Goal: Task Accomplishment & Management: Manage account settings

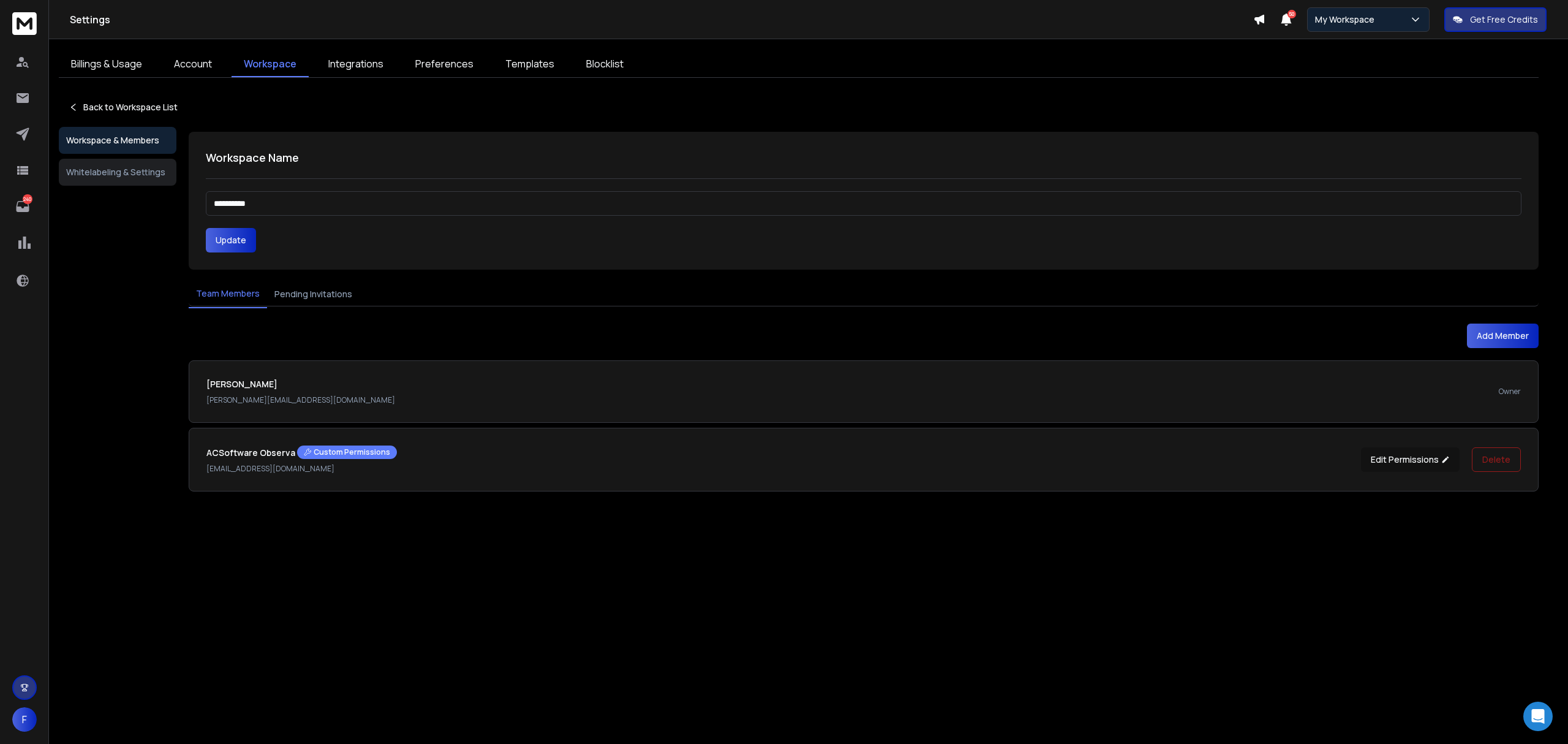
click at [1395, 18] on div "My Workspace" at bounding box center [1369, 19] width 107 height 12
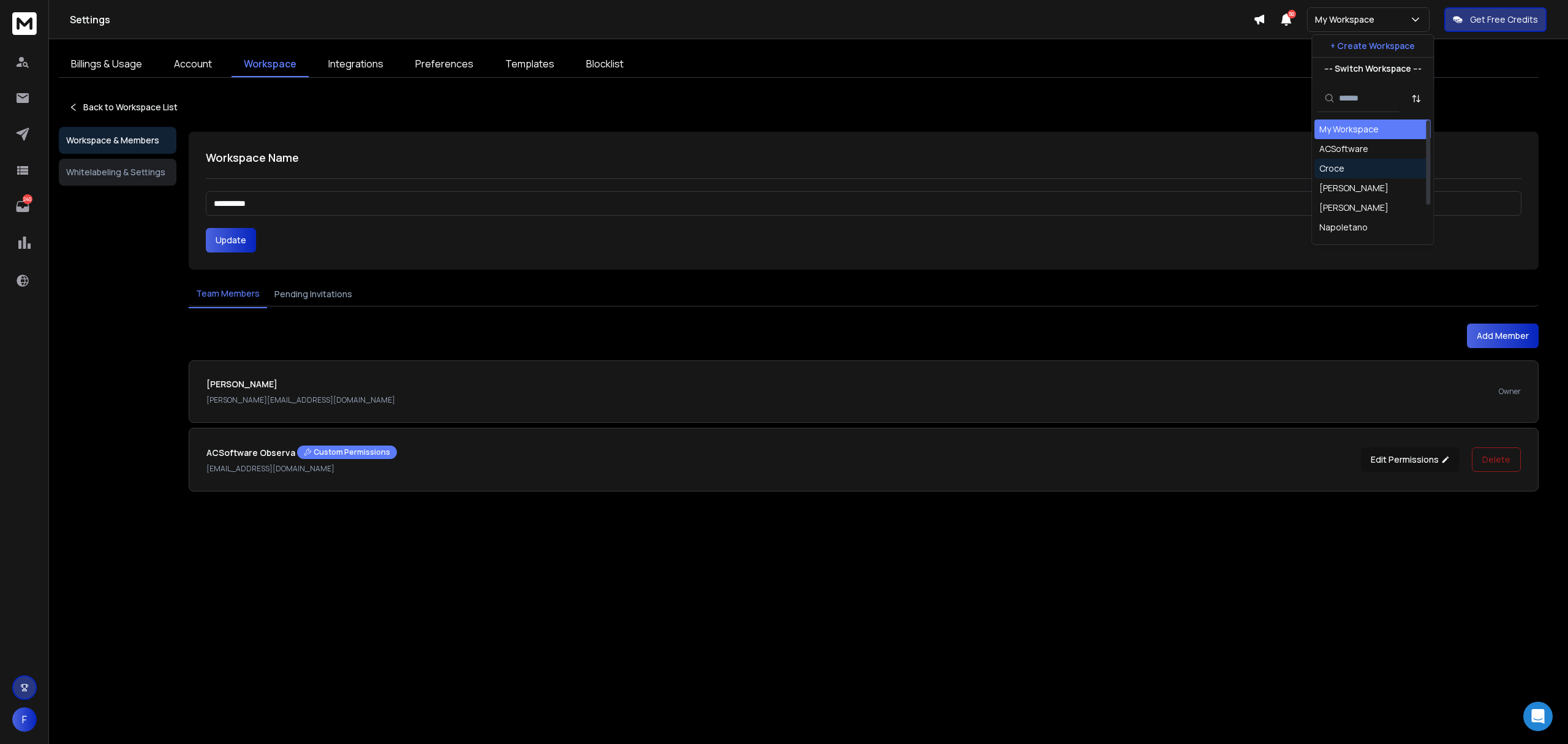
scroll to position [54, 0]
click at [205, 59] on link "Account" at bounding box center [193, 64] width 63 height 26
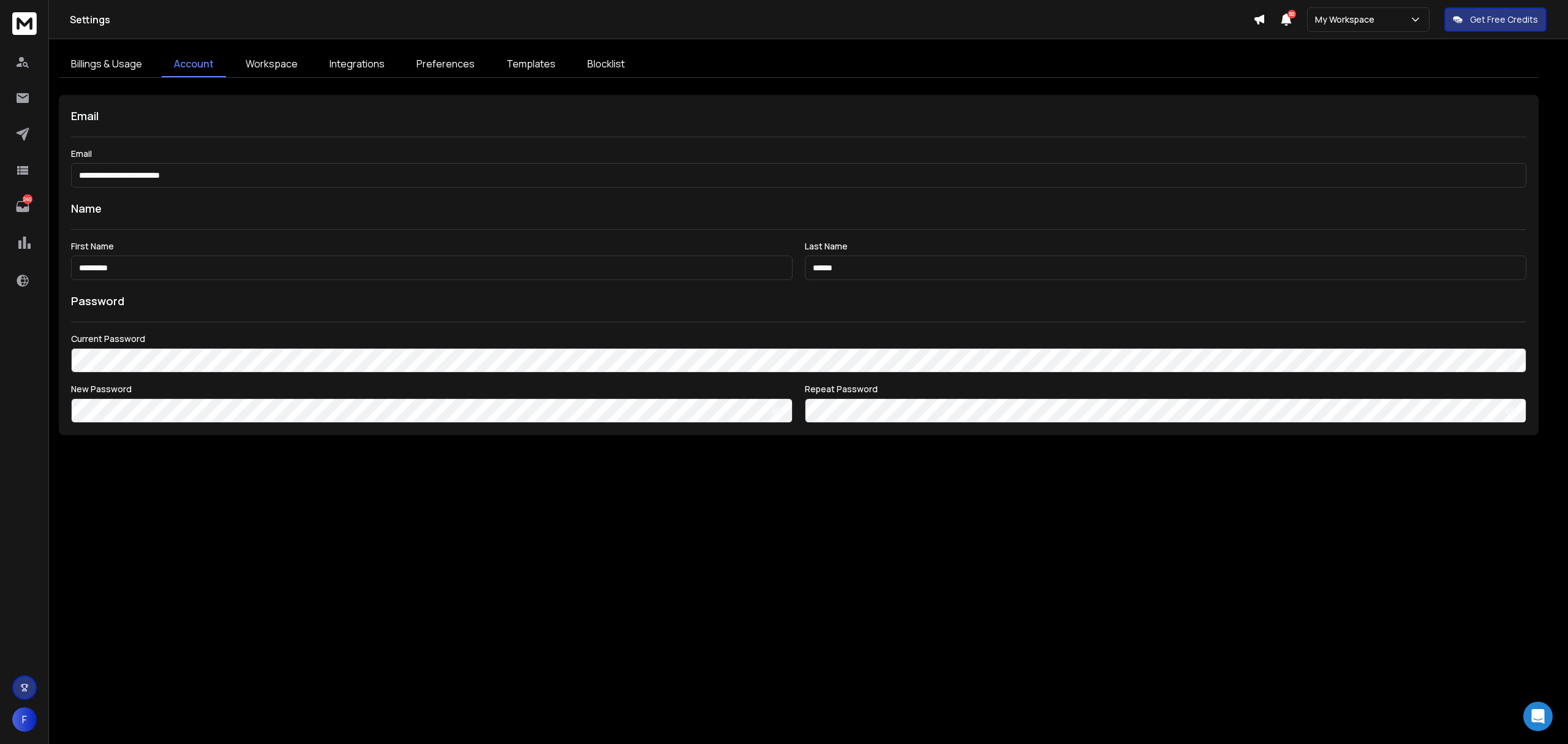
click at [271, 64] on link "Workspace" at bounding box center [271, 64] width 77 height 26
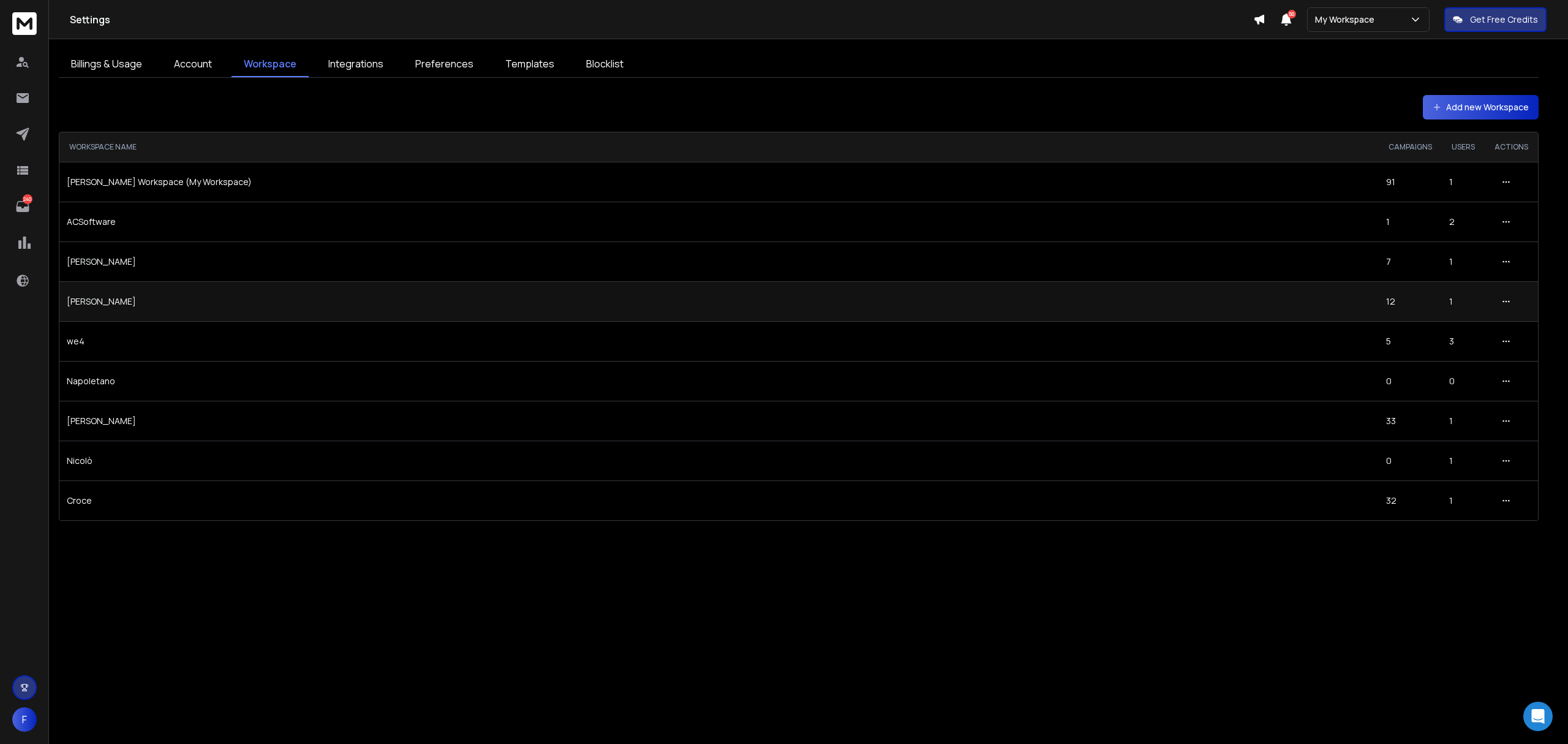
click at [146, 300] on td "[PERSON_NAME]" at bounding box center [719, 301] width 1319 height 40
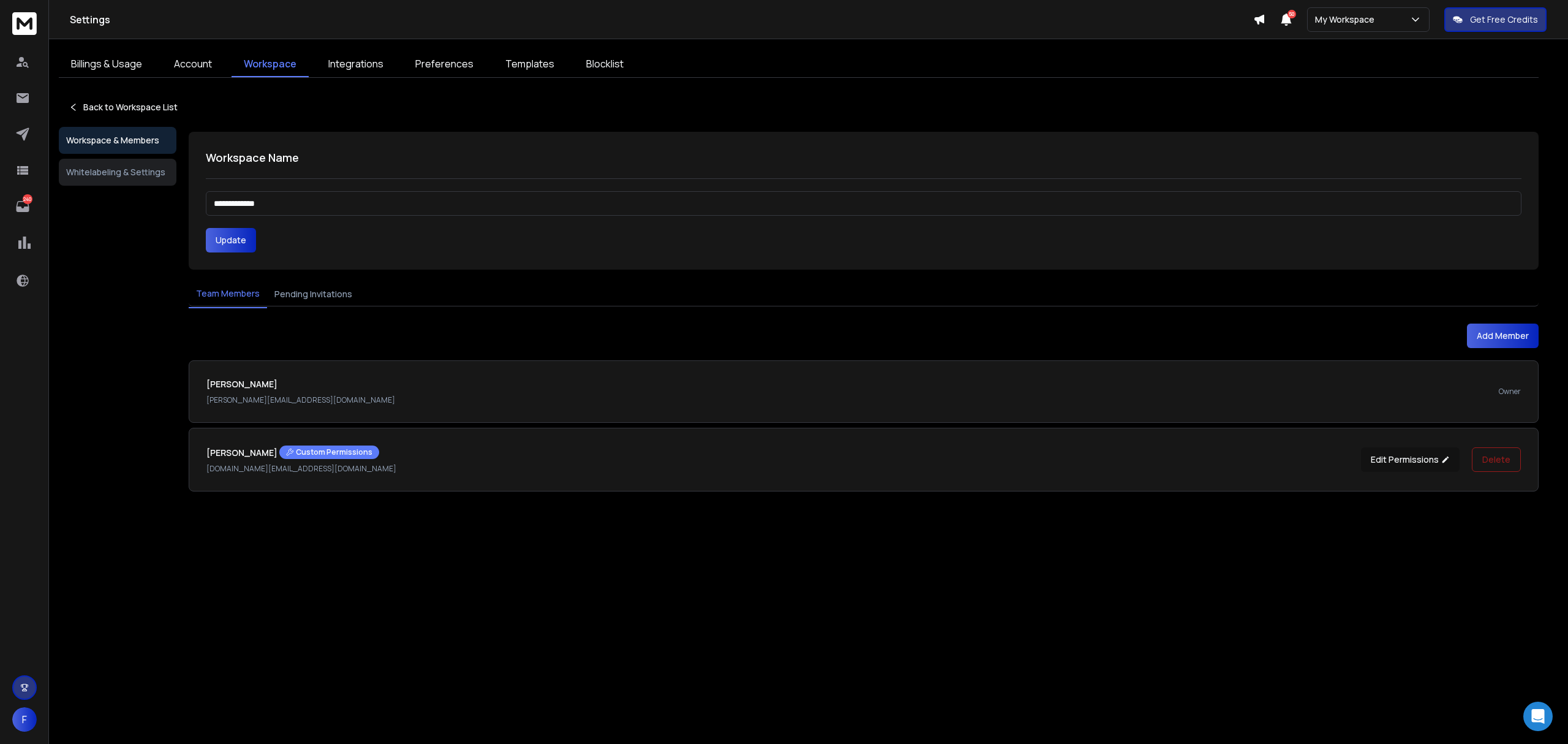
click at [1508, 339] on button "Add Member" at bounding box center [1503, 336] width 72 height 25
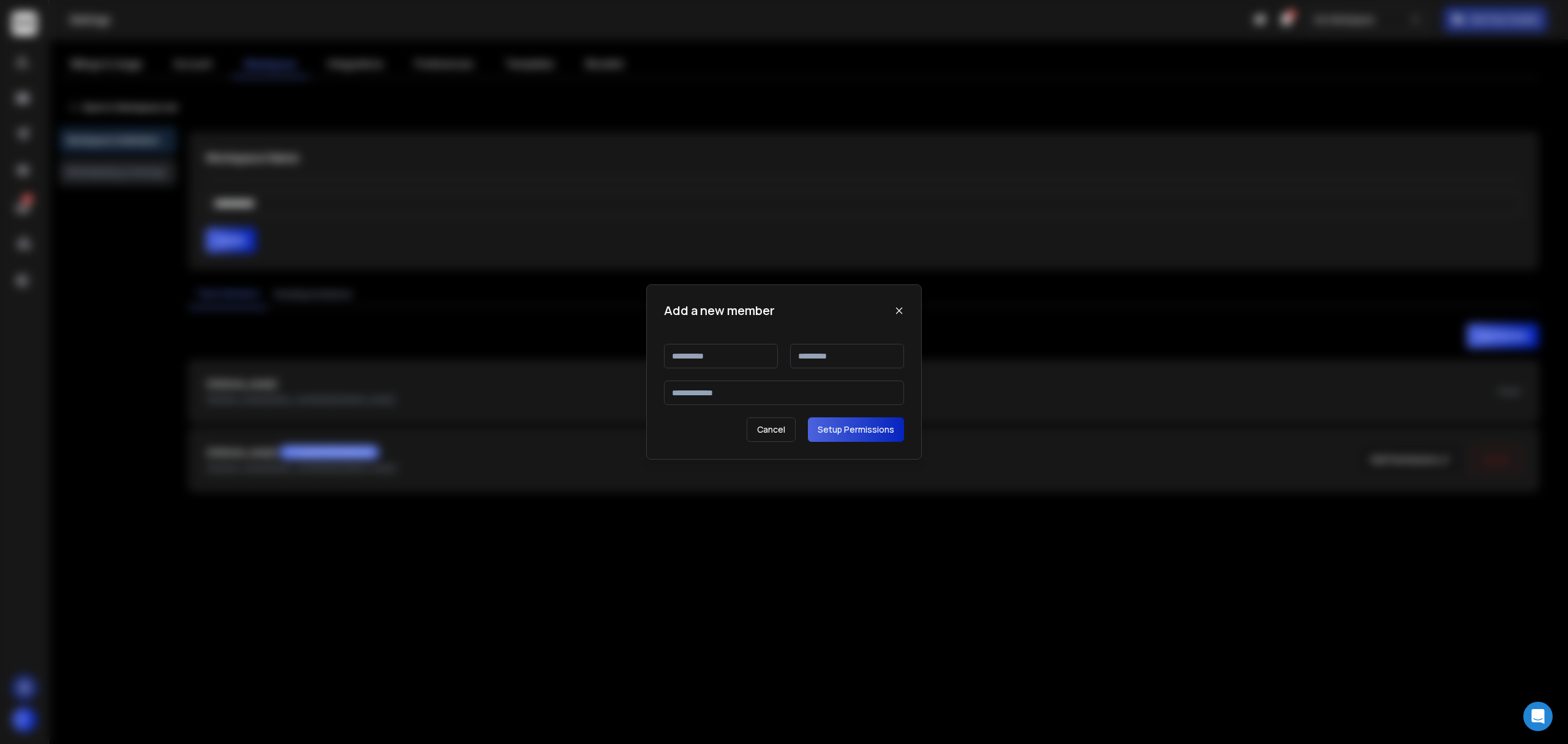
click at [655, 409] on div "Add a new member Cancel Setup Permissions" at bounding box center [784, 372] width 276 height 175
click at [686, 400] on input at bounding box center [784, 393] width 240 height 25
type input "**********"
click at [703, 360] on input at bounding box center [720, 356] width 114 height 25
type input "*****"
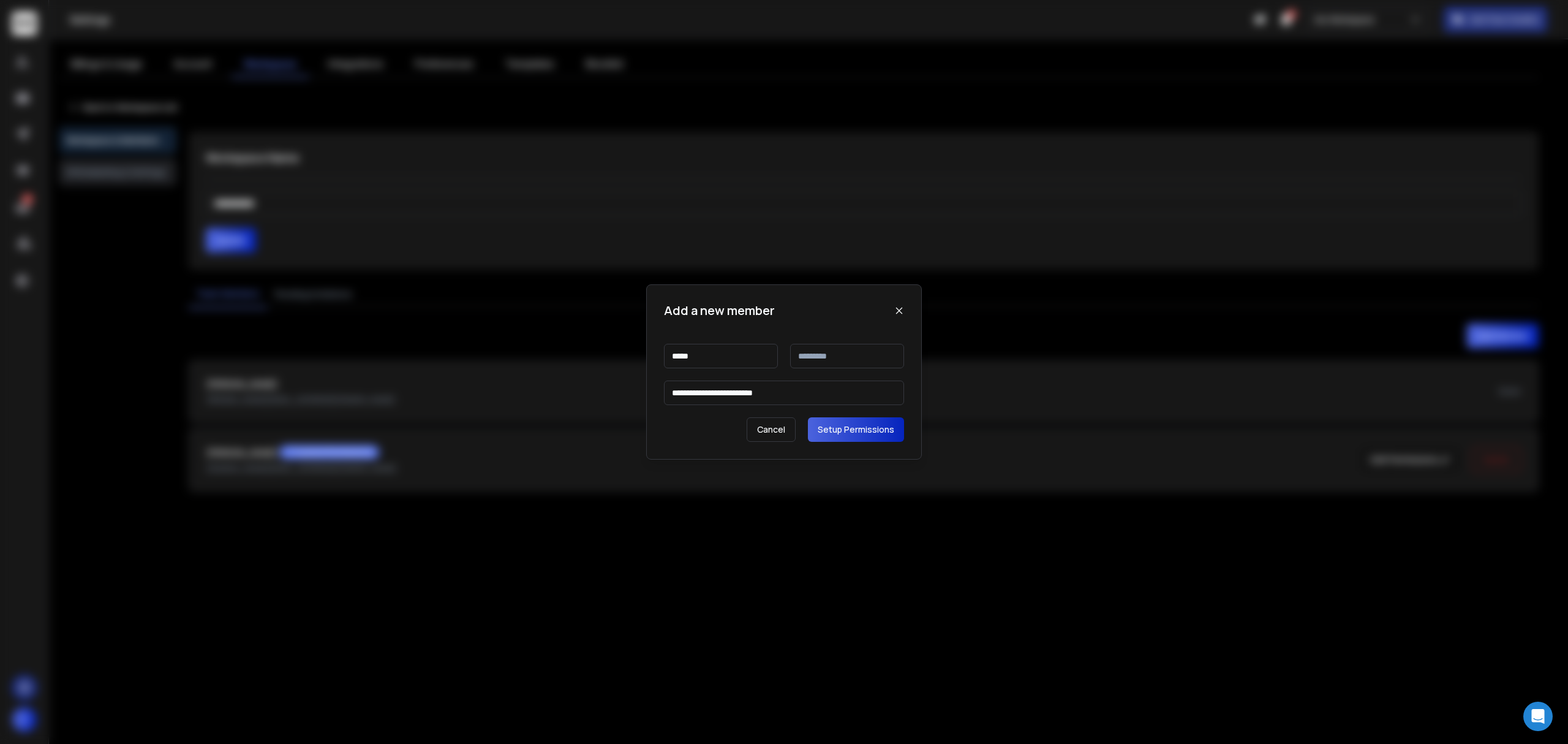
drag, startPoint x: 844, startPoint y: 337, endPoint x: 845, endPoint y: 343, distance: 6.1
click at [844, 337] on div "Add a new member" at bounding box center [784, 323] width 240 height 42
click at [847, 347] on input at bounding box center [847, 356] width 114 height 25
type input "*******"
click at [861, 432] on button "Setup Permissions" at bounding box center [856, 430] width 96 height 25
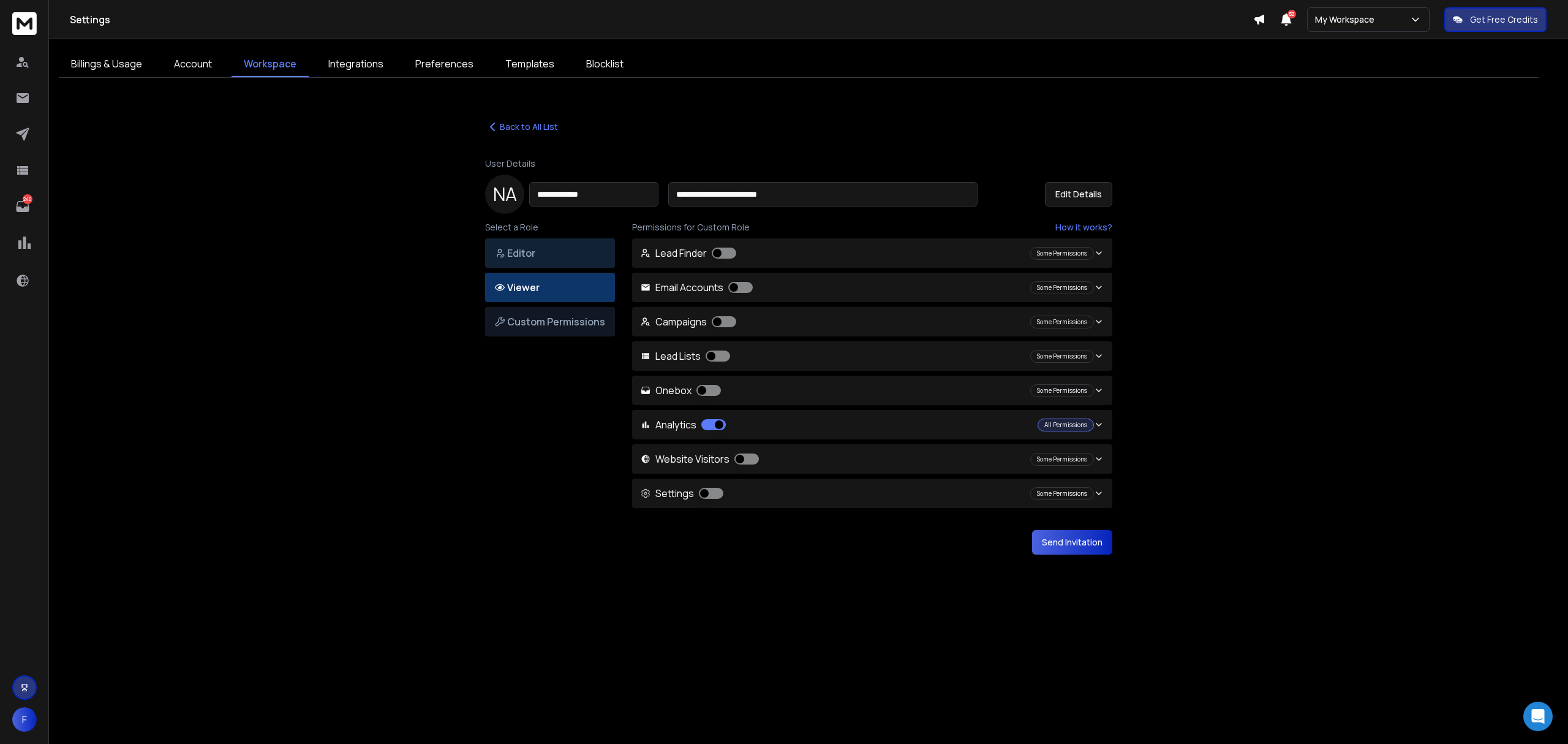
click at [567, 253] on p "Editor" at bounding box center [550, 253] width 110 height 15
click at [504, 253] on button "Editor" at bounding box center [499, 253] width 10 height 31
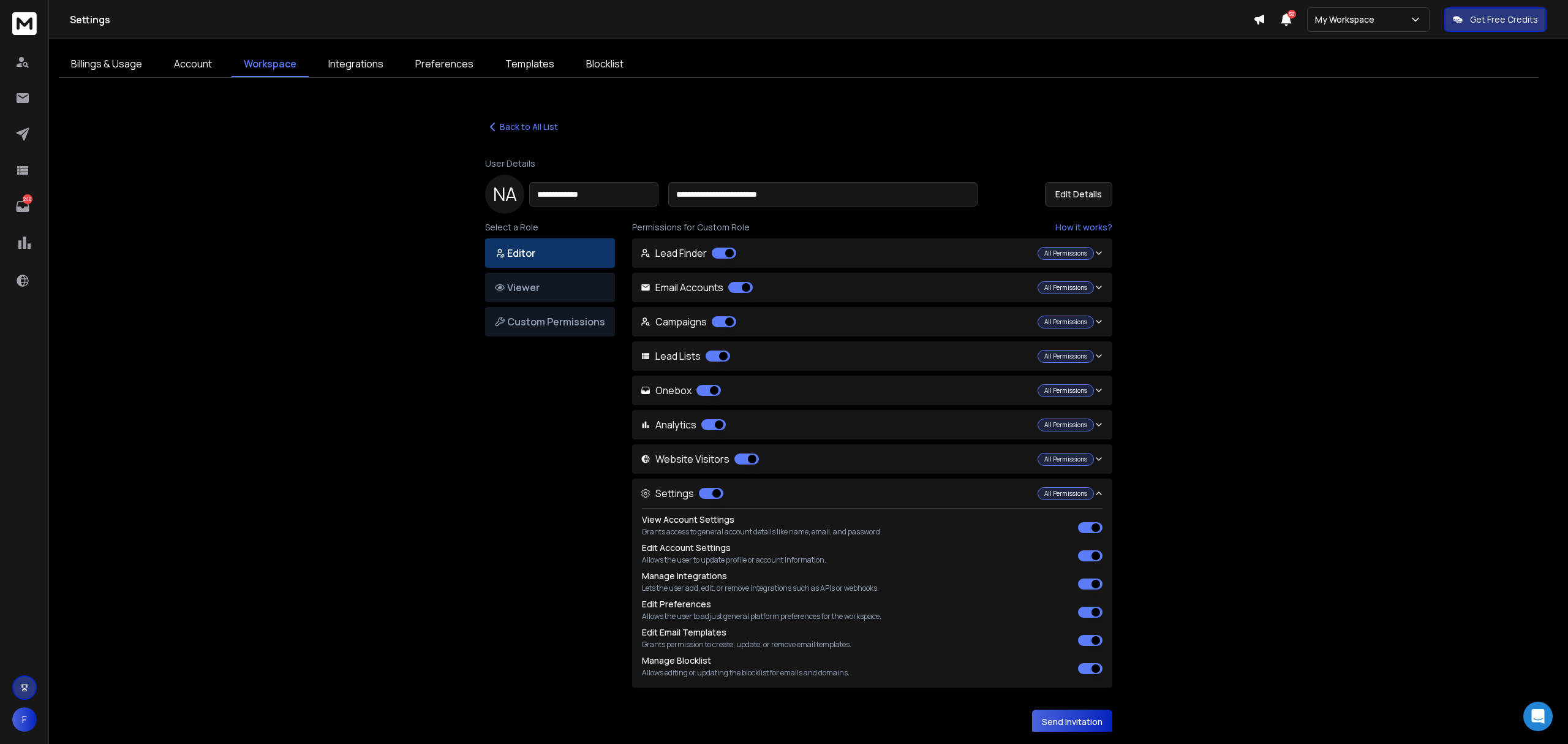
click at [1081, 719] on button "Send Invitation" at bounding box center [1072, 722] width 81 height 25
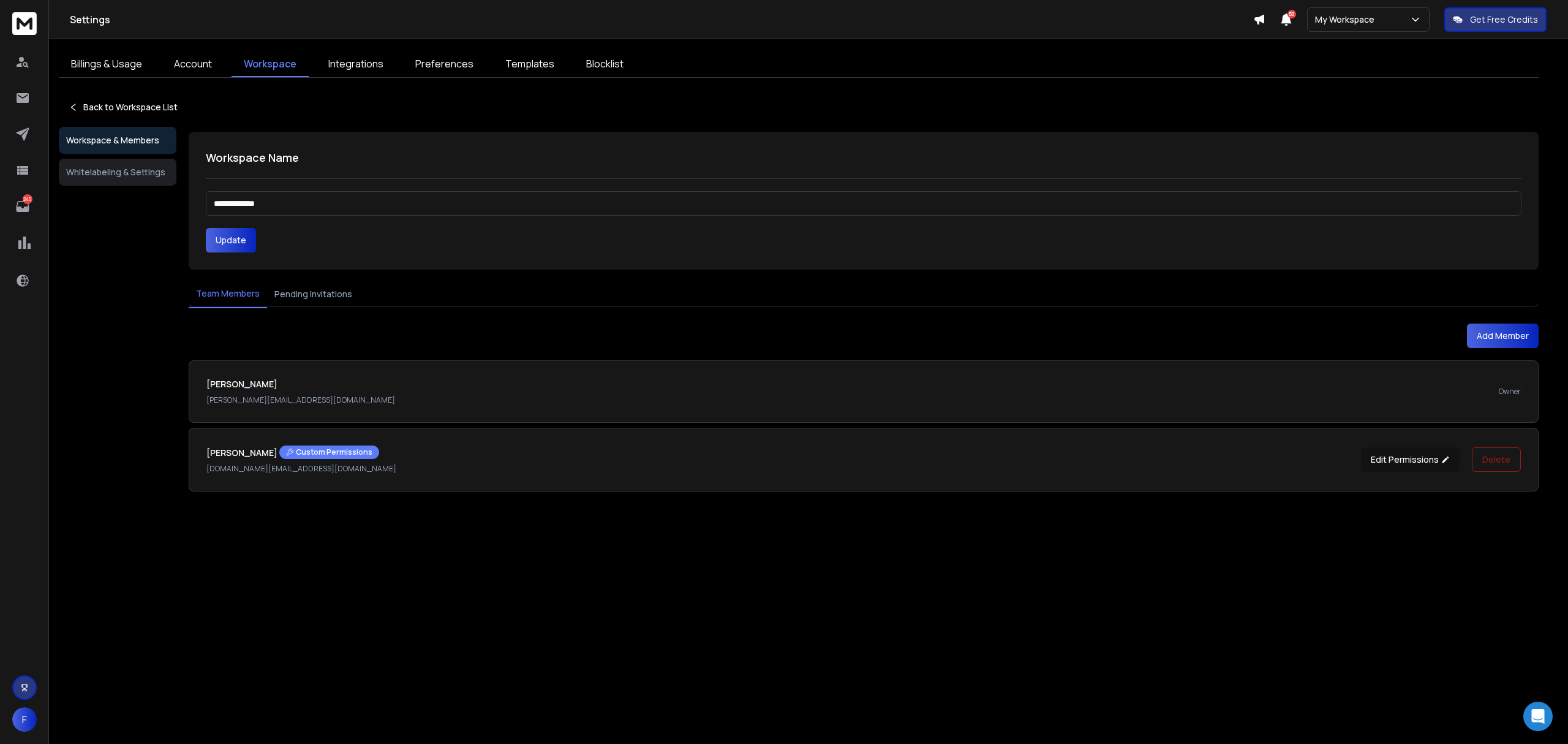
click at [74, 103] on icon at bounding box center [74, 107] width 10 height 10
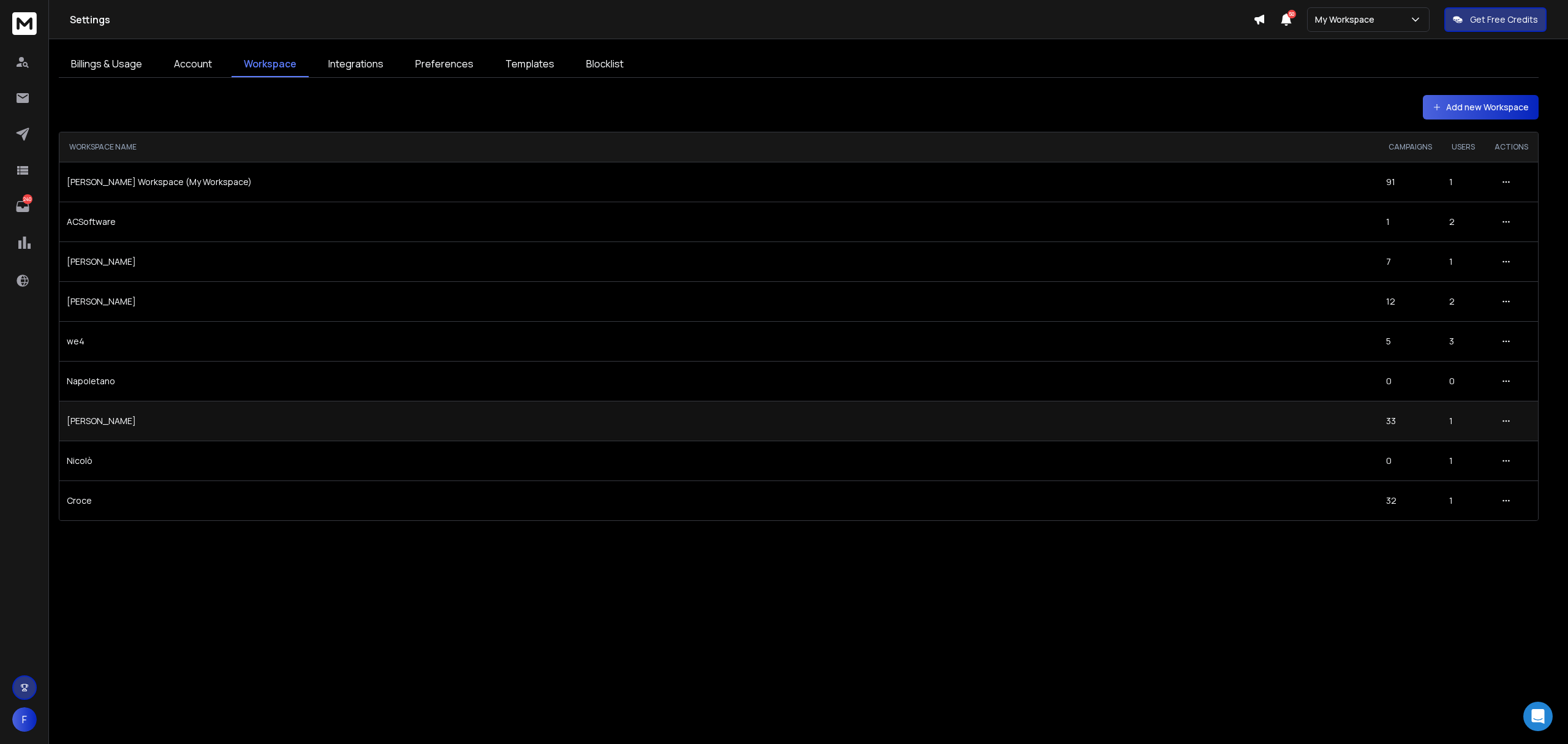
click at [136, 432] on td "[PERSON_NAME]" at bounding box center [719, 420] width 1319 height 40
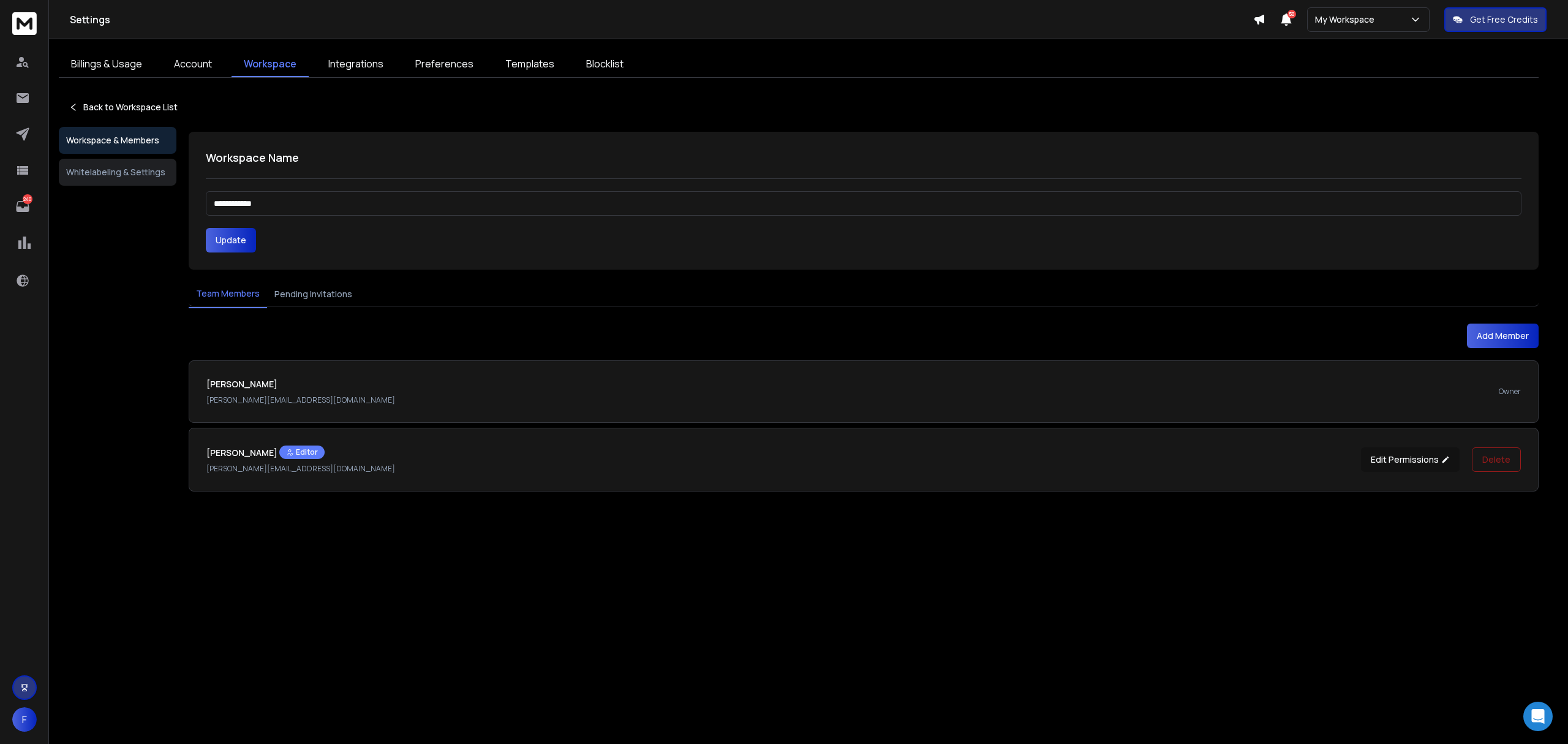
click at [64, 104] on button "Back to Workspace List" at bounding box center [123, 108] width 129 height 25
click at [72, 104] on icon at bounding box center [74, 107] width 10 height 10
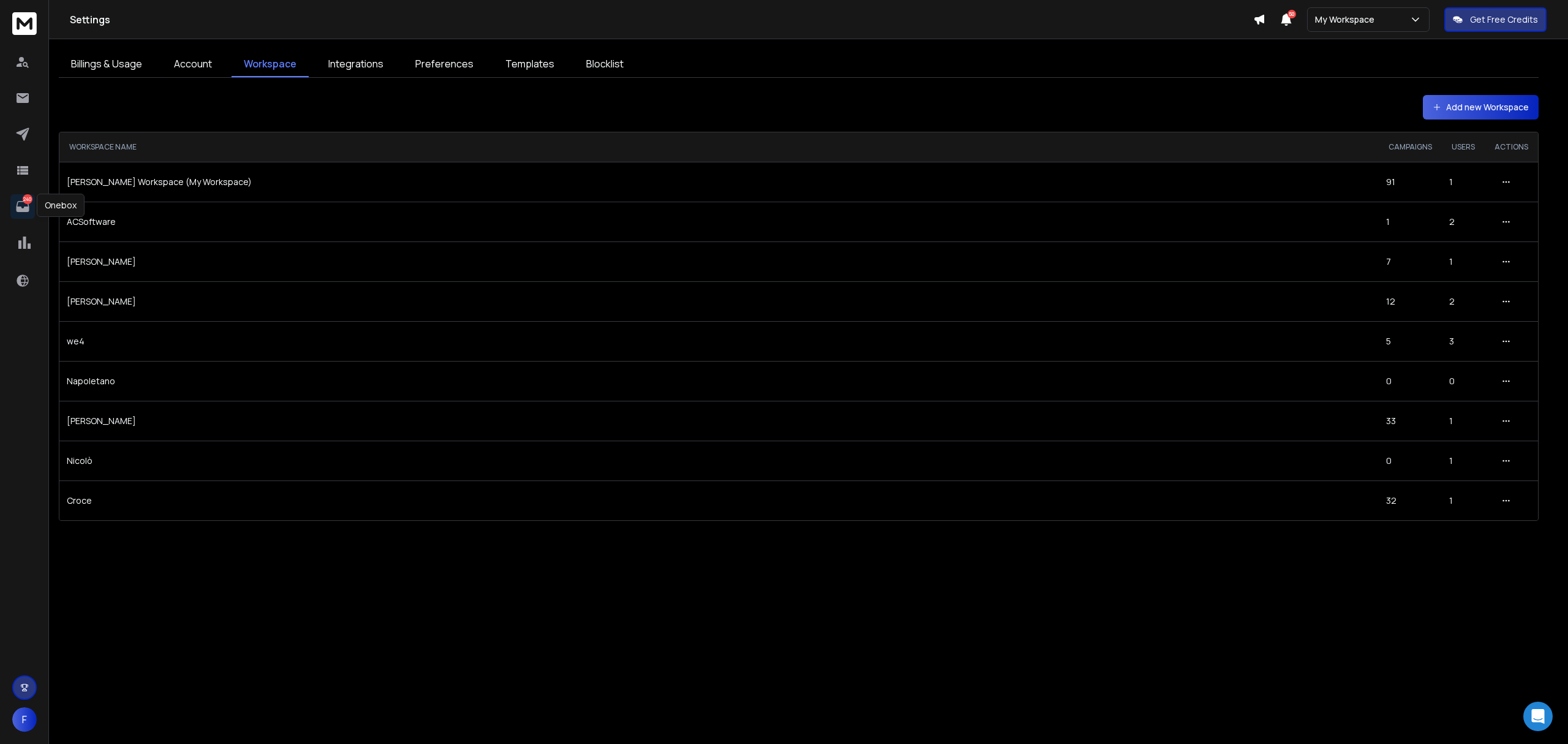
click at [22, 195] on p "240" at bounding box center [27, 199] width 10 height 10
click at [22, 195] on link "240" at bounding box center [22, 207] width 25 height 25
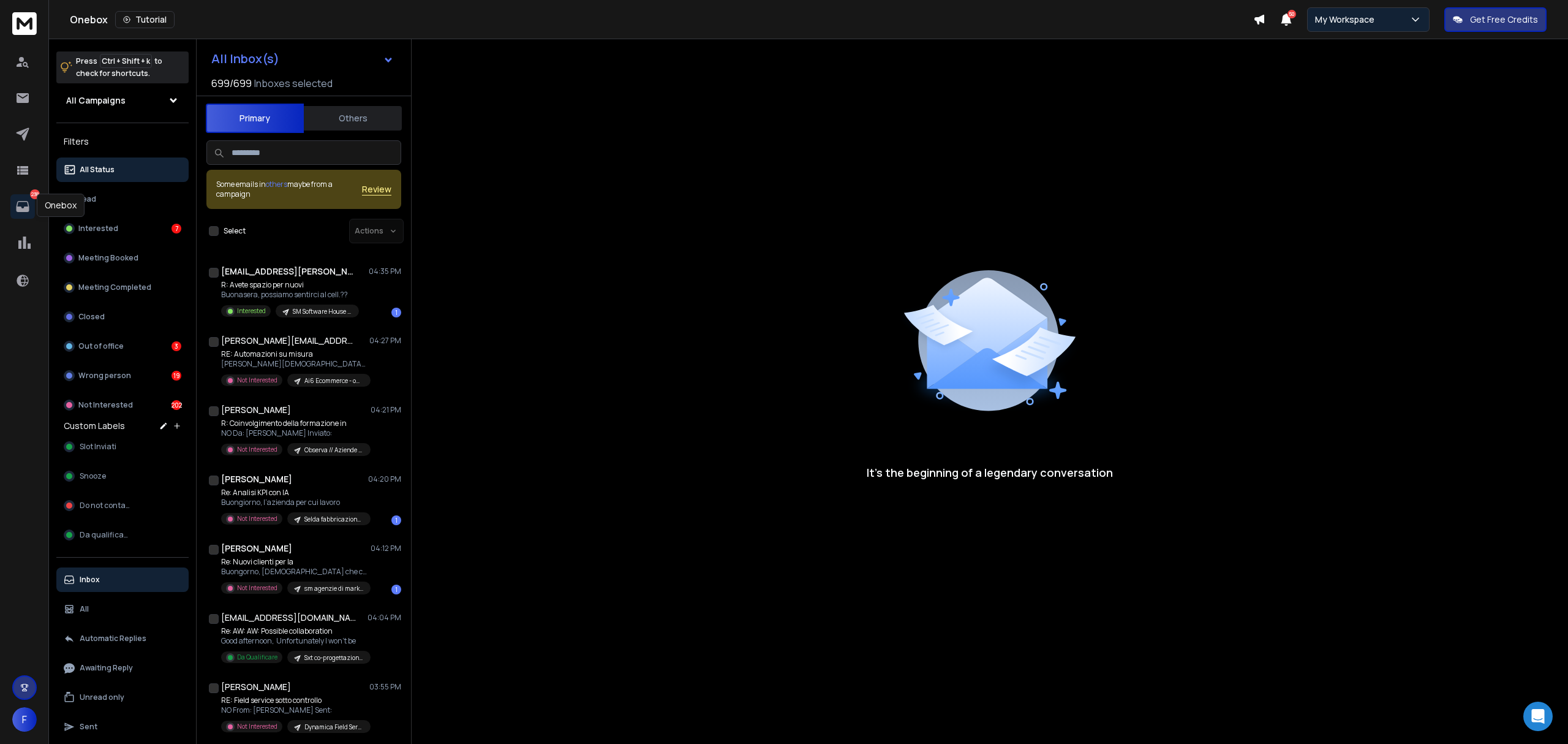
drag, startPoint x: 1422, startPoint y: 11, endPoint x: 1415, endPoint y: 15, distance: 8.1
click at [1422, 13] on button "My Workspace" at bounding box center [1368, 19] width 122 height 25
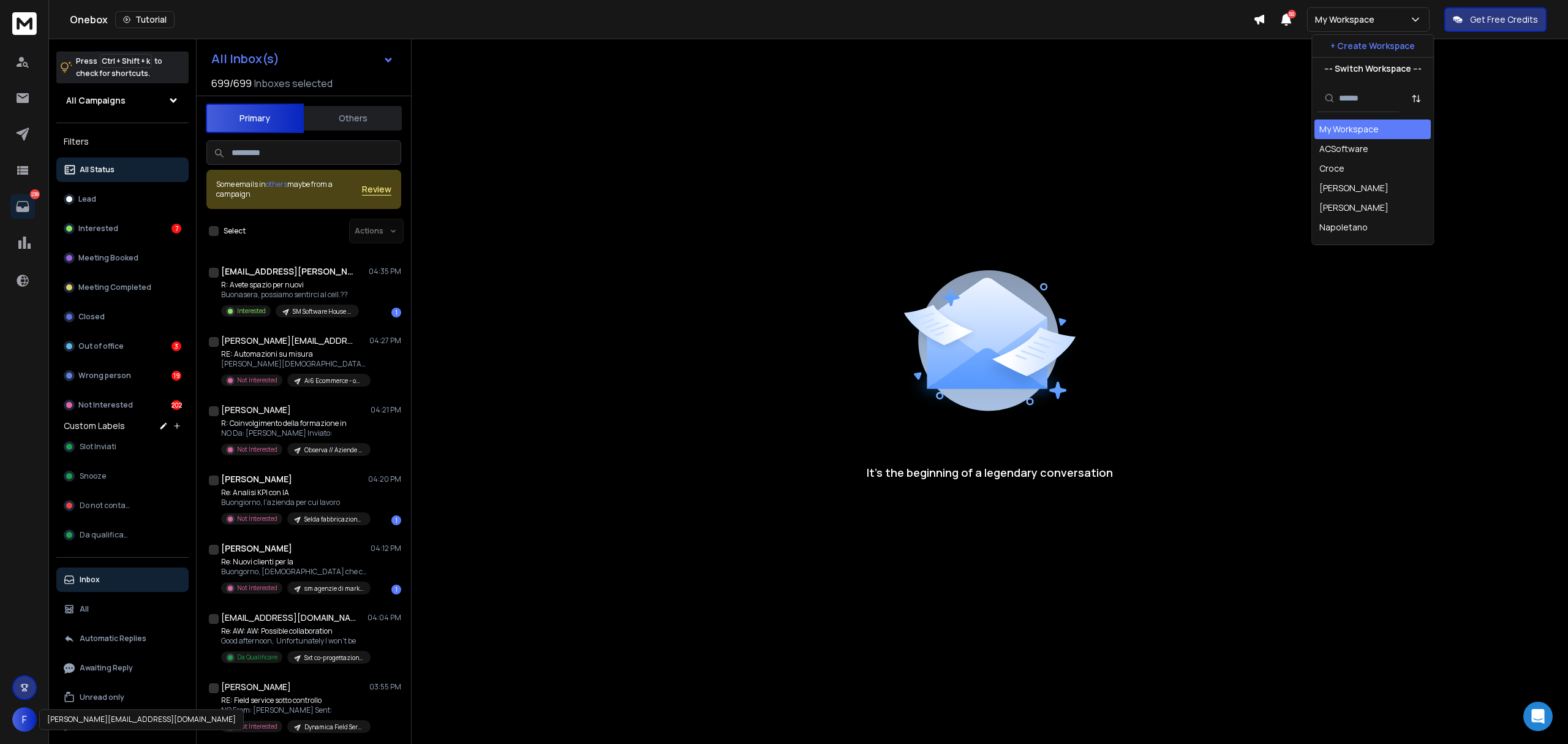
click at [28, 725] on span "F" at bounding box center [25, 720] width 25 height 25
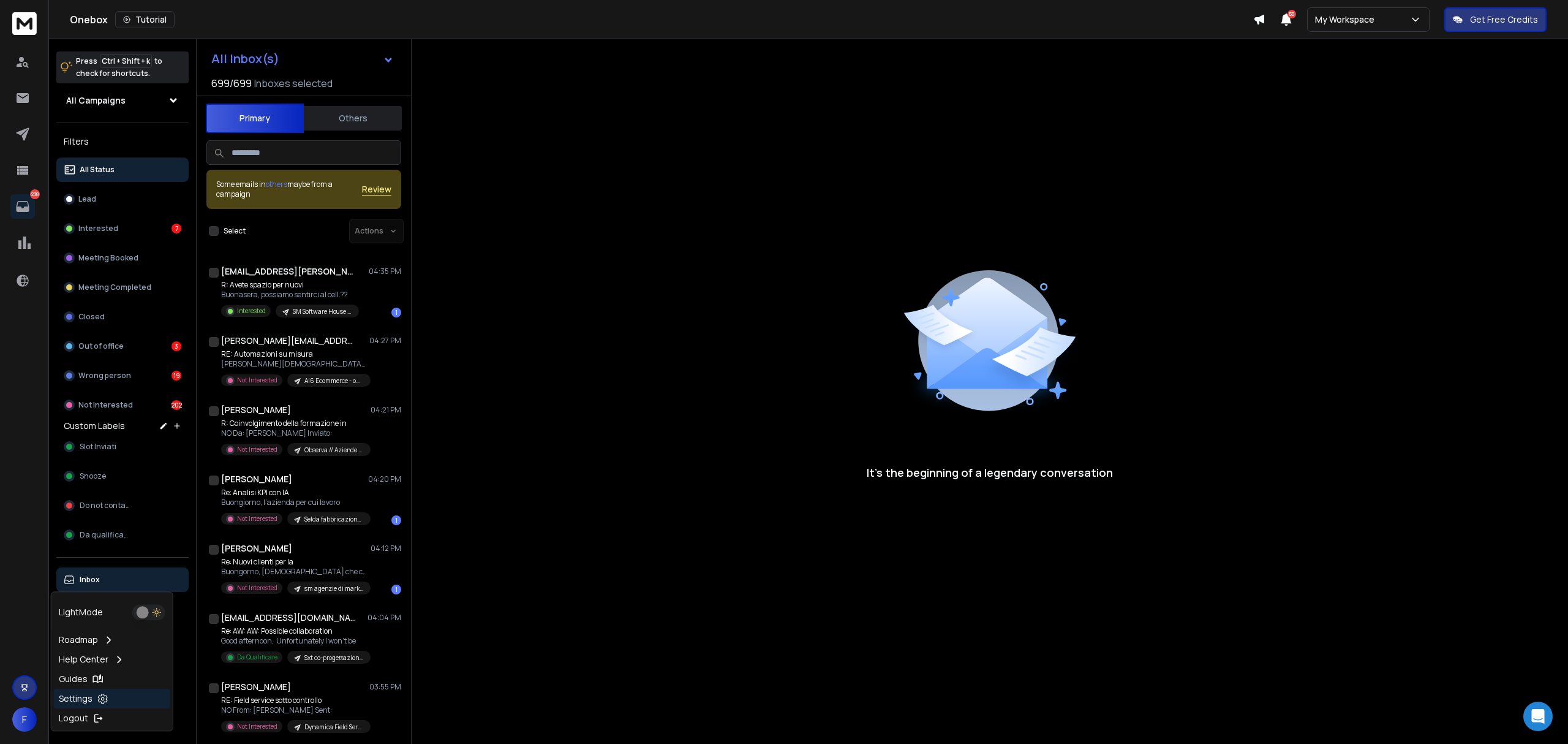
click at [107, 698] on icon at bounding box center [103, 699] width 9 height 9
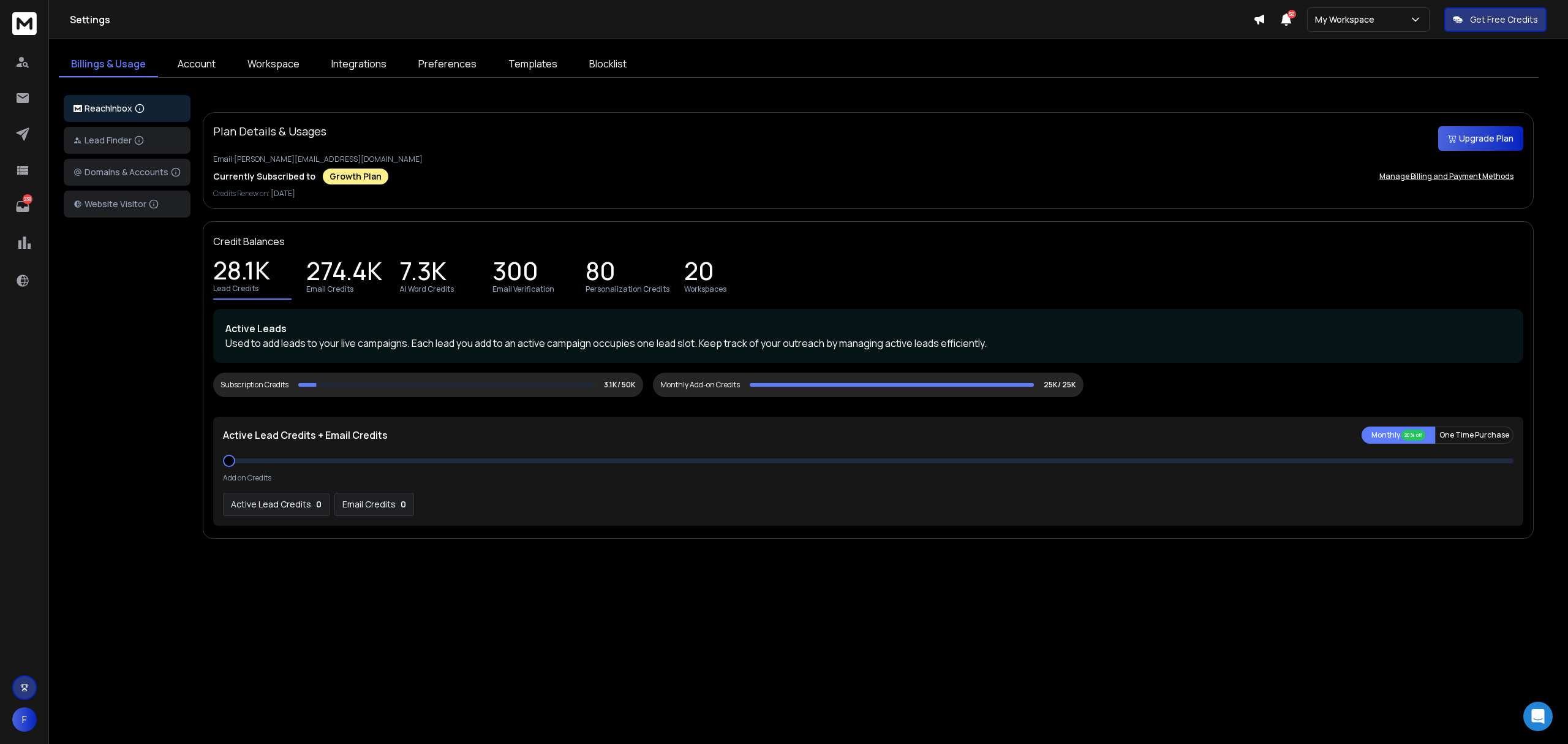
click at [325, 46] on div "Billings & Usage Account Workspace Integrations Preferences Templates Blocklist…" at bounding box center [808, 391] width 1519 height 704
click at [258, 60] on link "Workspace" at bounding box center [273, 64] width 77 height 26
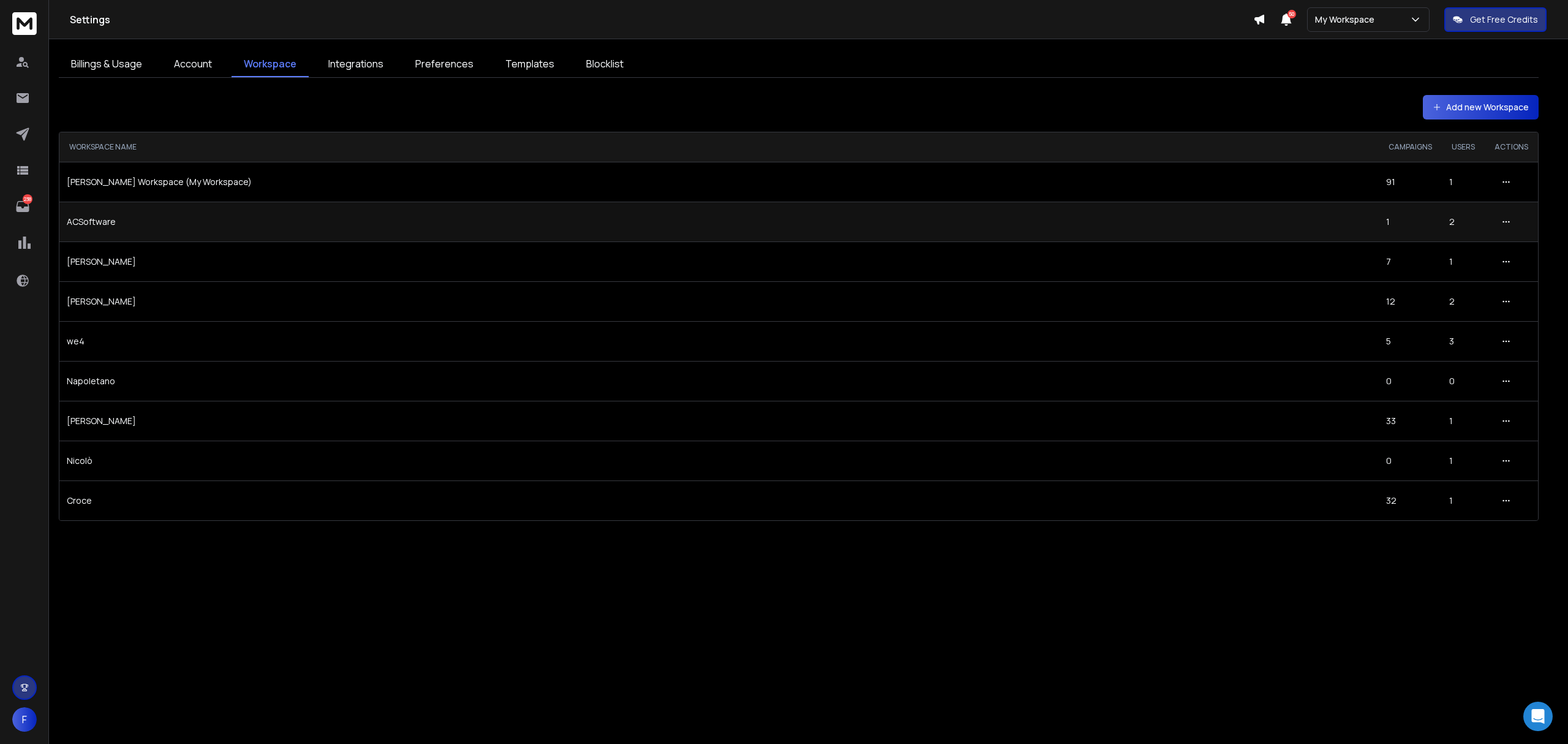
click at [160, 229] on td "ACSoftware" at bounding box center [719, 221] width 1319 height 40
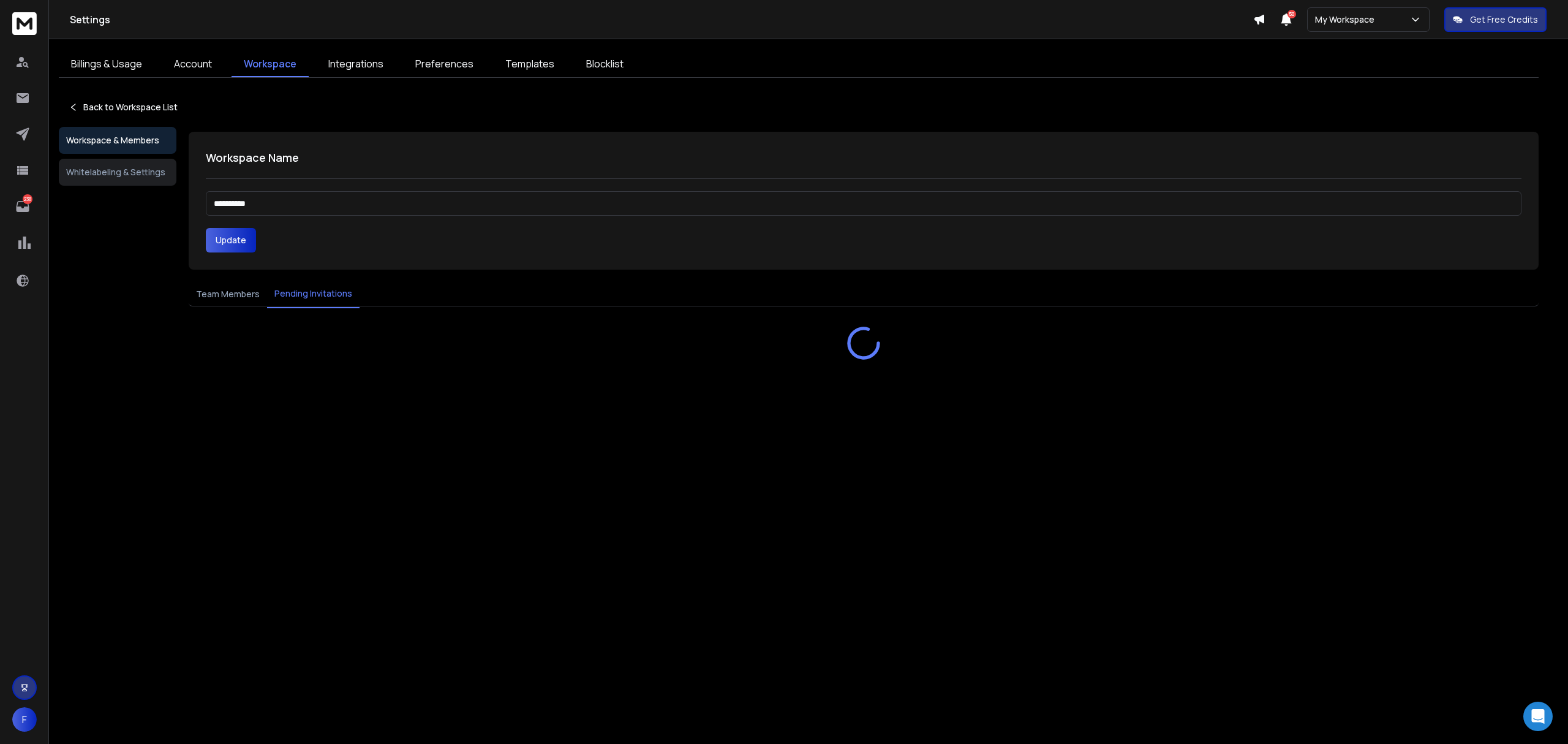
click at [294, 287] on button "Pending Invitations" at bounding box center [313, 294] width 92 height 28
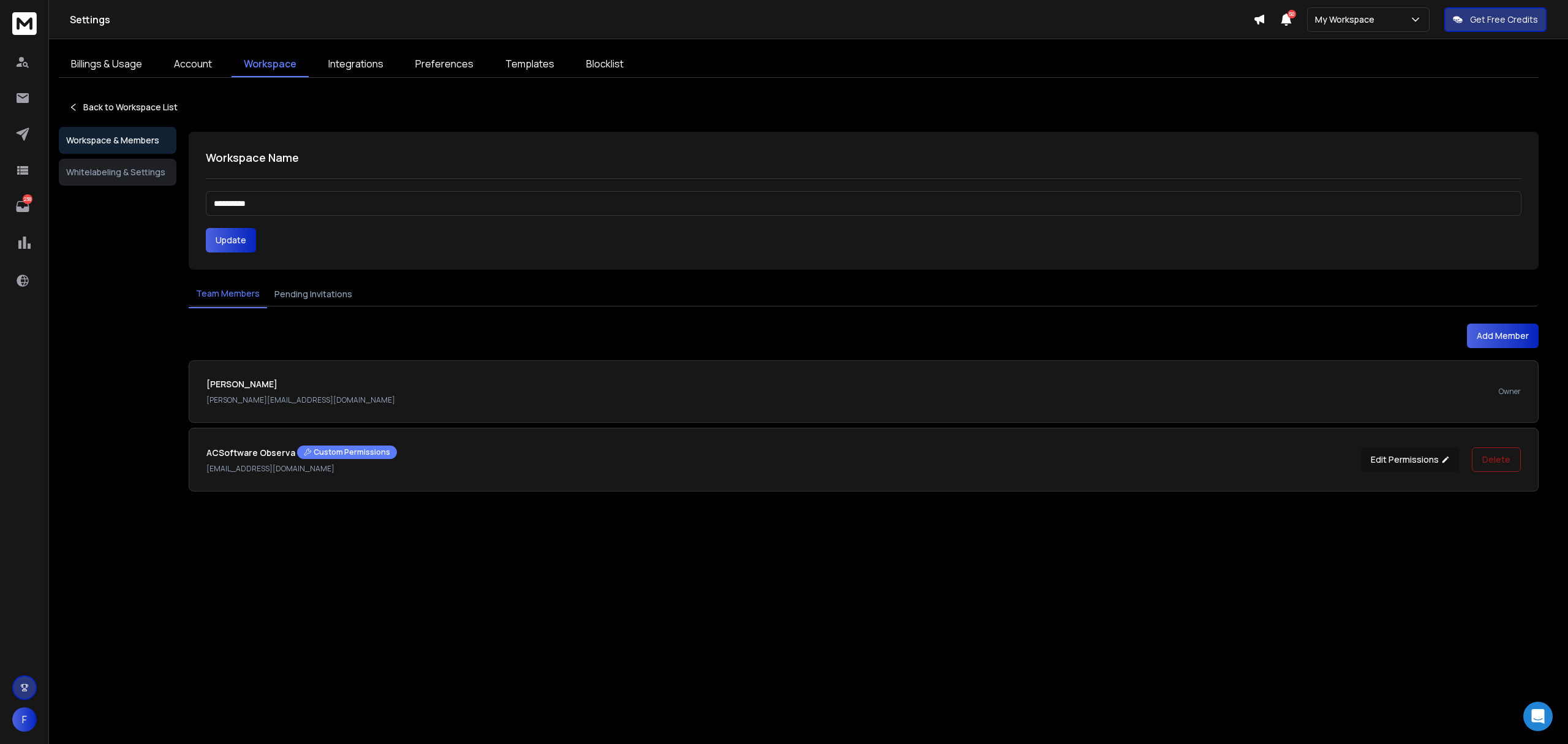
click at [224, 292] on button "Team Members" at bounding box center [228, 294] width 78 height 28
click at [1333, 21] on p "My Workspace" at bounding box center [1347, 19] width 64 height 12
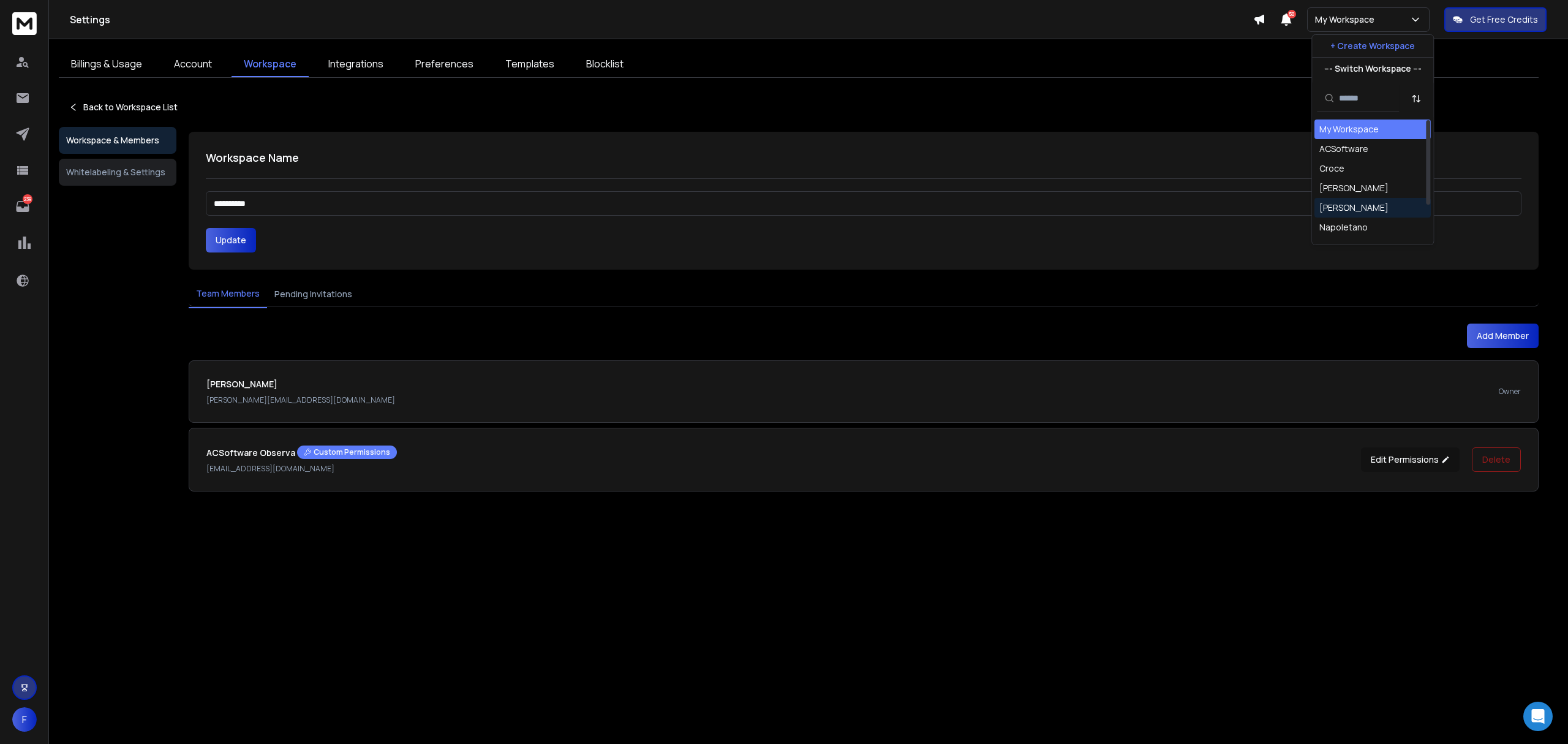
click at [1356, 213] on div "[PERSON_NAME]" at bounding box center [1353, 208] width 69 height 12
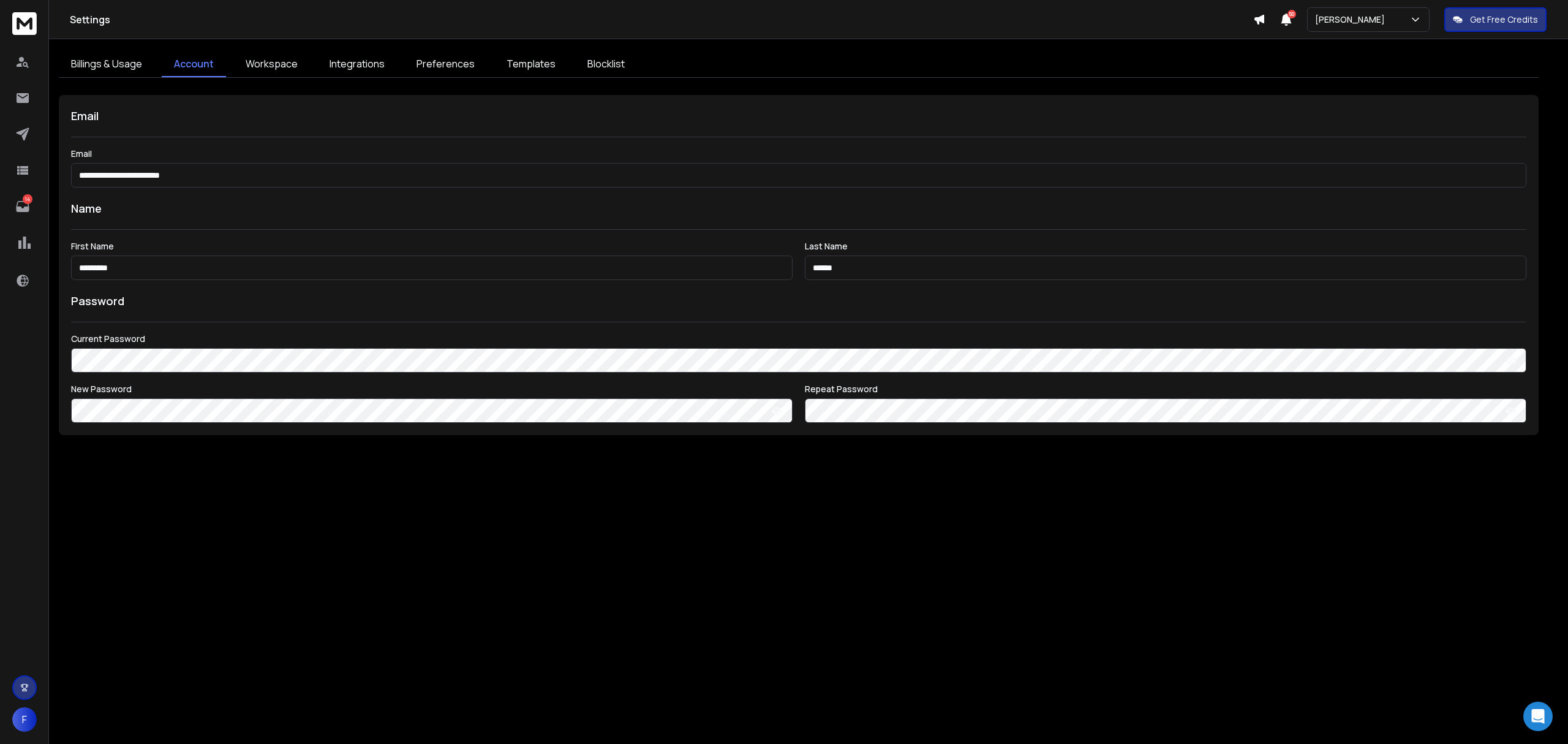
click at [7, 141] on div "14 F" at bounding box center [24, 372] width 49 height 744
click at [17, 129] on icon at bounding box center [22, 134] width 15 height 15
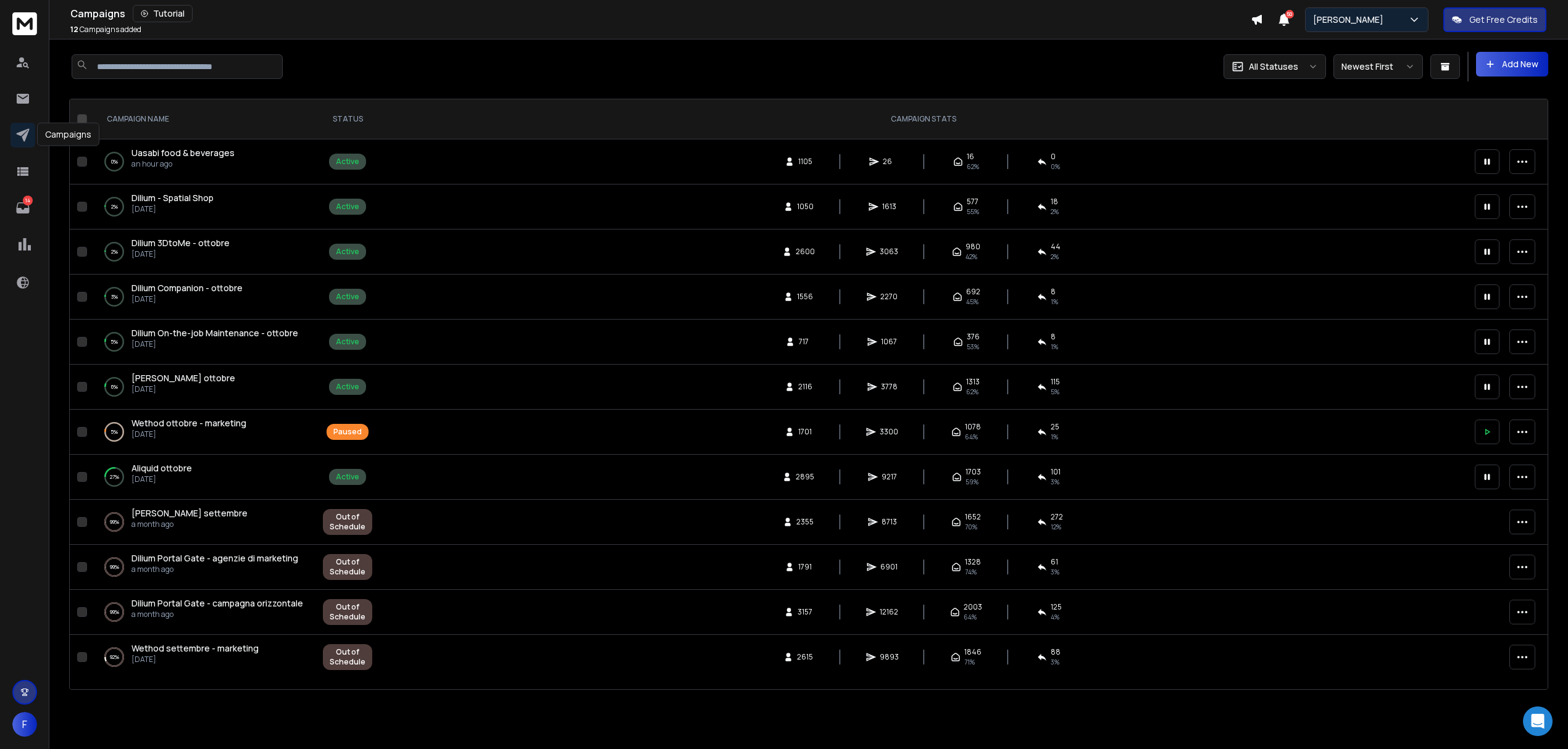
click at [1394, 16] on div "[PERSON_NAME]" at bounding box center [1367, 20] width 108 height 12
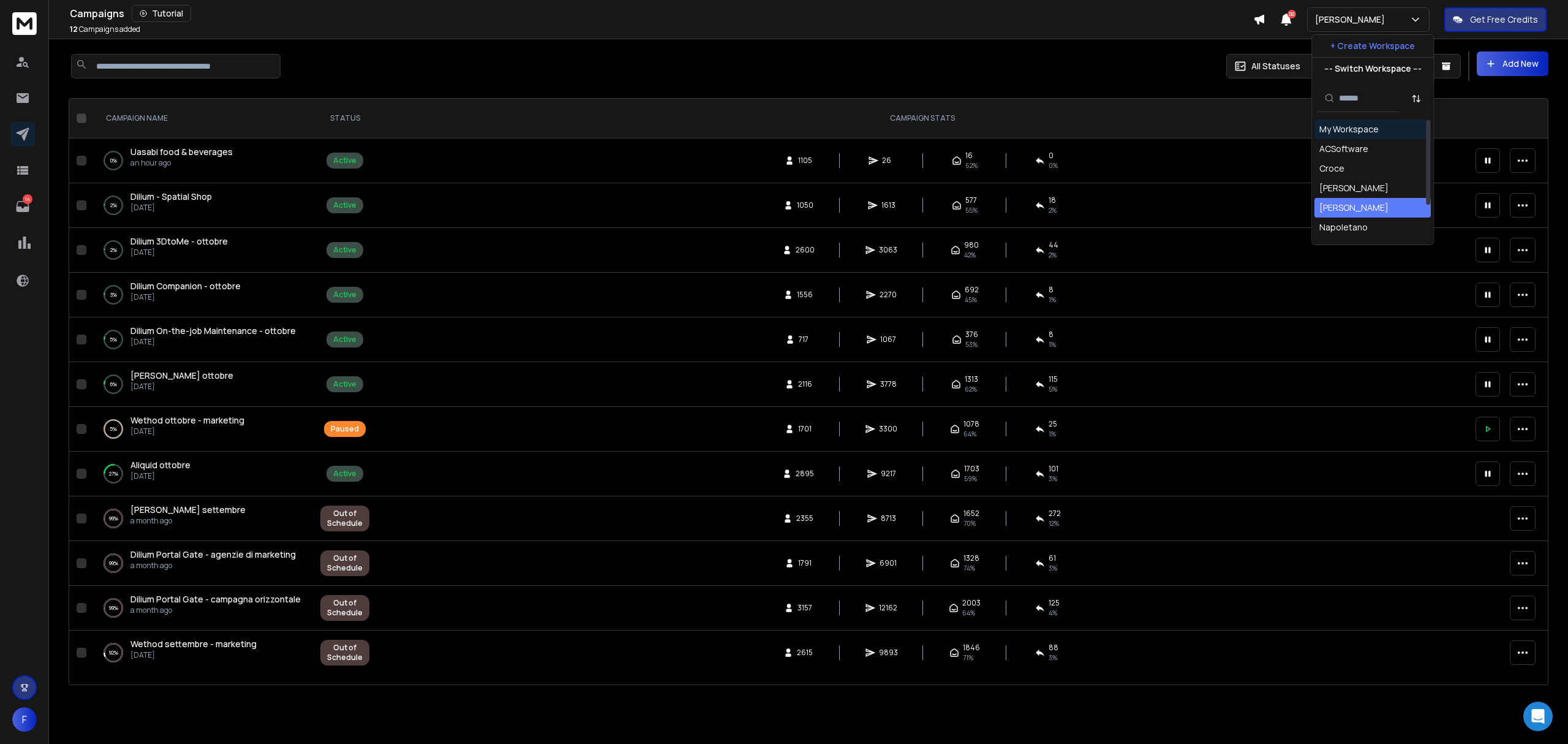
click at [1336, 133] on div "My Workspace" at bounding box center [1349, 129] width 60 height 12
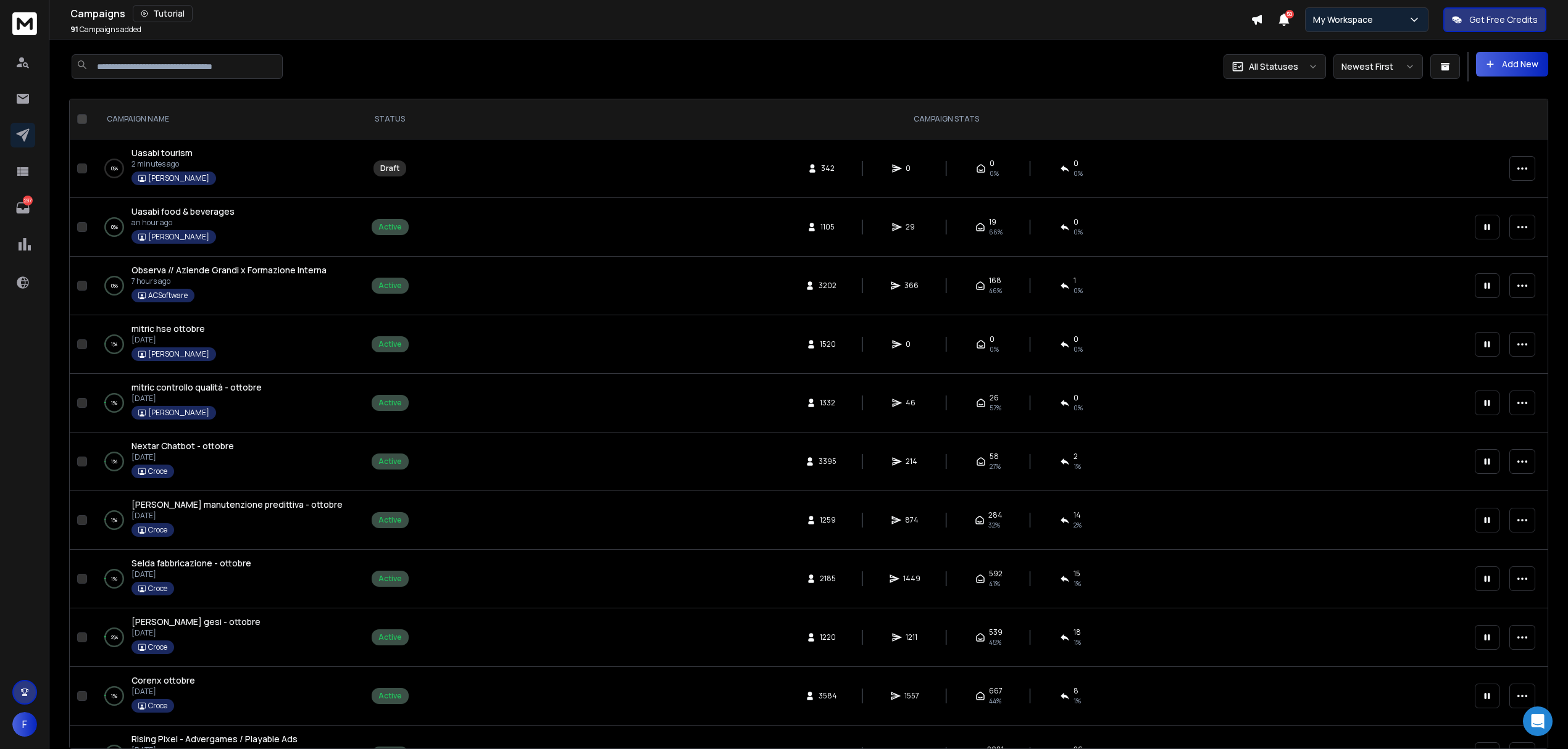
click at [1354, 7] on div "Campaigns Tutorial 91 Campaigns added 50 My Workspace Get Free Credits" at bounding box center [784, 20] width 1568 height 40
click at [1385, 18] on div "My Workspace" at bounding box center [1367, 20] width 108 height 12
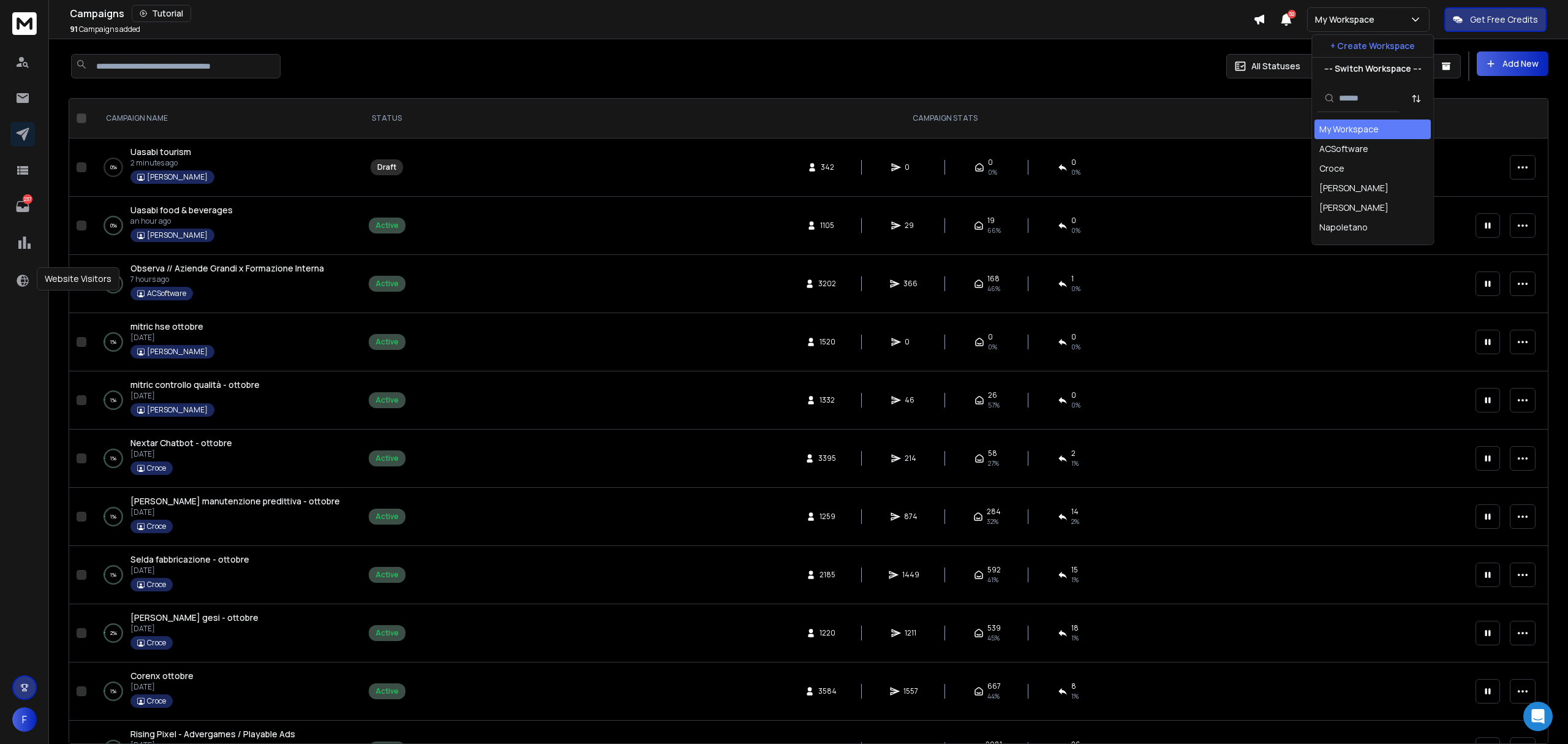
click at [22, 293] on div at bounding box center [24, 282] width 28 height 29
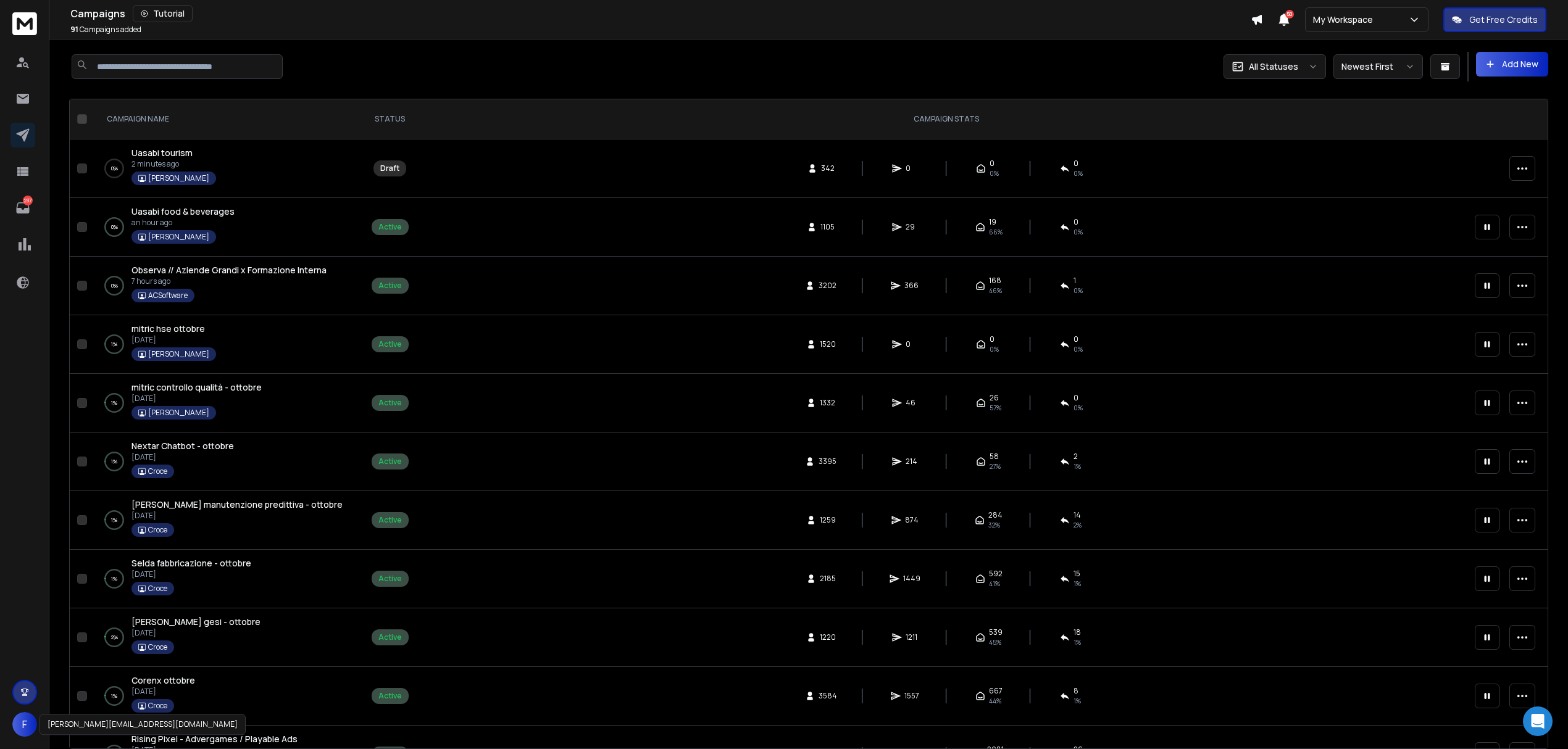
click at [28, 721] on span "F" at bounding box center [25, 725] width 25 height 25
click at [123, 711] on div "Settings" at bounding box center [113, 703] width 117 height 20
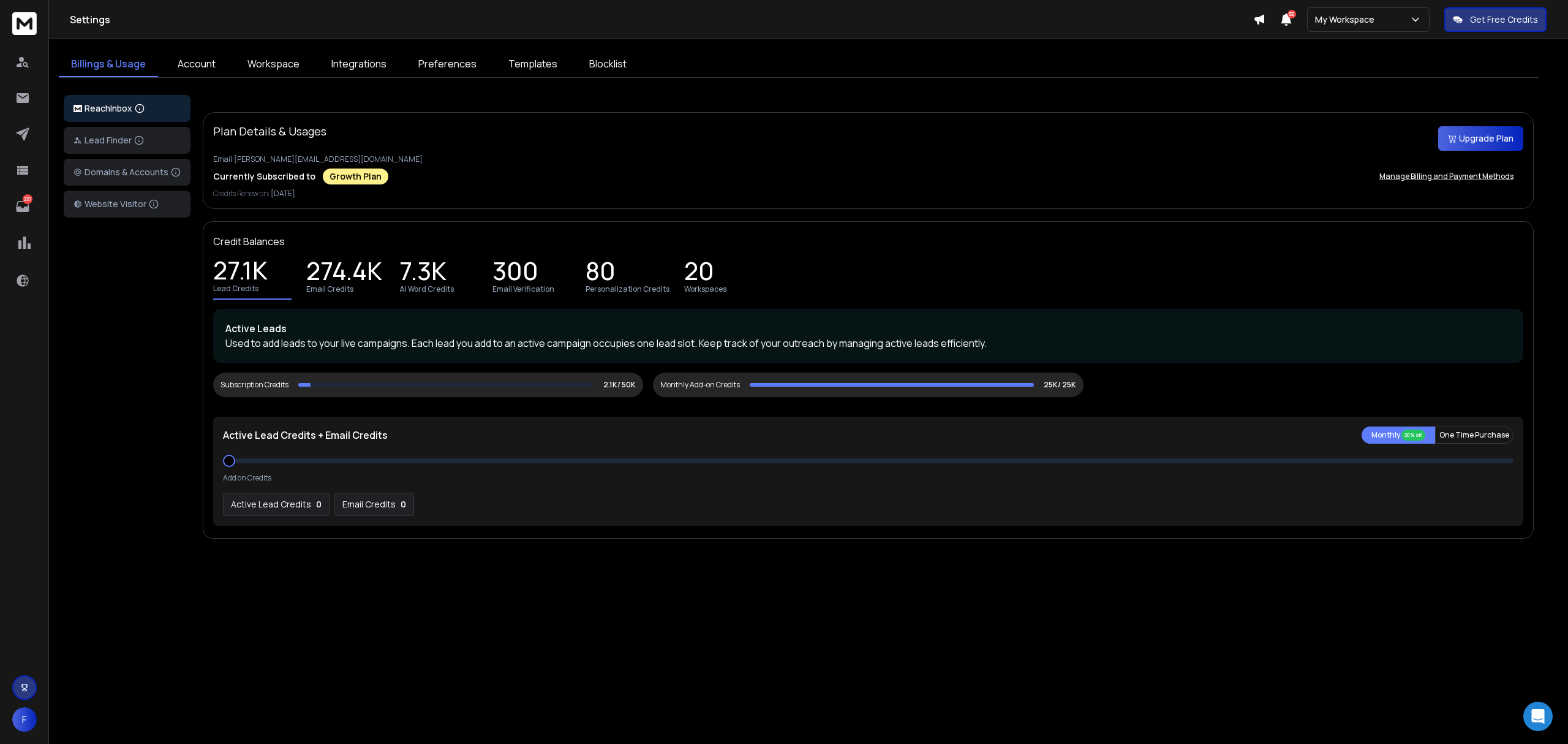
click at [211, 67] on link "Account" at bounding box center [197, 64] width 63 height 26
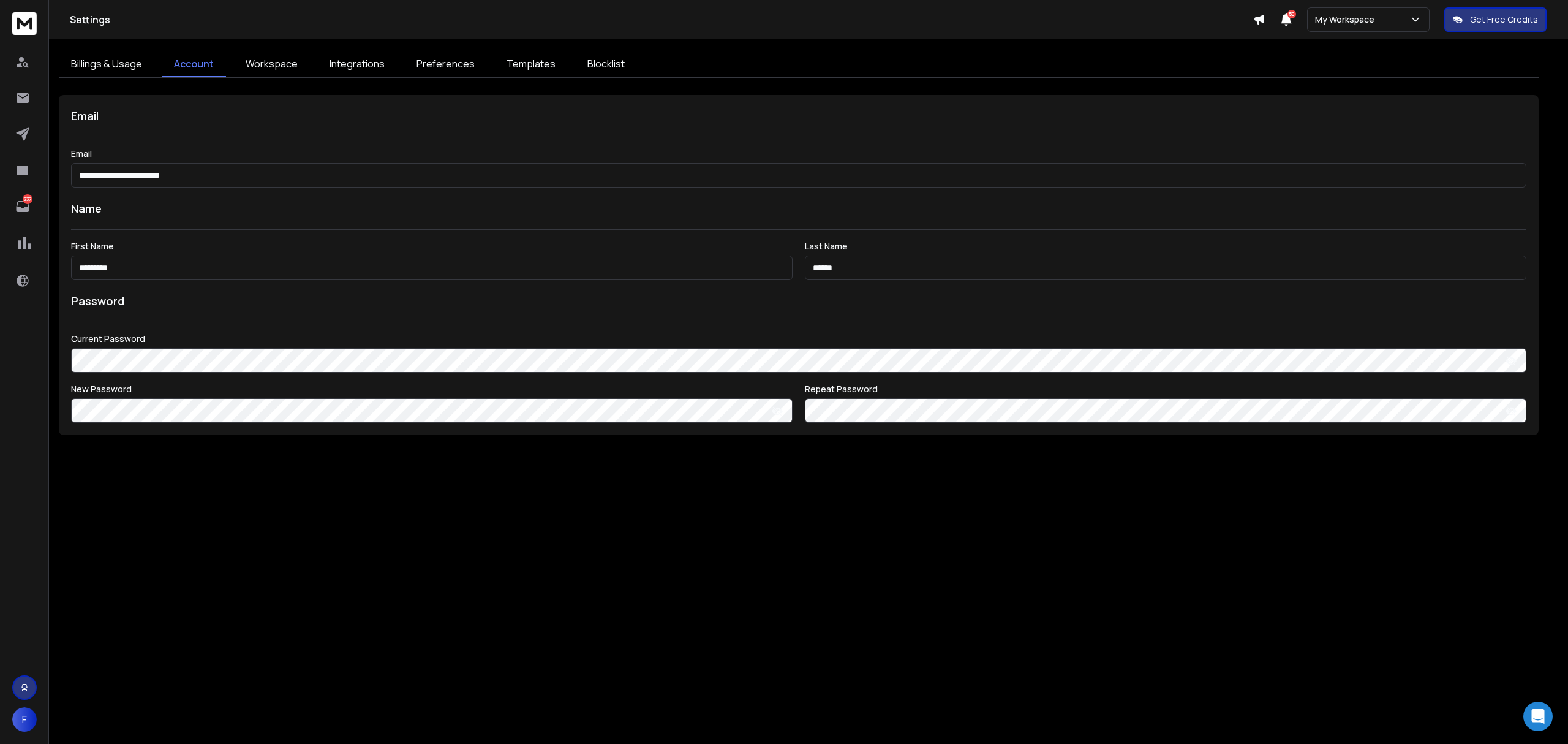
click at [253, 57] on link "Workspace" at bounding box center [271, 64] width 77 height 26
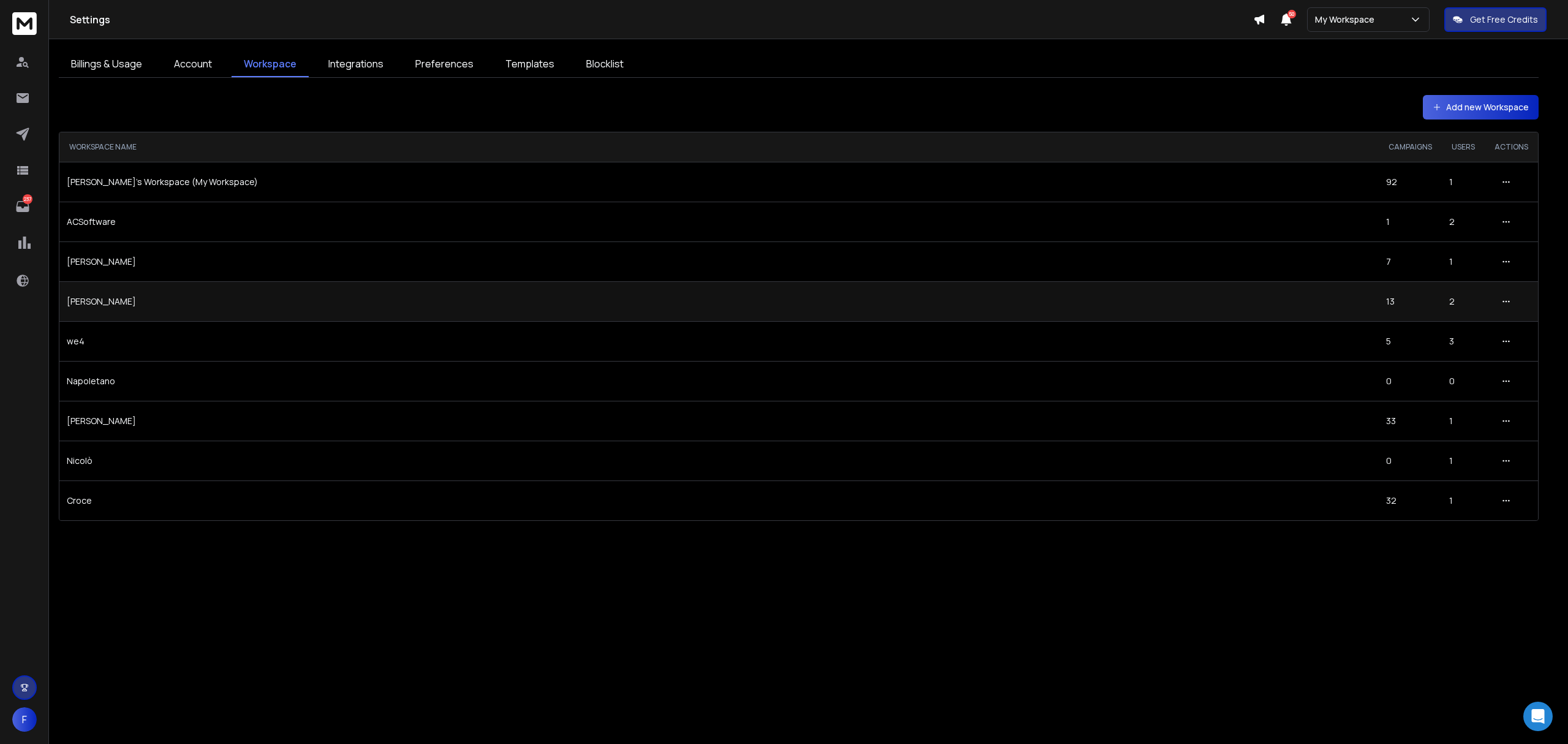
click at [147, 301] on td "[PERSON_NAME]" at bounding box center [719, 301] width 1319 height 40
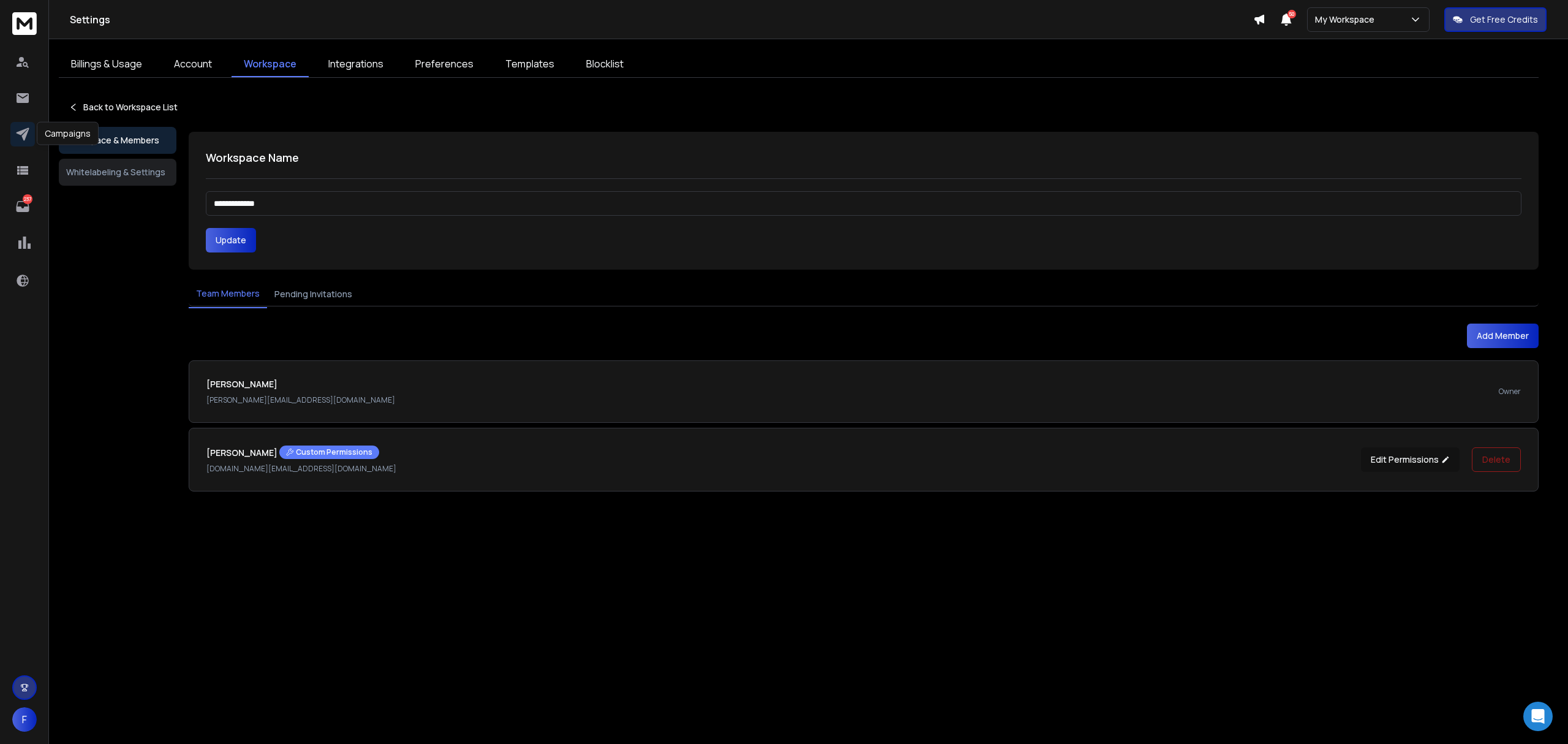
click at [19, 137] on icon at bounding box center [22, 134] width 15 height 15
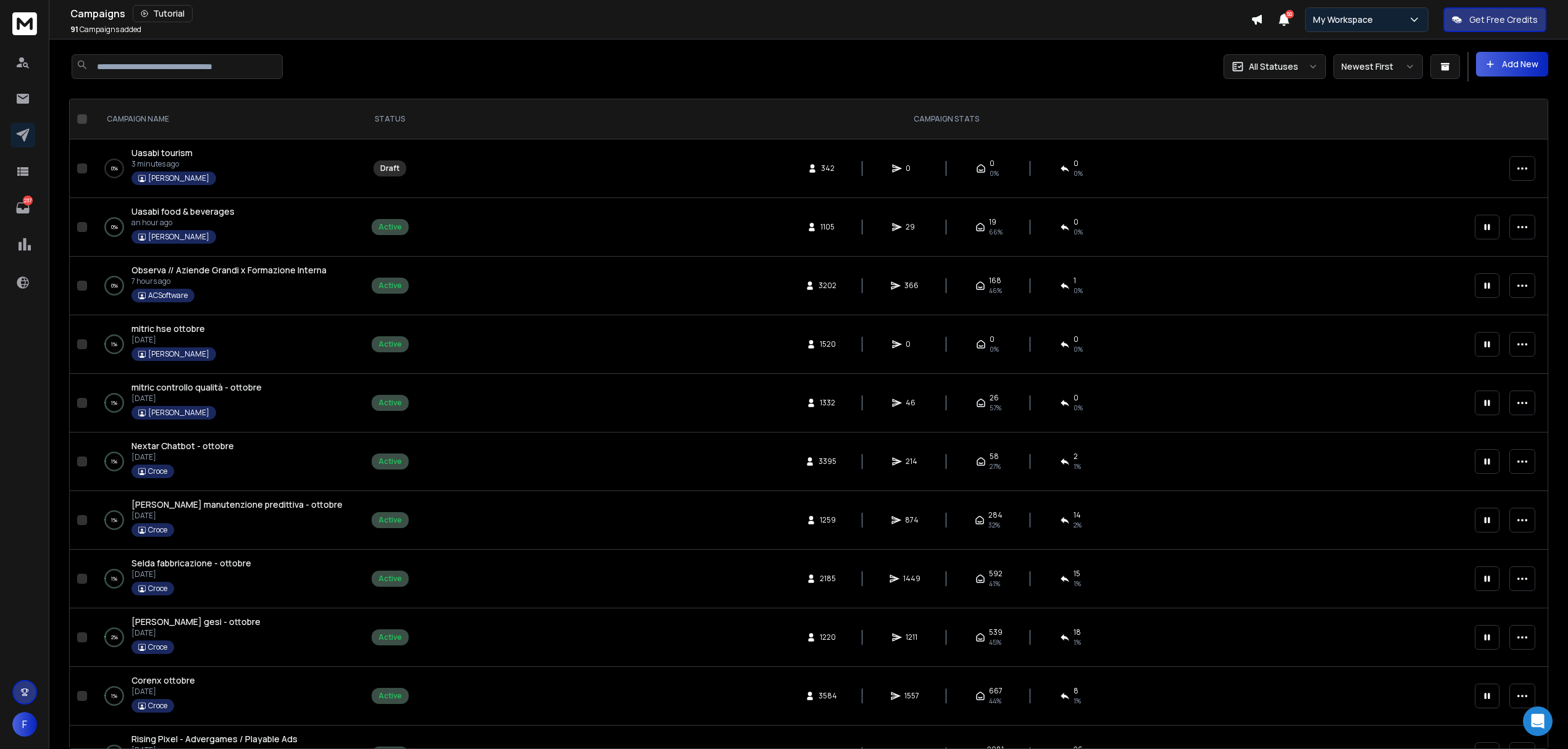
click at [1361, 23] on p "My Workspace" at bounding box center [1345, 20] width 65 height 12
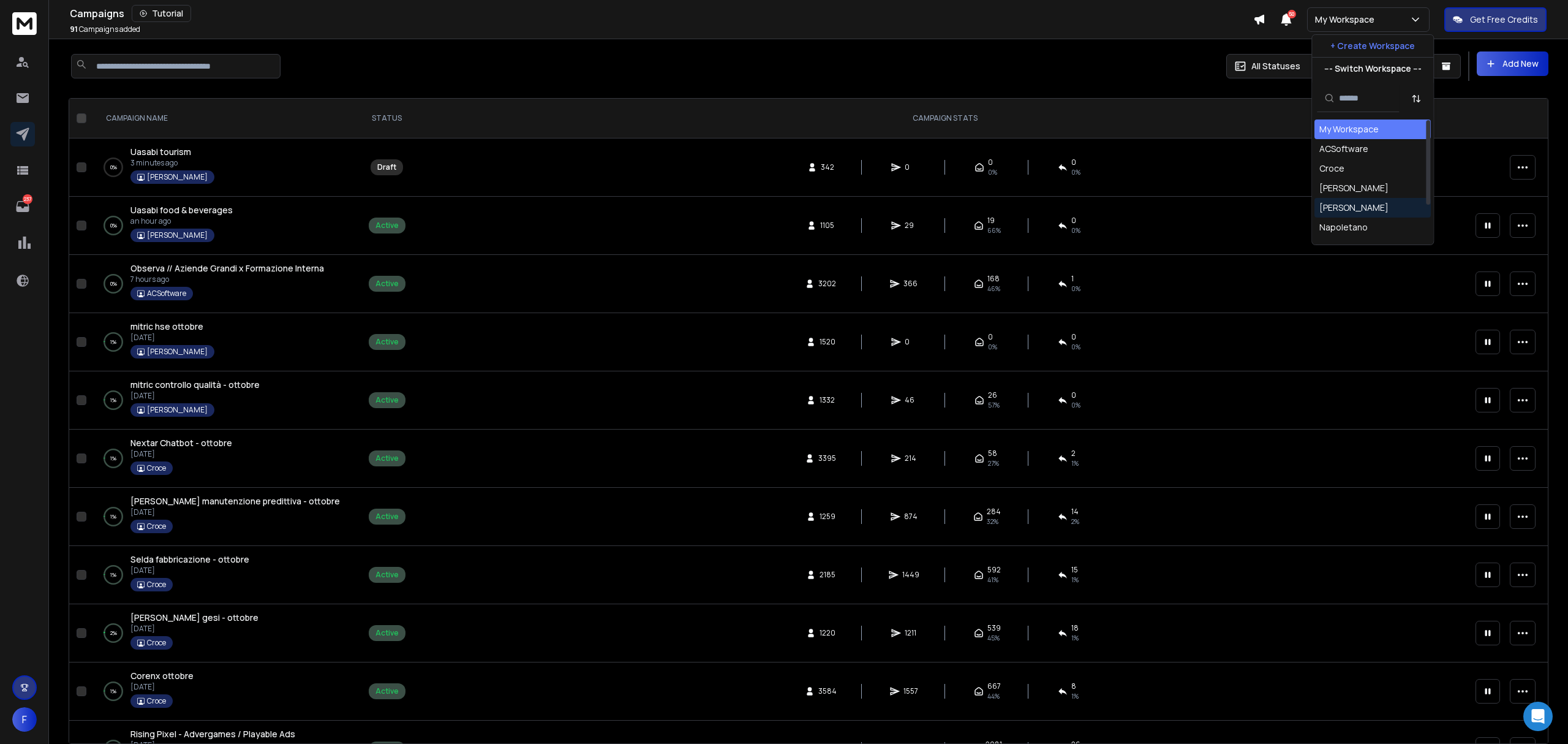
click at [1351, 209] on div "[PERSON_NAME]" at bounding box center [1353, 208] width 69 height 12
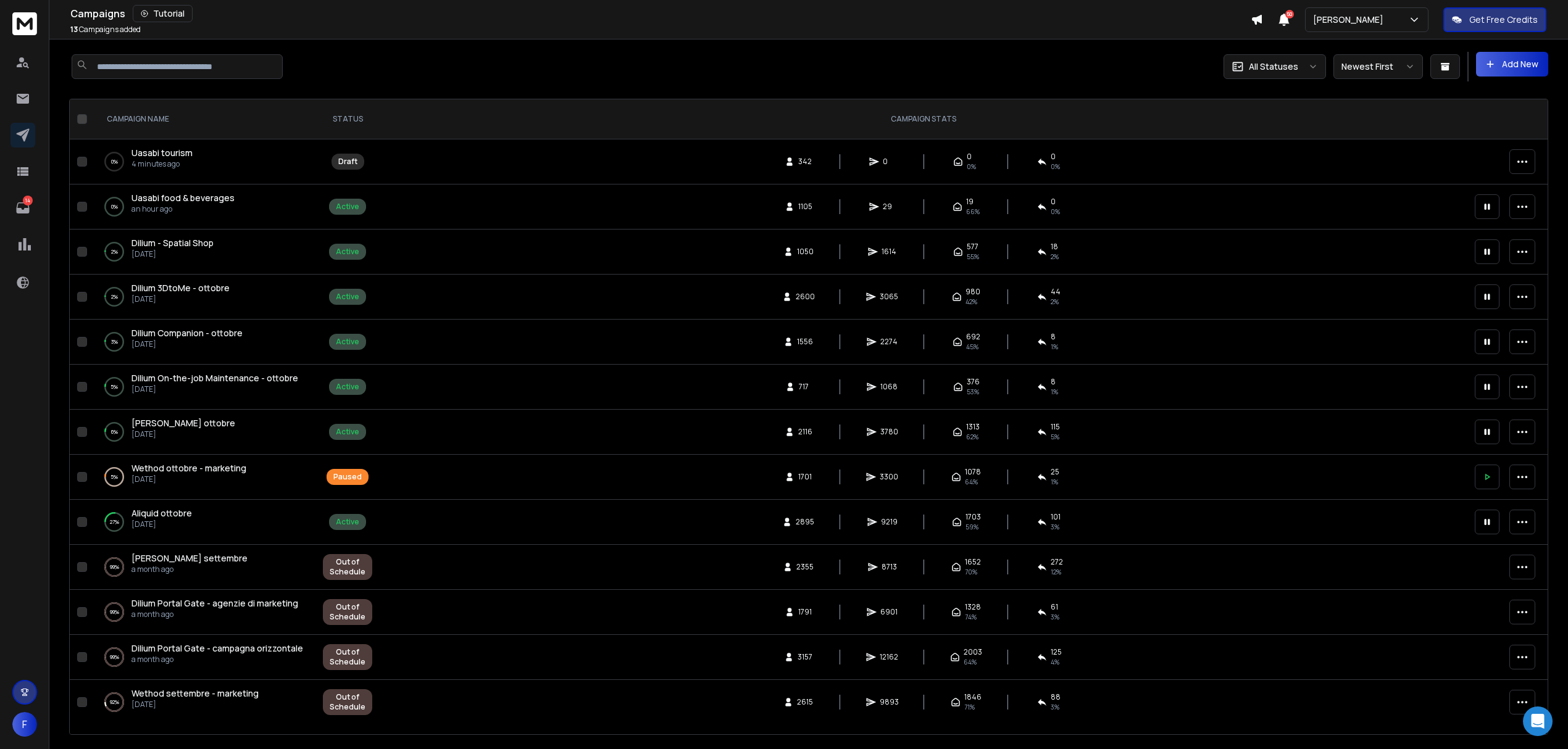
drag, startPoint x: 16, startPoint y: 739, endPoint x: 19, endPoint y: 732, distance: 7.6
click at [16, 739] on div "14 F" at bounding box center [24, 374] width 49 height 749
click at [23, 726] on span "F" at bounding box center [25, 725] width 25 height 25
click at [91, 701] on p "Settings" at bounding box center [76, 704] width 34 height 12
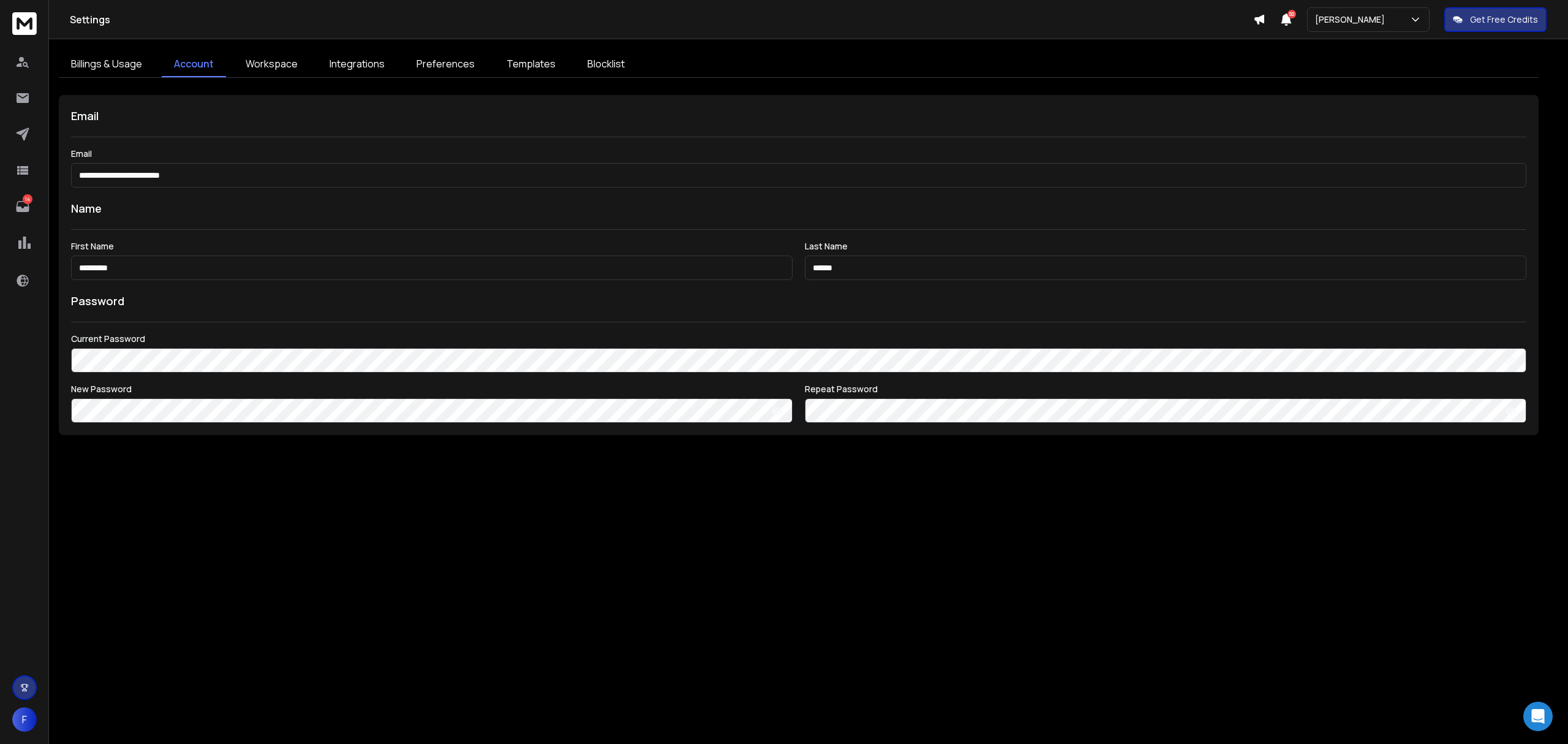
click at [280, 57] on link "Workspace" at bounding box center [271, 64] width 77 height 26
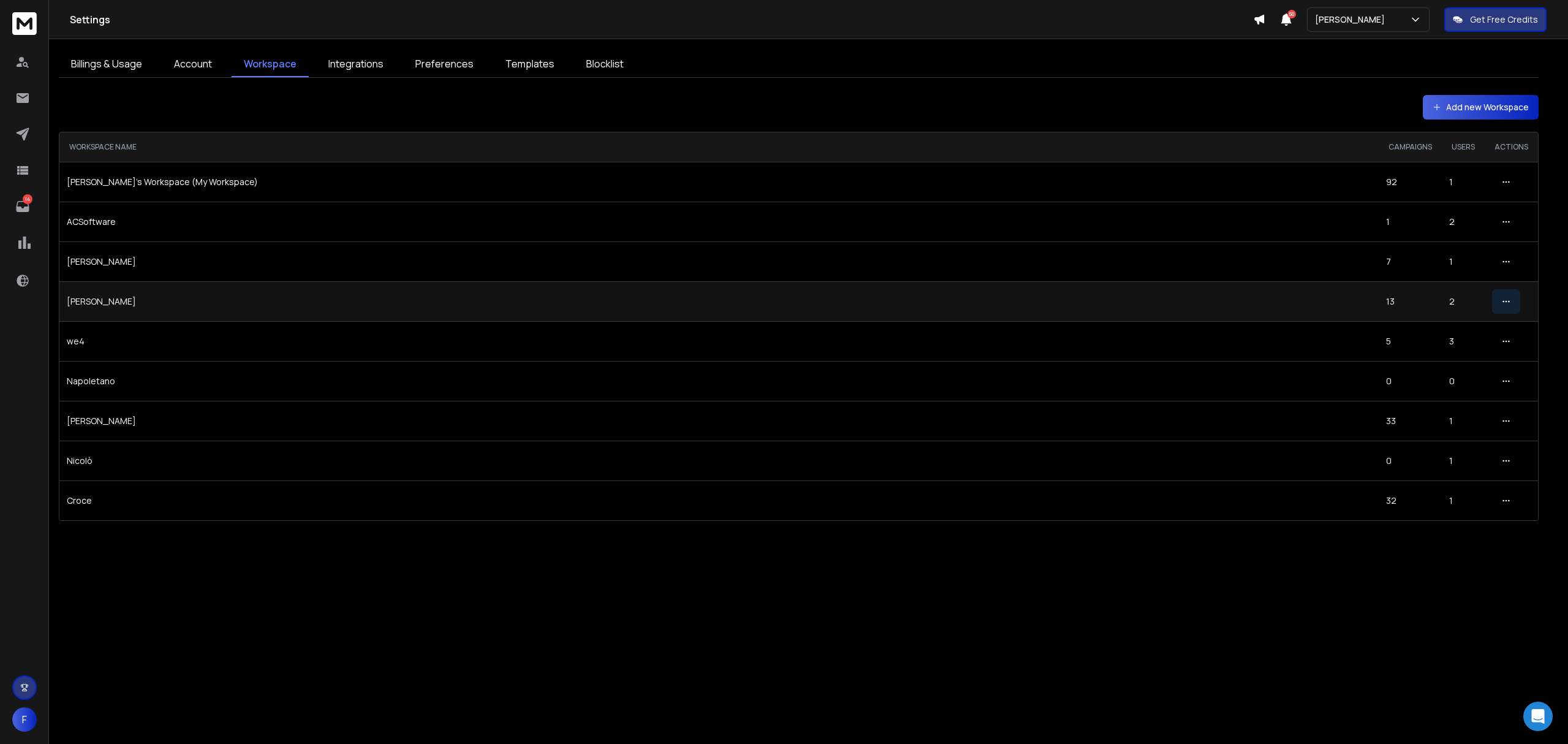
click at [1511, 305] on icon "button" at bounding box center [1506, 301] width 9 height 9
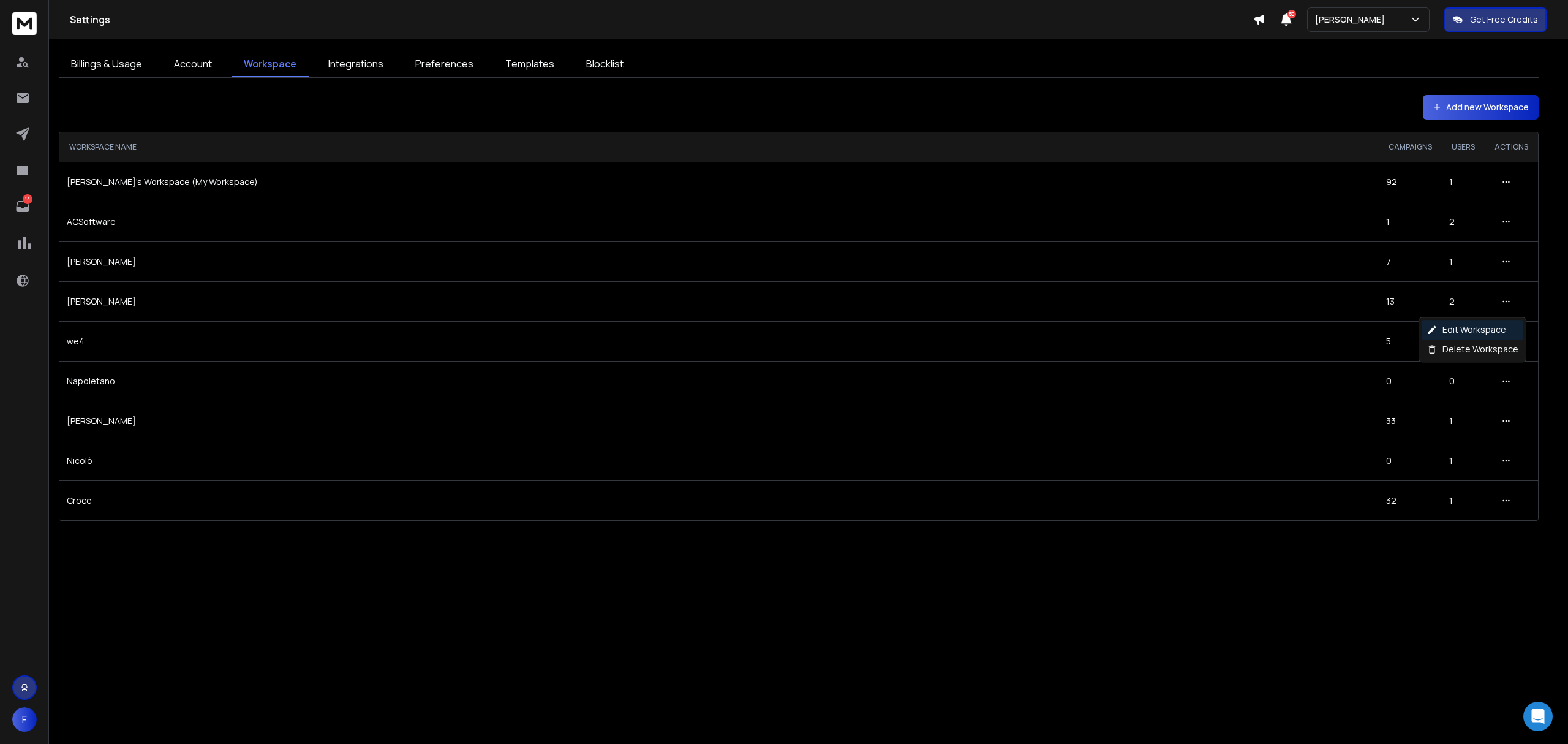
click at [1483, 326] on p "Edit Workspace" at bounding box center [1474, 330] width 64 height 12
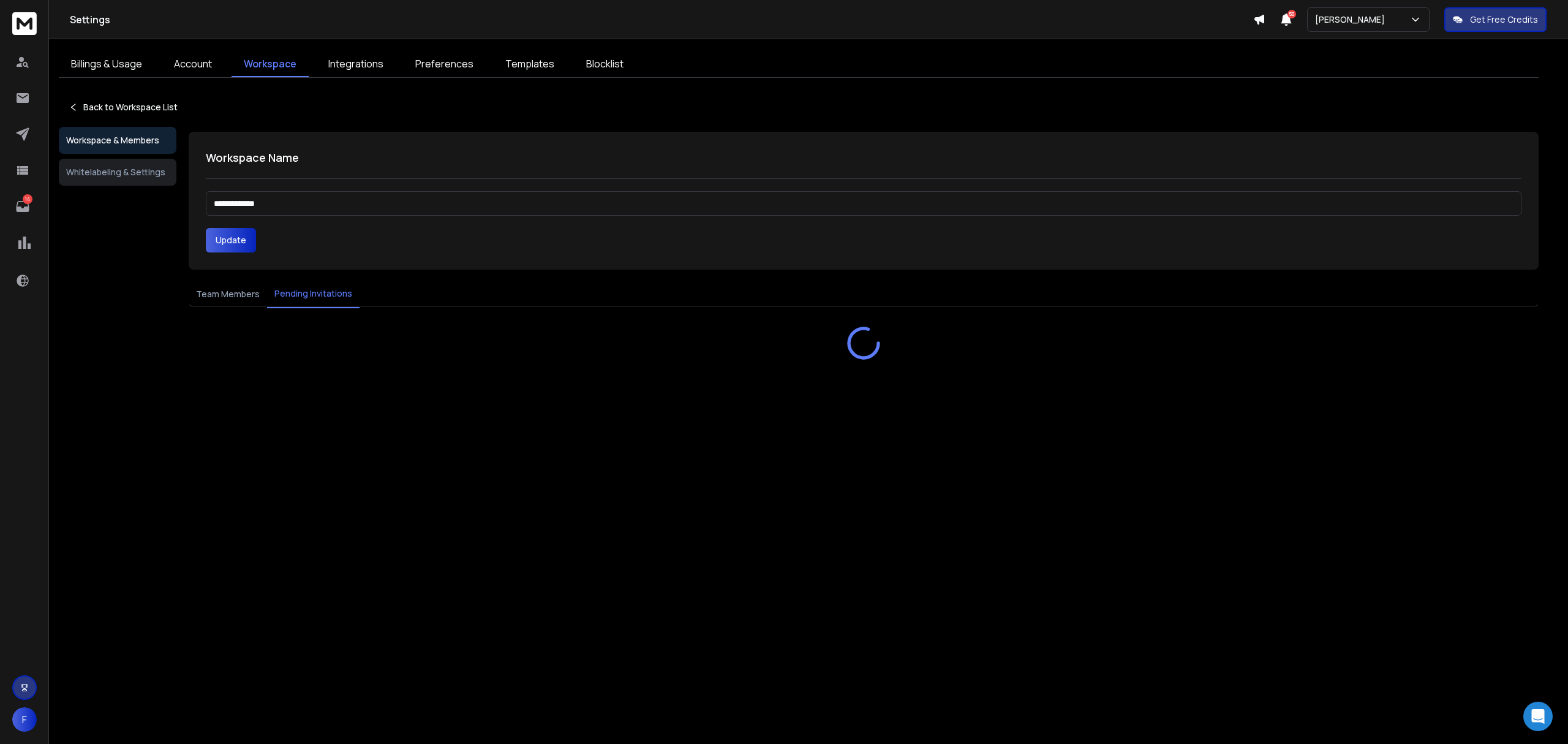
click at [295, 291] on button "Pending Invitations" at bounding box center [313, 294] width 92 height 28
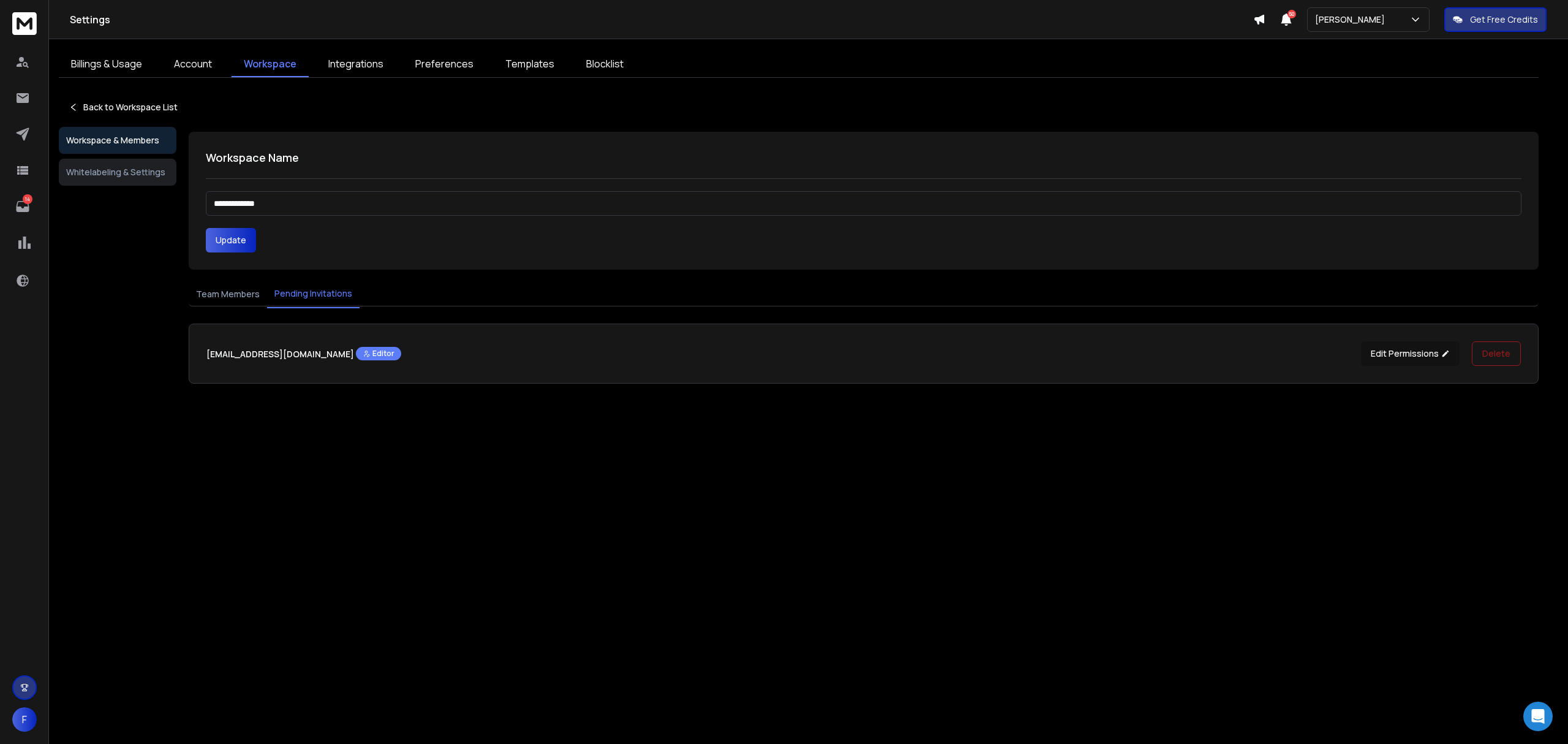
click at [577, 354] on div "n.abdelli@smconsulting.biz Editor Edit Permissions Delete" at bounding box center [863, 353] width 1315 height 25
click at [1407, 350] on button "Edit Permissions" at bounding box center [1410, 353] width 98 height 25
click at [1405, 348] on button "Edit Permissions" at bounding box center [1410, 353] width 98 height 25
click at [1439, 356] on button "Edit Permissions" at bounding box center [1410, 353] width 98 height 25
drag, startPoint x: 1446, startPoint y: 356, endPoint x: 1023, endPoint y: 333, distance: 423.6
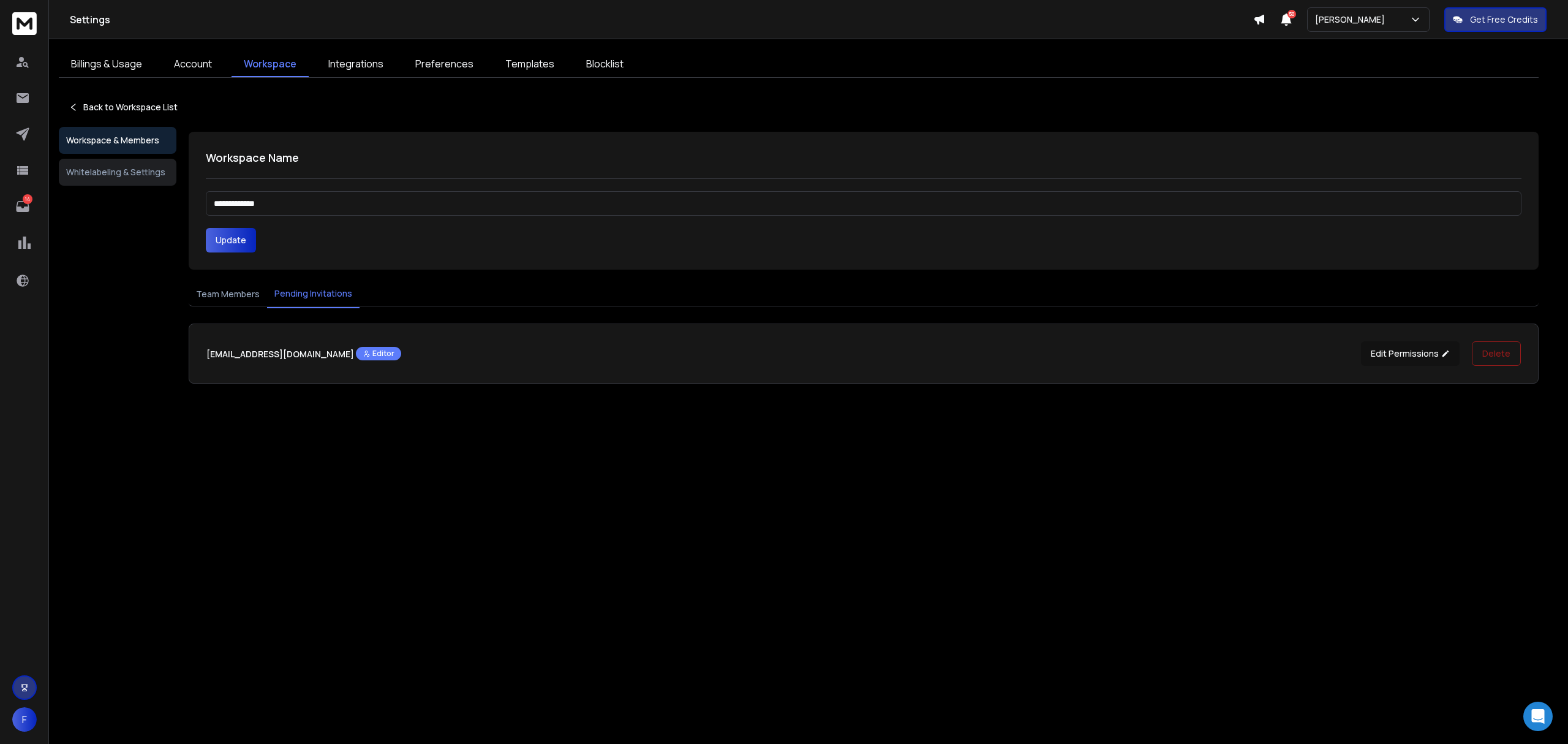
click at [1442, 356] on icon at bounding box center [1446, 353] width 9 height 9
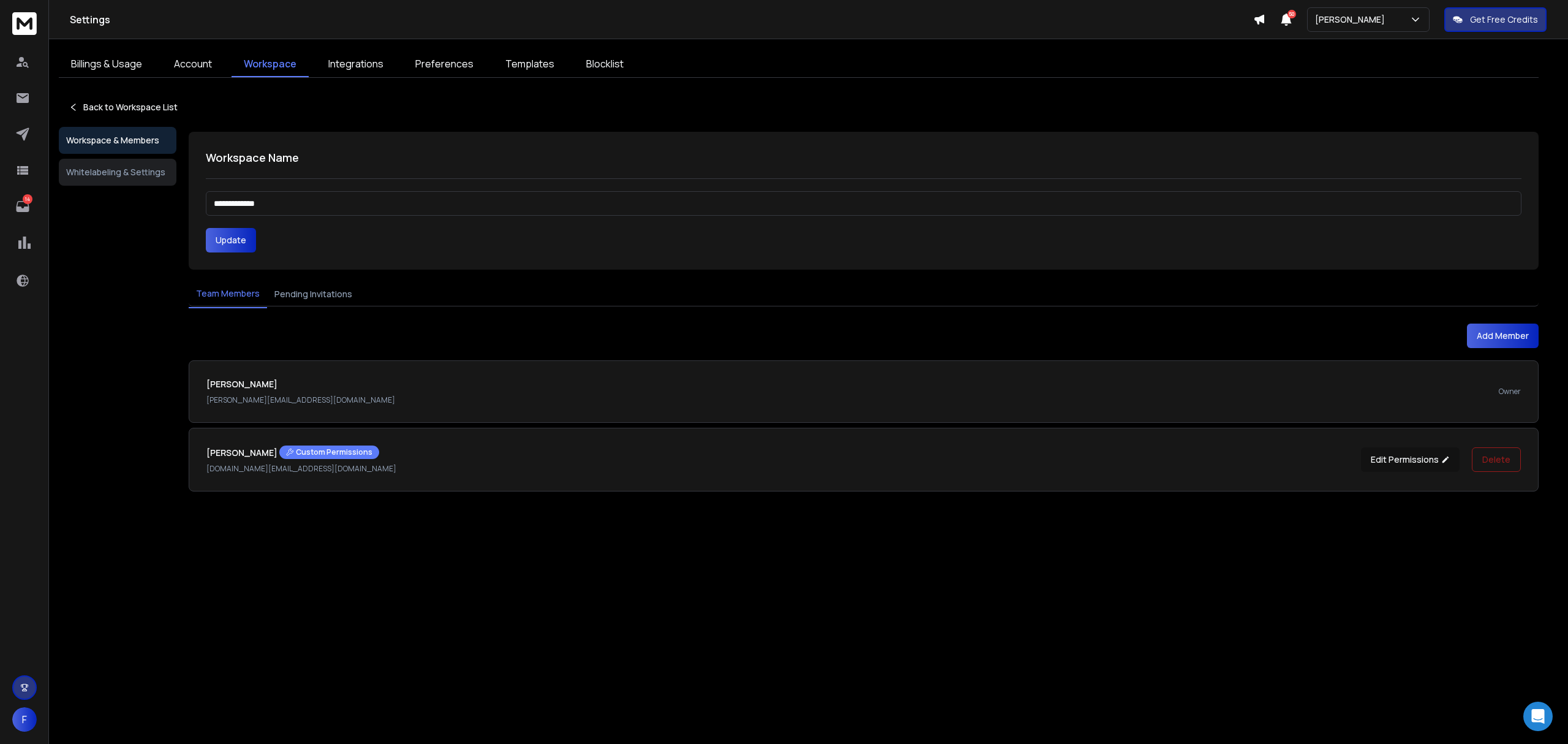
click at [236, 288] on button "Team Members" at bounding box center [228, 294] width 78 height 28
drag, startPoint x: 206, startPoint y: 470, endPoint x: 382, endPoint y: 486, distance: 176.7
click at [382, 486] on div "Nadir Abdelli Custom Permissions nadirnad.na@gmail.com Edit Permissions Delete" at bounding box center [864, 460] width 1350 height 64
copy p "[DOMAIN_NAME][EMAIL_ADDRESS][DOMAIN_NAME]"
drag, startPoint x: 408, startPoint y: 363, endPoint x: 403, endPoint y: 356, distance: 8.6
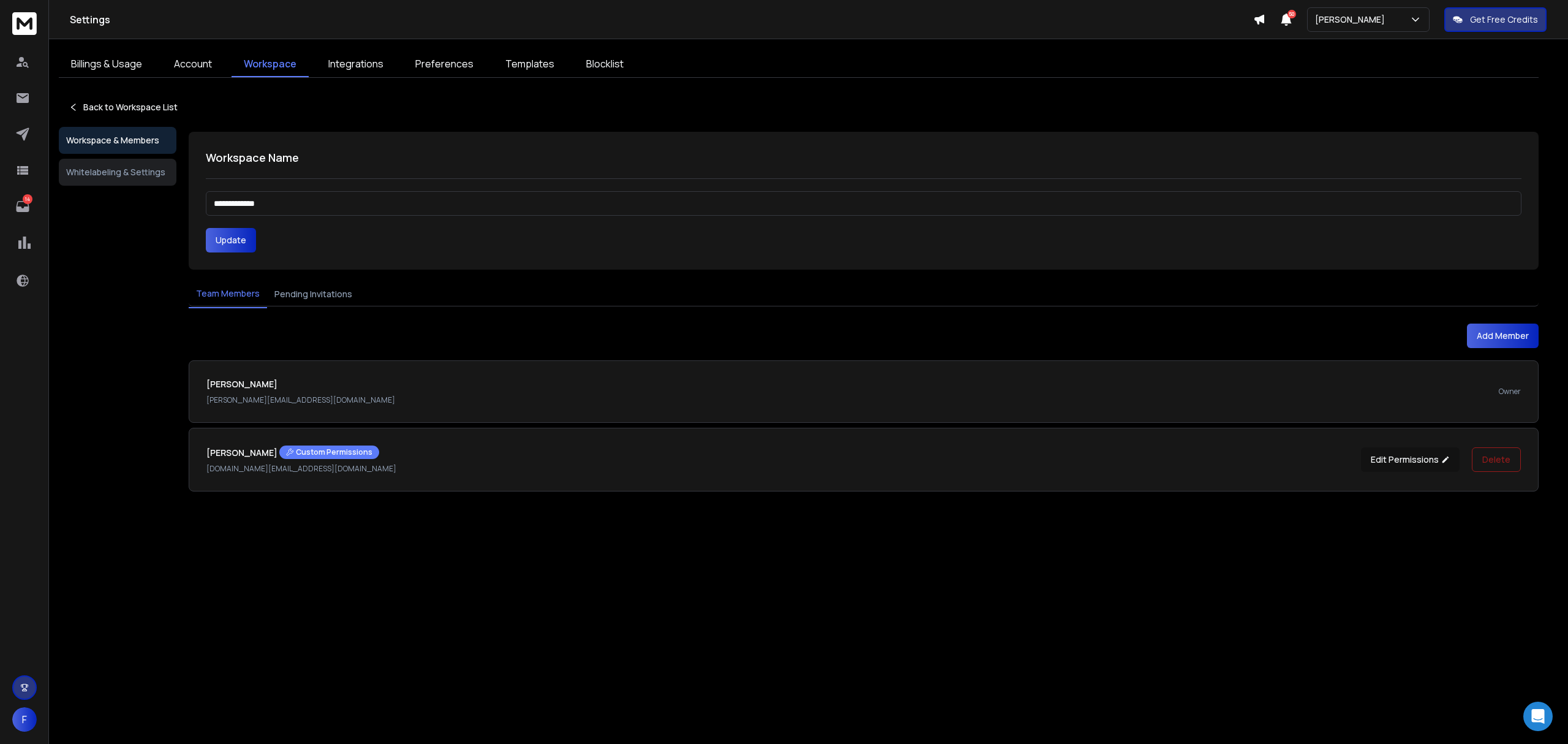
click at [408, 363] on div "Francesco Stocco francesco@smconsulting.biz Owner" at bounding box center [864, 391] width 1350 height 63
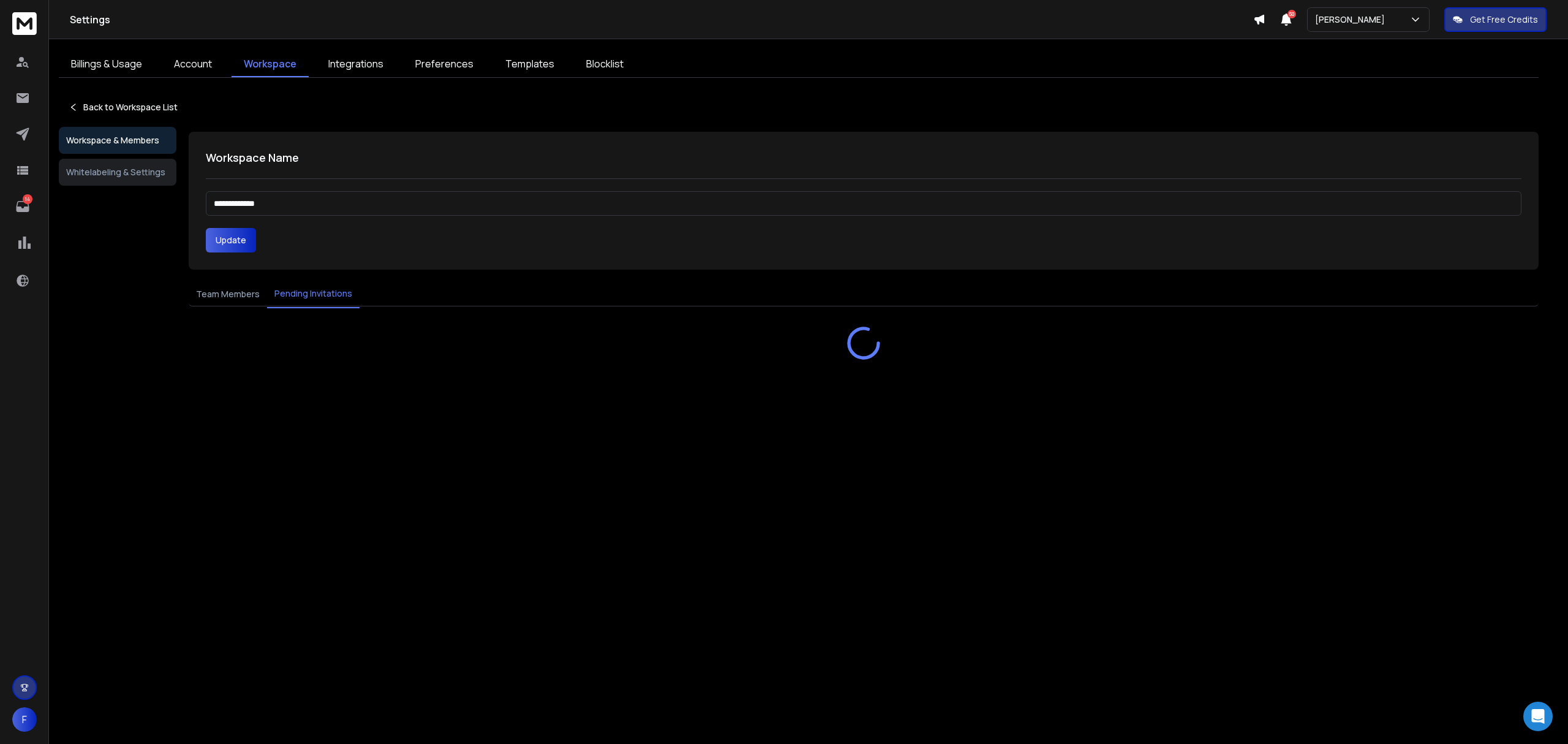
click at [328, 288] on button "Pending Invitations" at bounding box center [313, 294] width 92 height 28
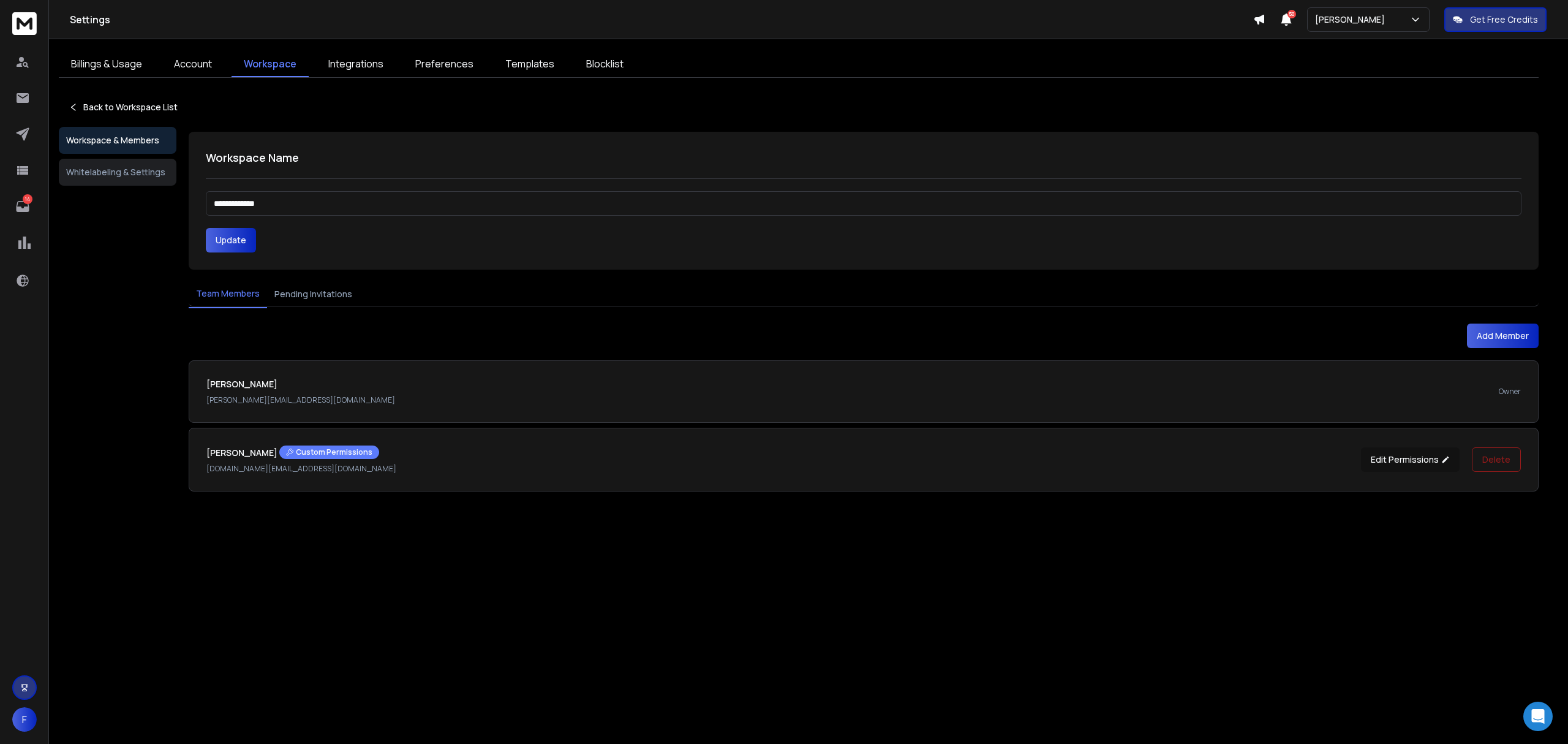
click at [322, 294] on button "Pending Invitations" at bounding box center [313, 294] width 92 height 27
click at [309, 307] on div "Team Members Pending Invitations Add Member [PERSON_NAME] [PERSON_NAME][EMAIL_A…" at bounding box center [864, 387] width 1350 height 209
click at [309, 301] on button "Pending Invitations" at bounding box center [313, 294] width 92 height 27
click at [309, 298] on button "Pending Invitations" at bounding box center [313, 294] width 92 height 27
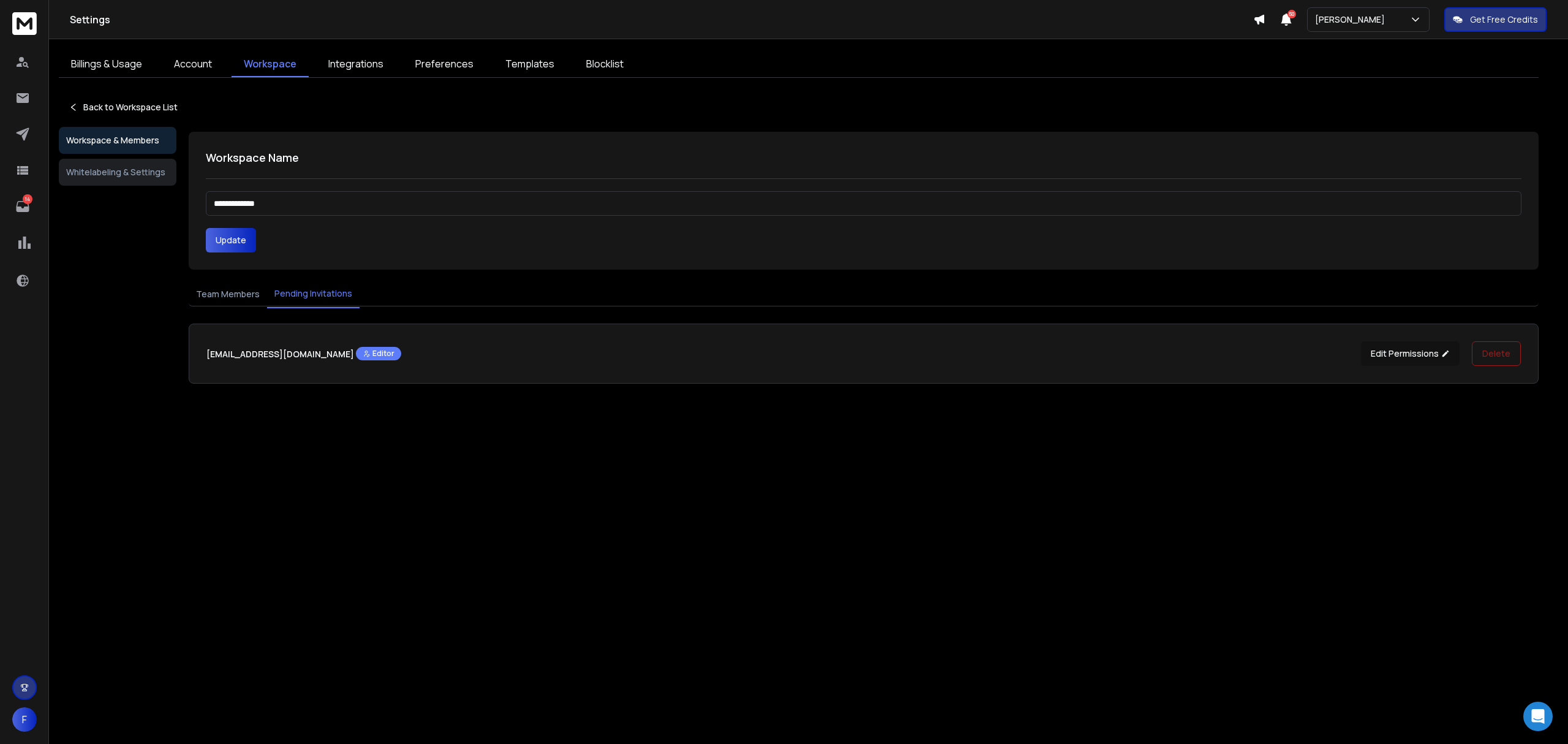
click at [71, 104] on icon at bounding box center [74, 107] width 10 height 10
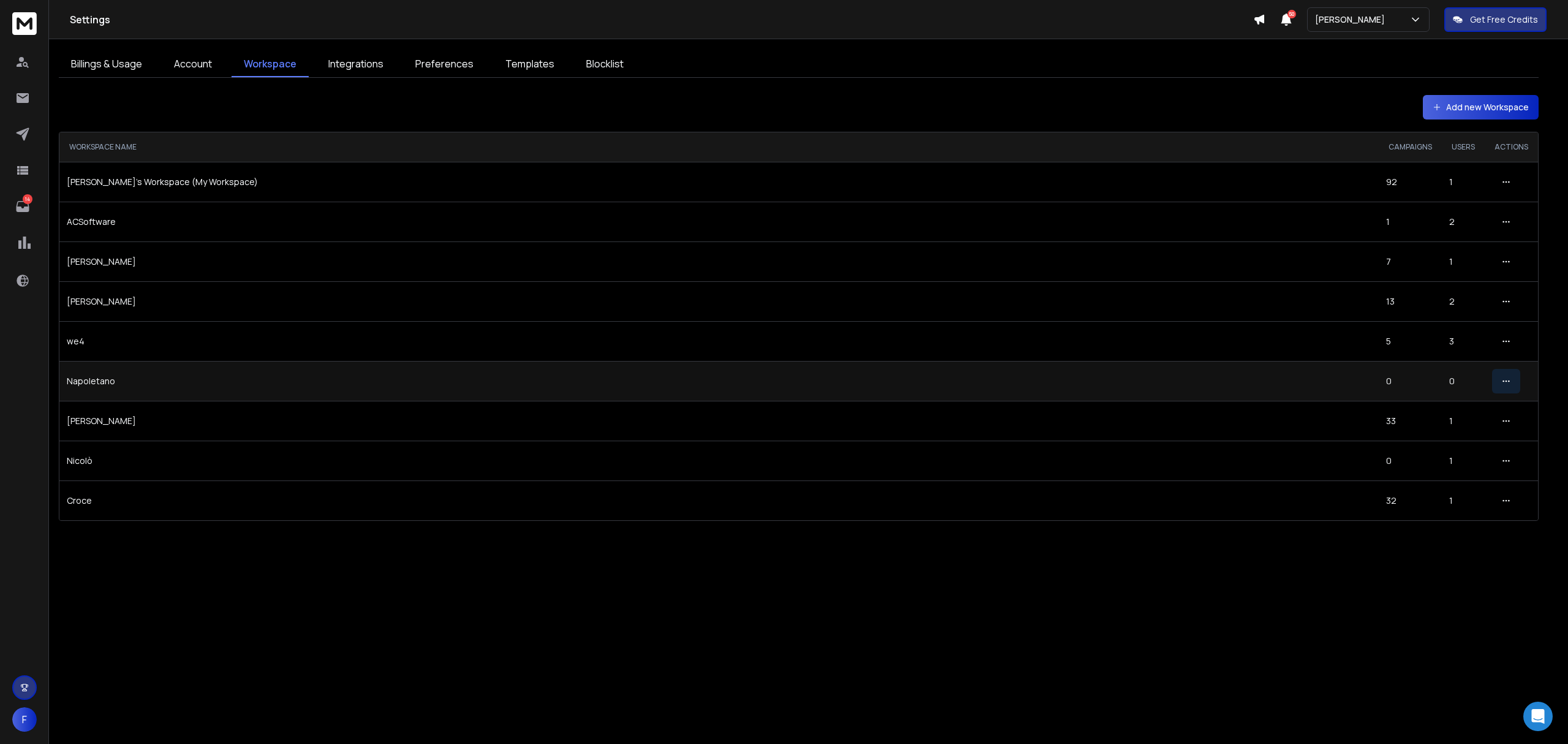
click at [1508, 381] on icon "button" at bounding box center [1506, 381] width 9 height 9
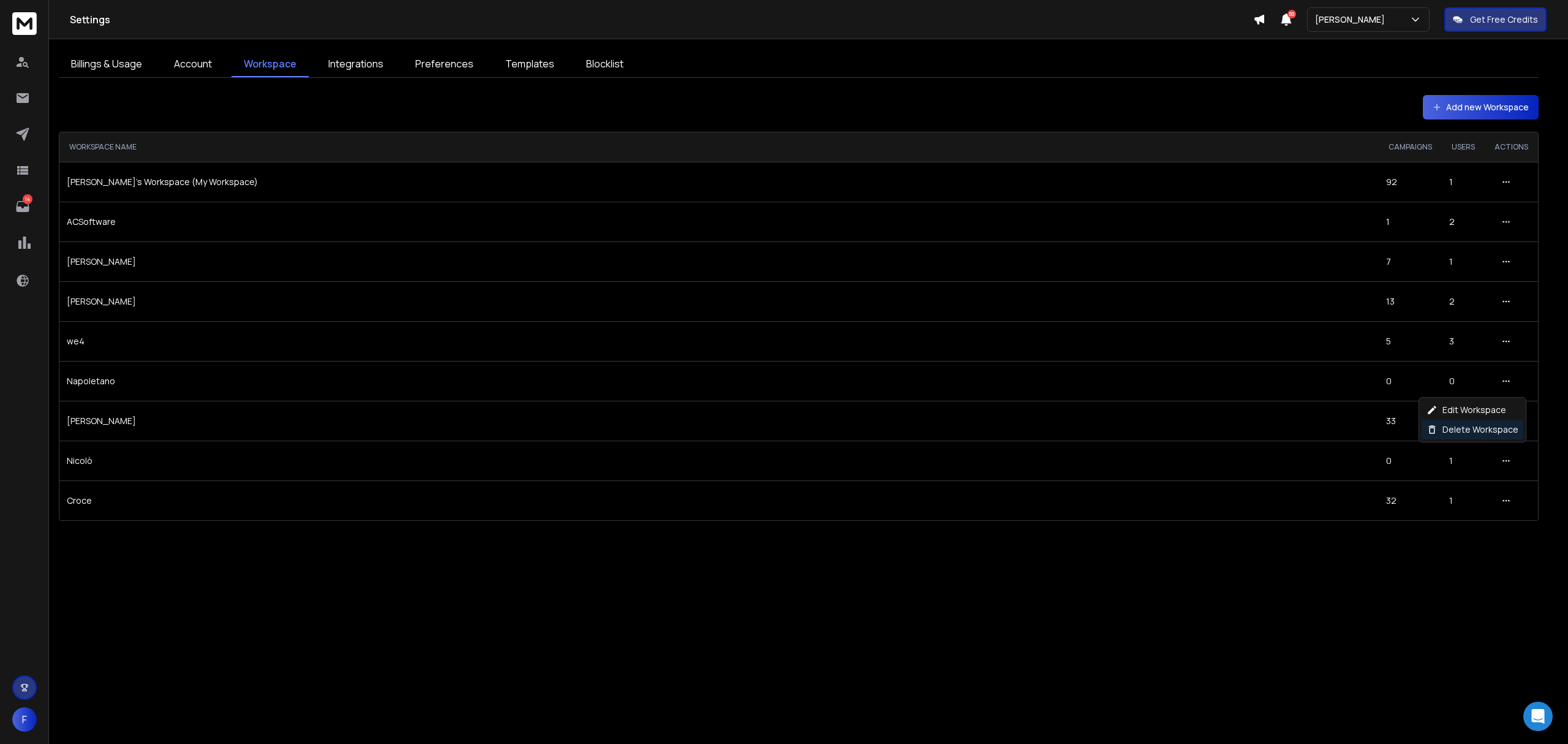
click at [1483, 425] on p "Delete Workspace" at bounding box center [1480, 429] width 76 height 12
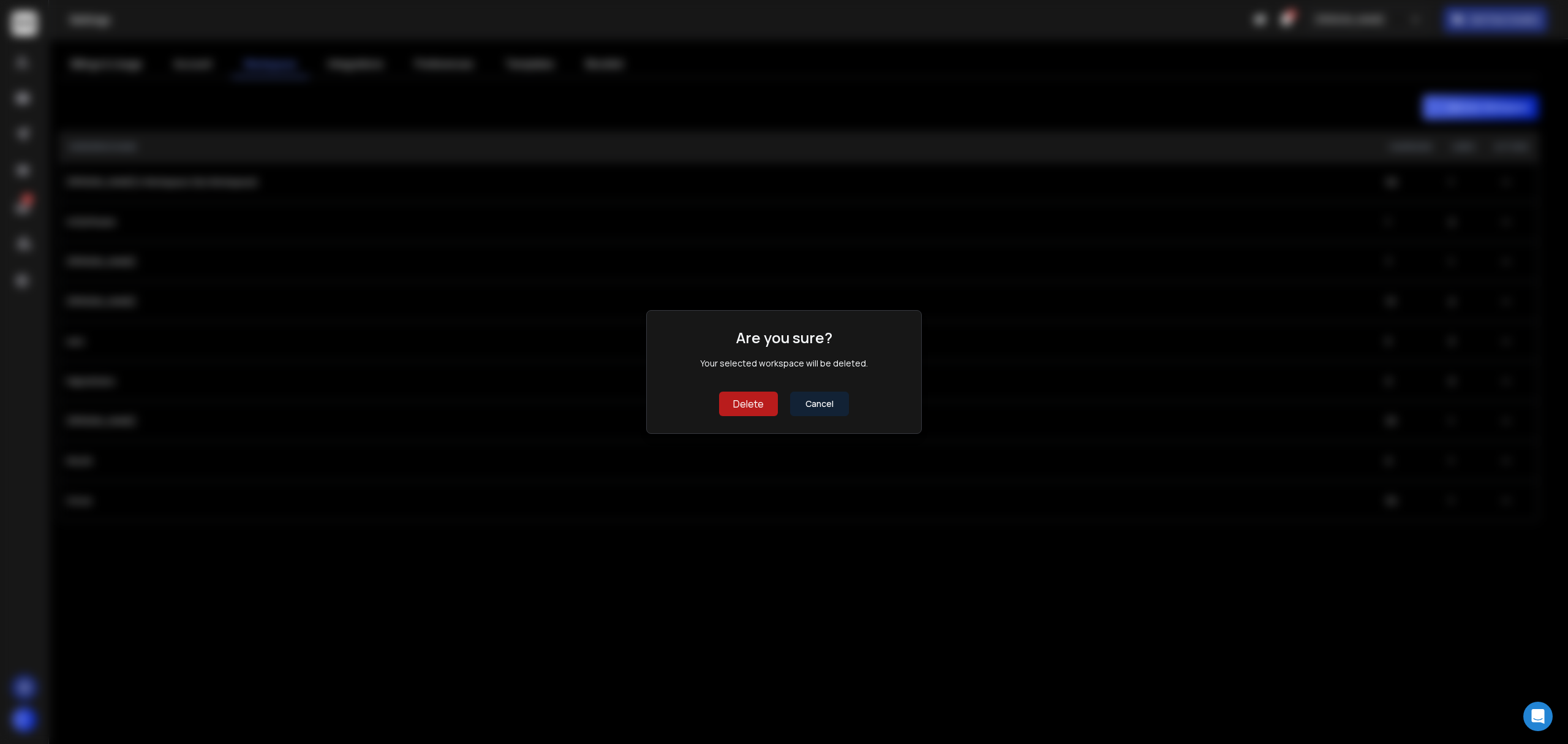
drag, startPoint x: 772, startPoint y: 392, endPoint x: 760, endPoint y: 394, distance: 12.2
click at [769, 392] on div "Delete Cancel" at bounding box center [784, 404] width 130 height 25
click at [760, 394] on button "Delete" at bounding box center [748, 404] width 59 height 25
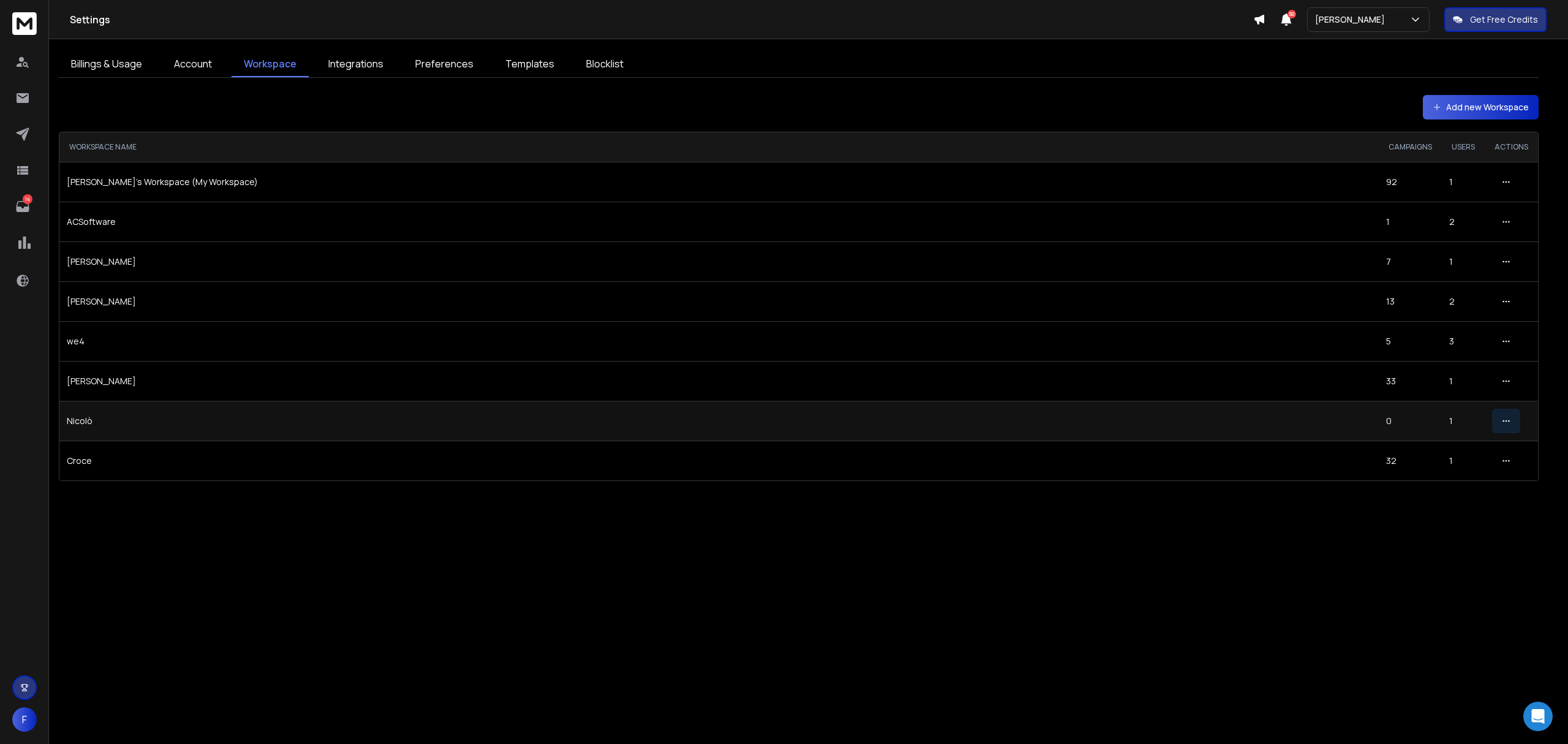
click at [1511, 425] on icon "button" at bounding box center [1506, 421] width 9 height 9
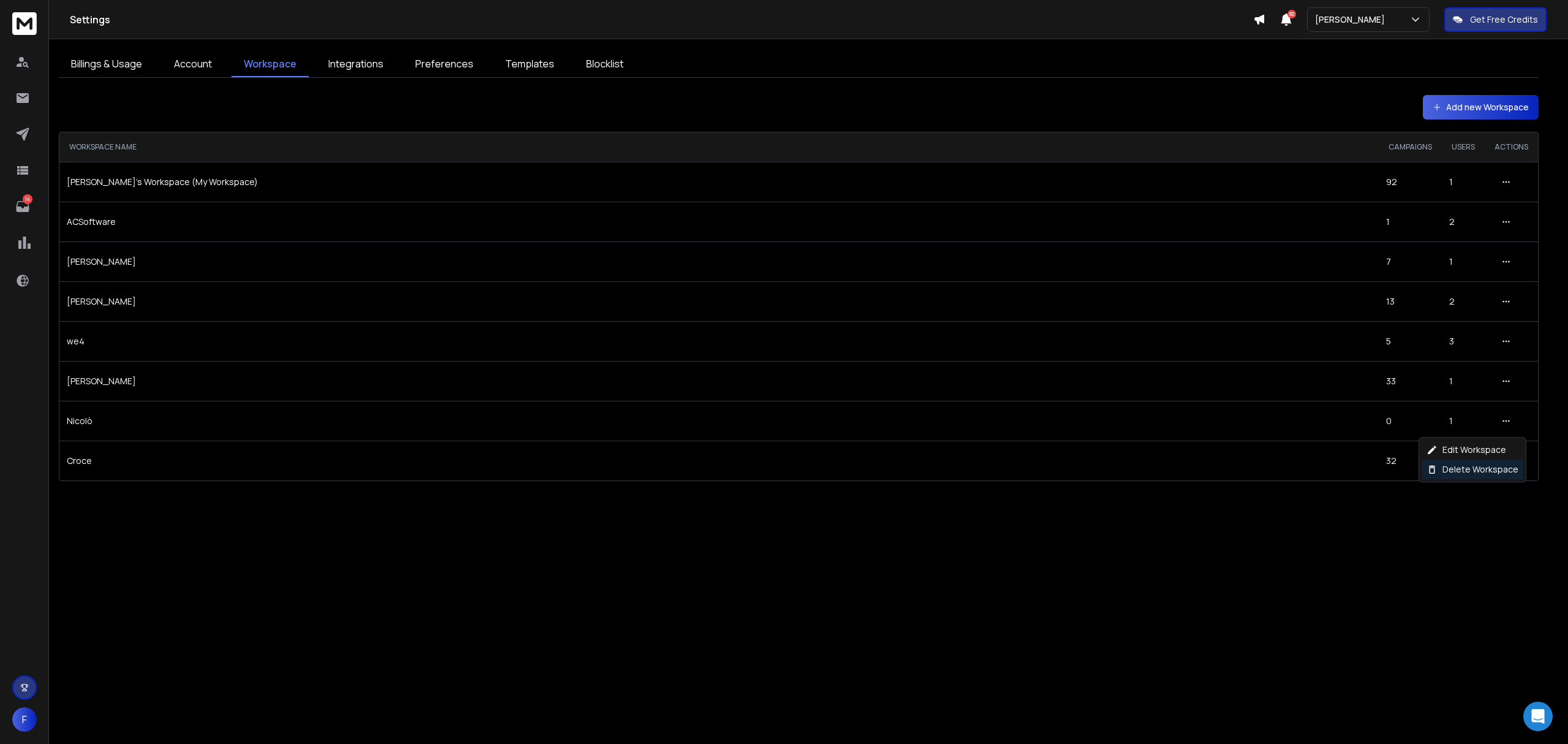
click at [1471, 468] on p "Delete Workspace" at bounding box center [1480, 470] width 76 height 12
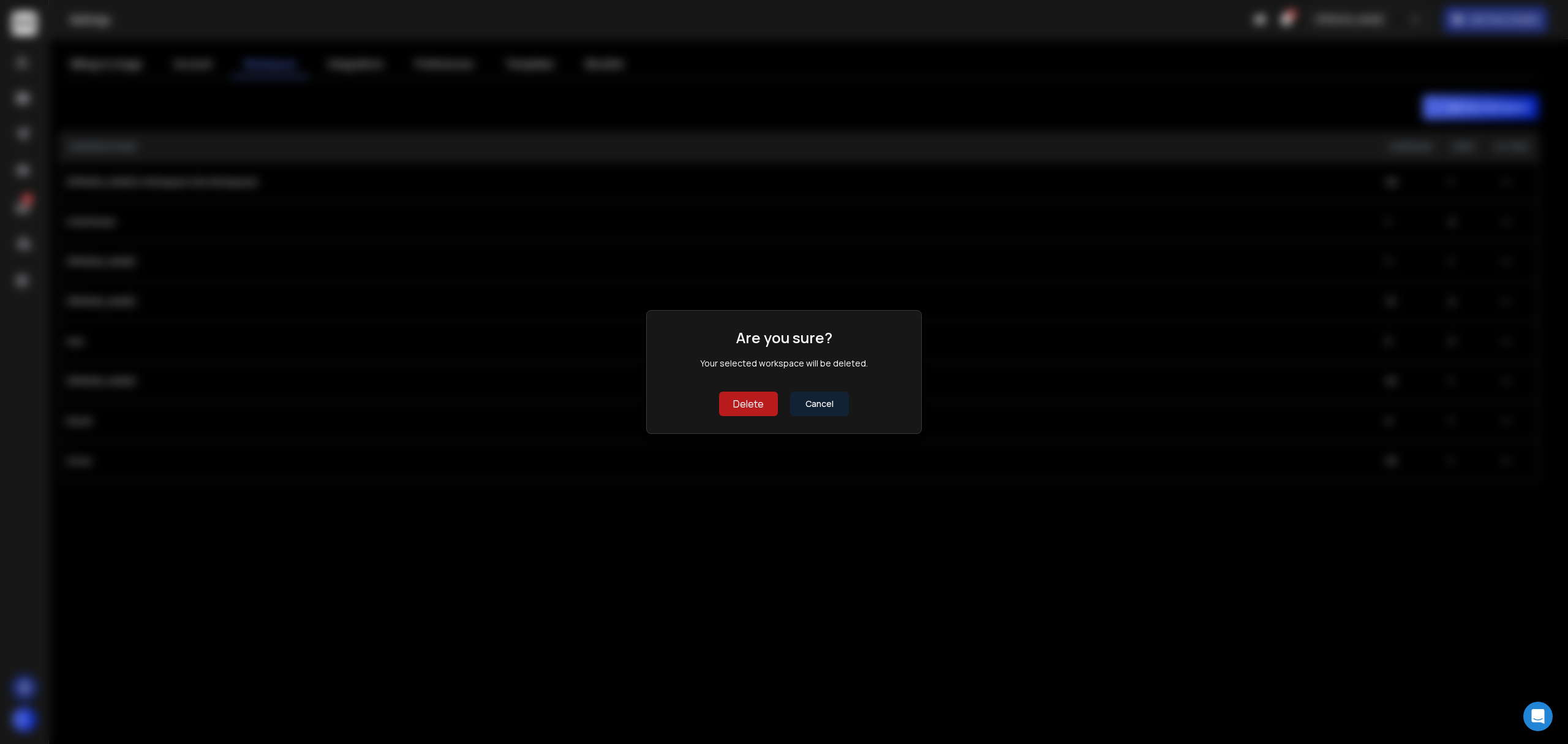
click at [763, 403] on button "Delete" at bounding box center [748, 404] width 59 height 25
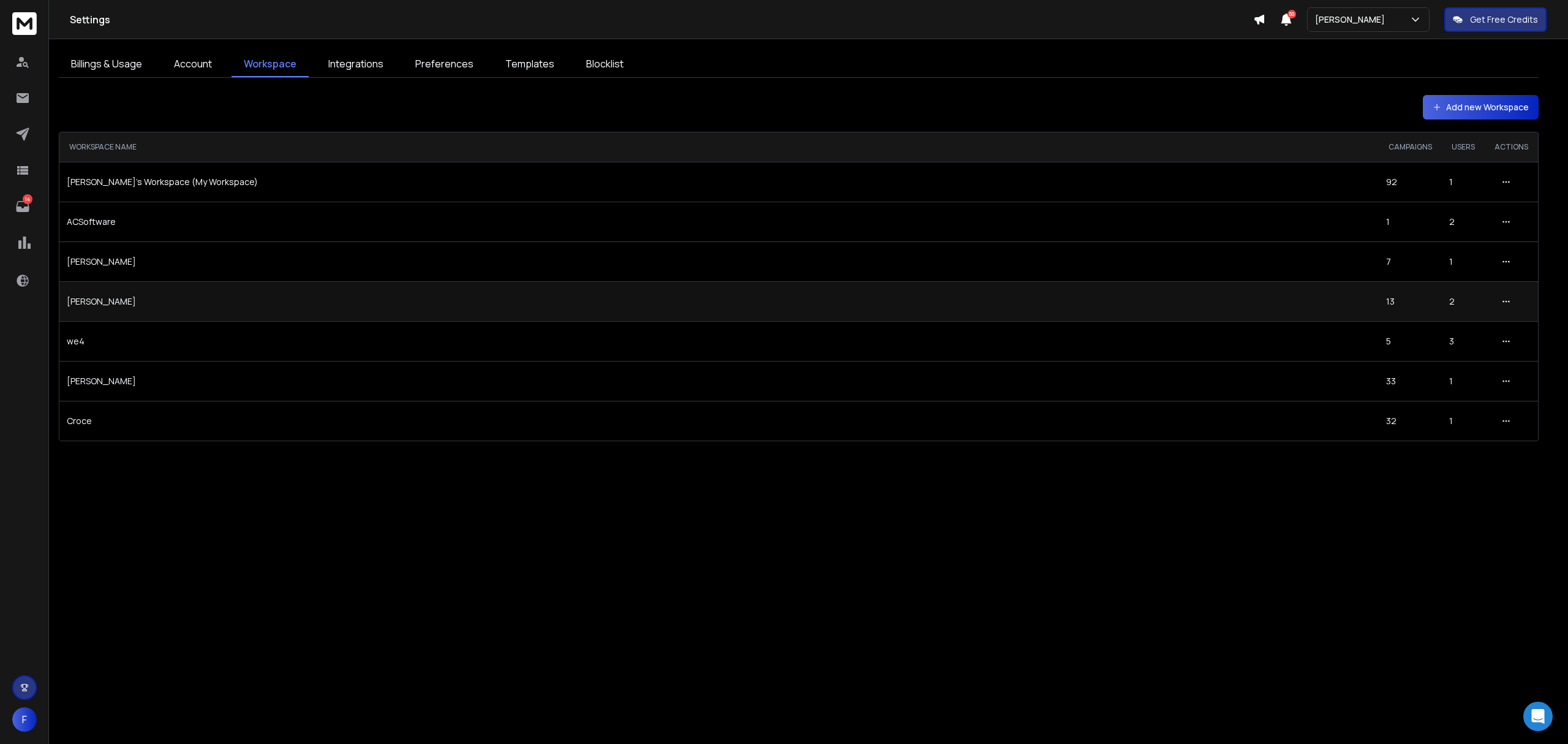
click at [251, 297] on td "[PERSON_NAME]" at bounding box center [719, 301] width 1319 height 40
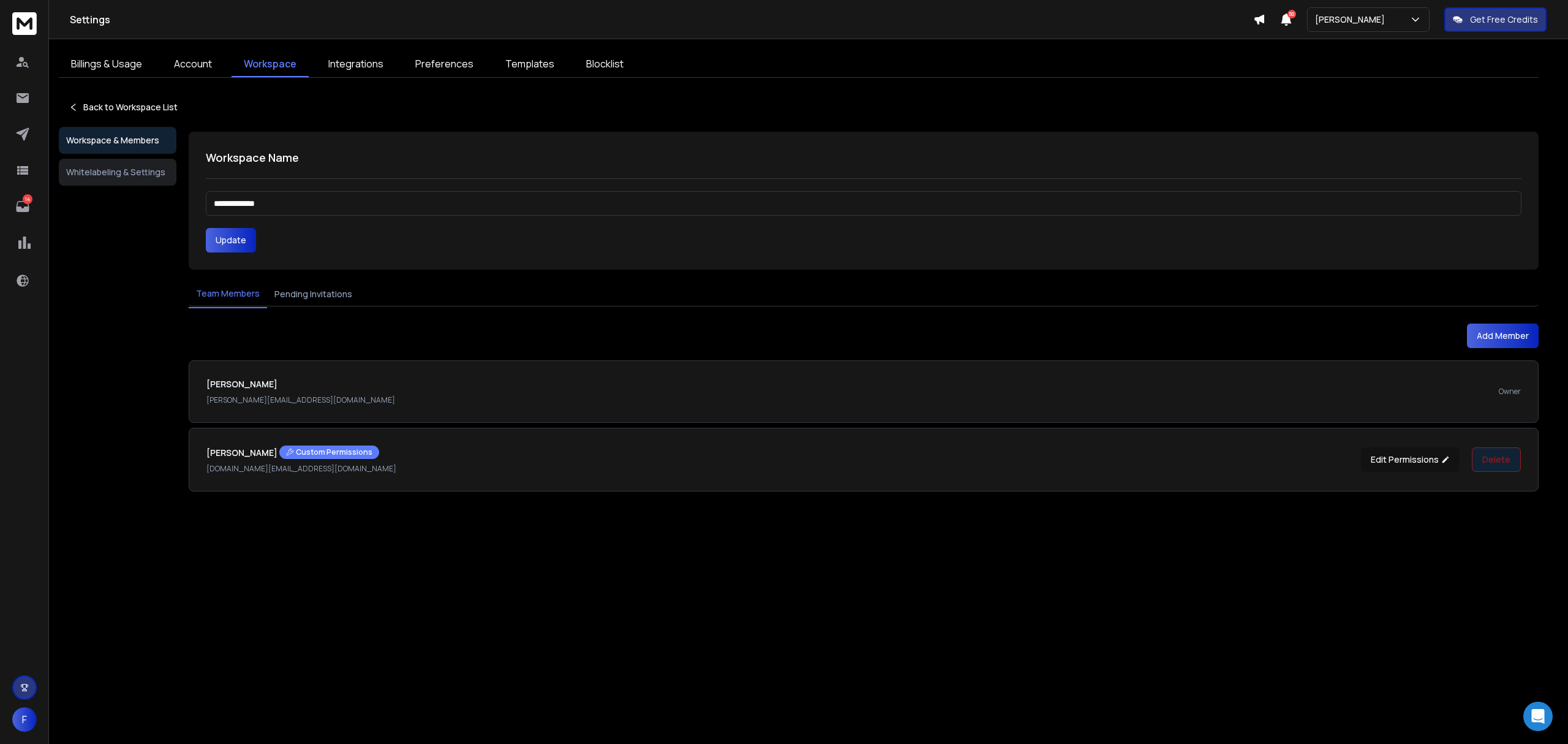
click at [1489, 452] on button "Delete" at bounding box center [1496, 460] width 49 height 25
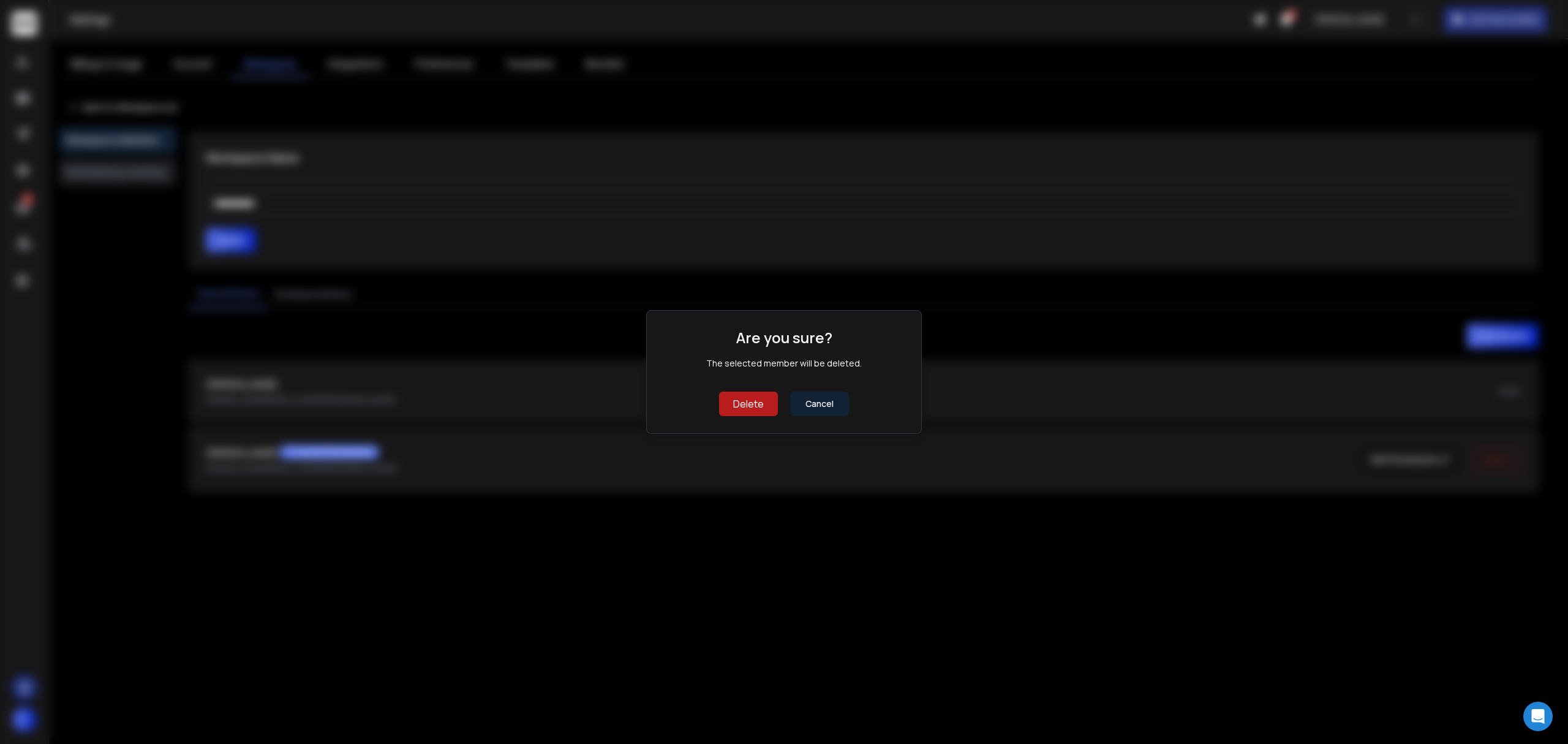
click at [748, 412] on button "Delete" at bounding box center [748, 404] width 59 height 25
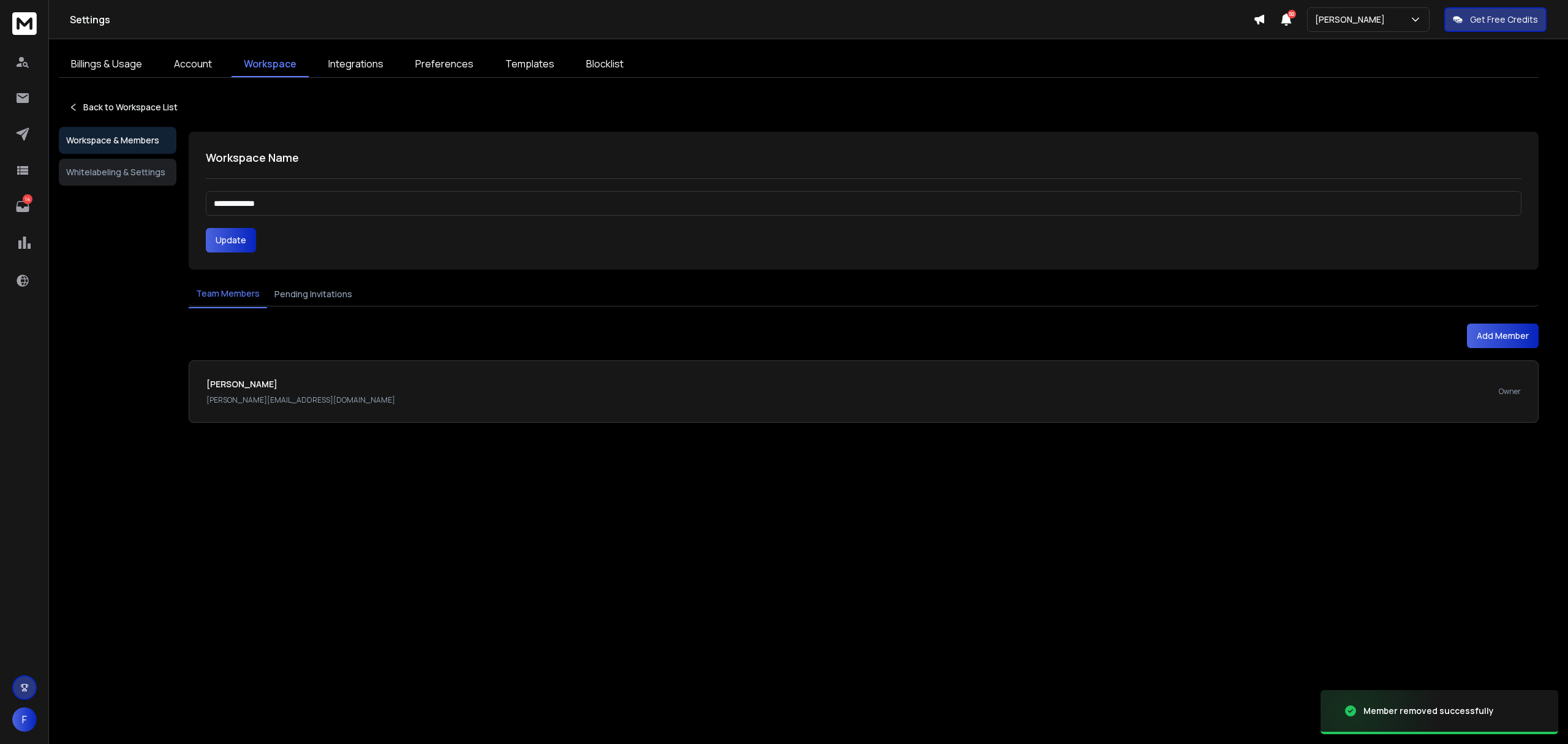
click at [302, 295] on button "Pending Invitations" at bounding box center [313, 294] width 92 height 27
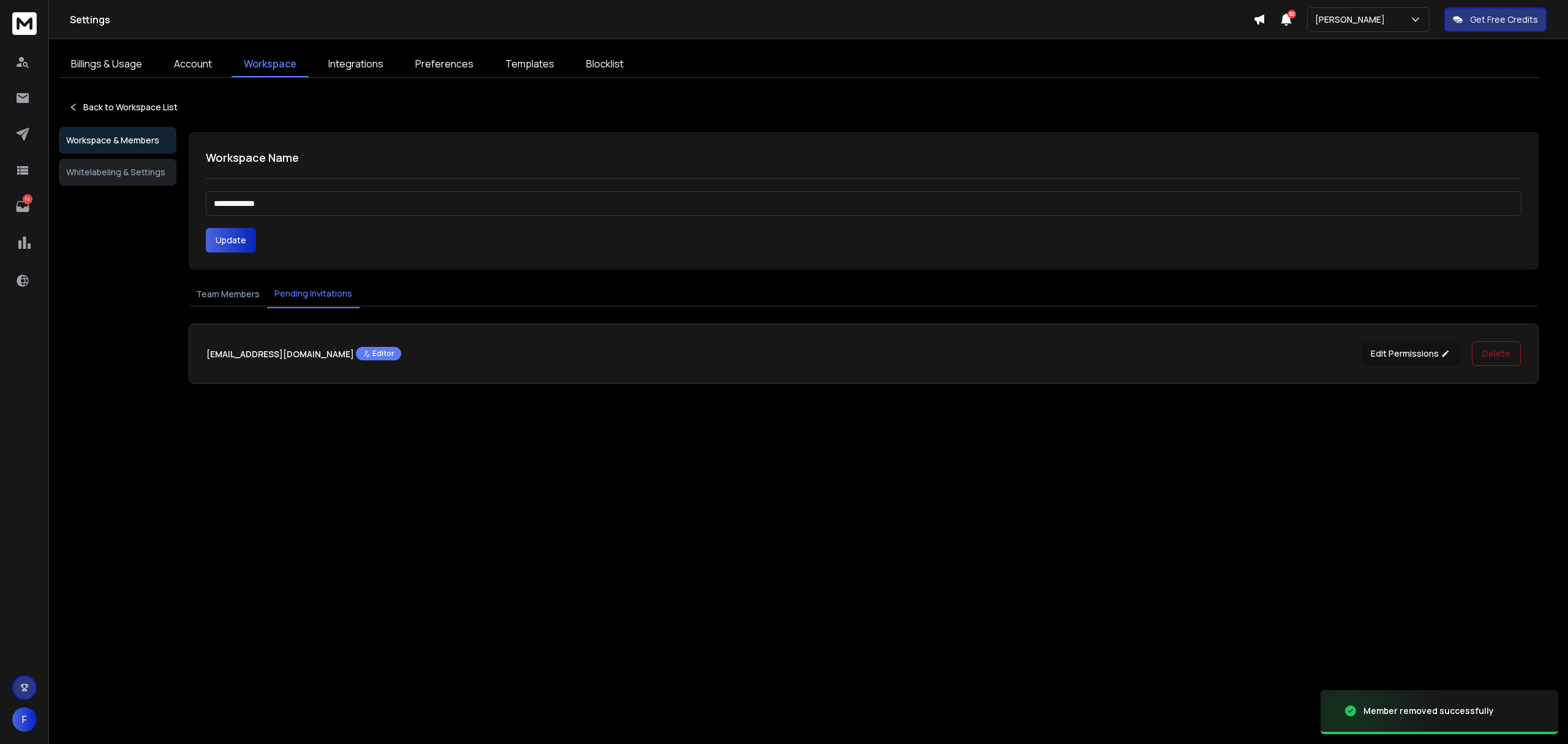
click at [285, 336] on div "[EMAIL_ADDRESS][DOMAIN_NAME] Editor Edit Permissions Delete" at bounding box center [864, 353] width 1350 height 60
drag, startPoint x: 303, startPoint y: 342, endPoint x: 341, endPoint y: 350, distance: 38.8
click at [304, 343] on div "[EMAIL_ADDRESS][DOMAIN_NAME] Editor Edit Permissions Delete" at bounding box center [863, 353] width 1315 height 25
drag, startPoint x: 1425, startPoint y: 358, endPoint x: 1415, endPoint y: 353, distance: 11.2
click at [1426, 358] on button "Edit Permissions" at bounding box center [1410, 353] width 98 height 25
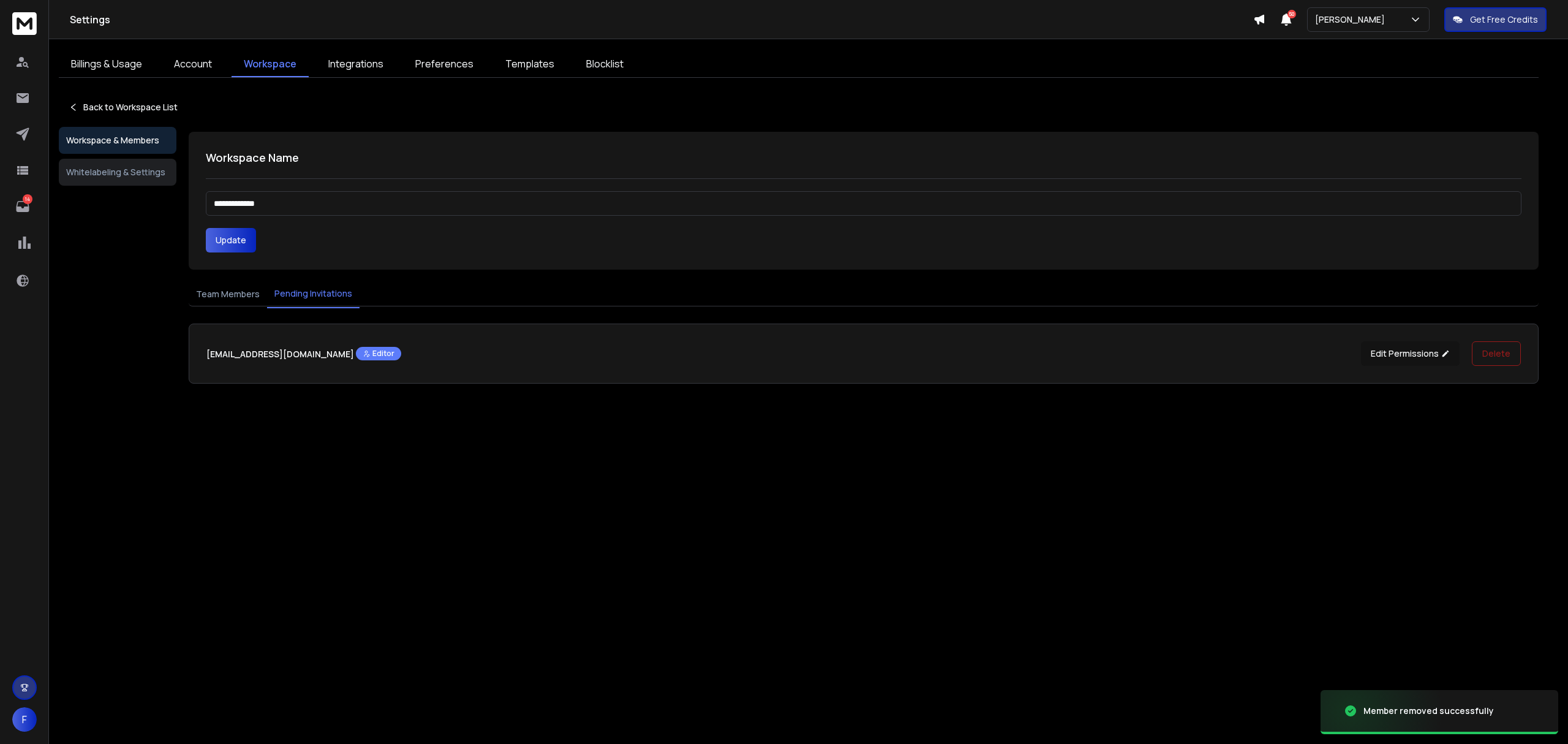
click at [1416, 341] on div "[EMAIL_ADDRESS][DOMAIN_NAME] Editor Edit Permissions Delete" at bounding box center [864, 353] width 1350 height 60
click at [1422, 350] on button "Edit Permissions" at bounding box center [1410, 353] width 98 height 25
click at [1446, 348] on button "Edit Permissions" at bounding box center [1410, 353] width 98 height 25
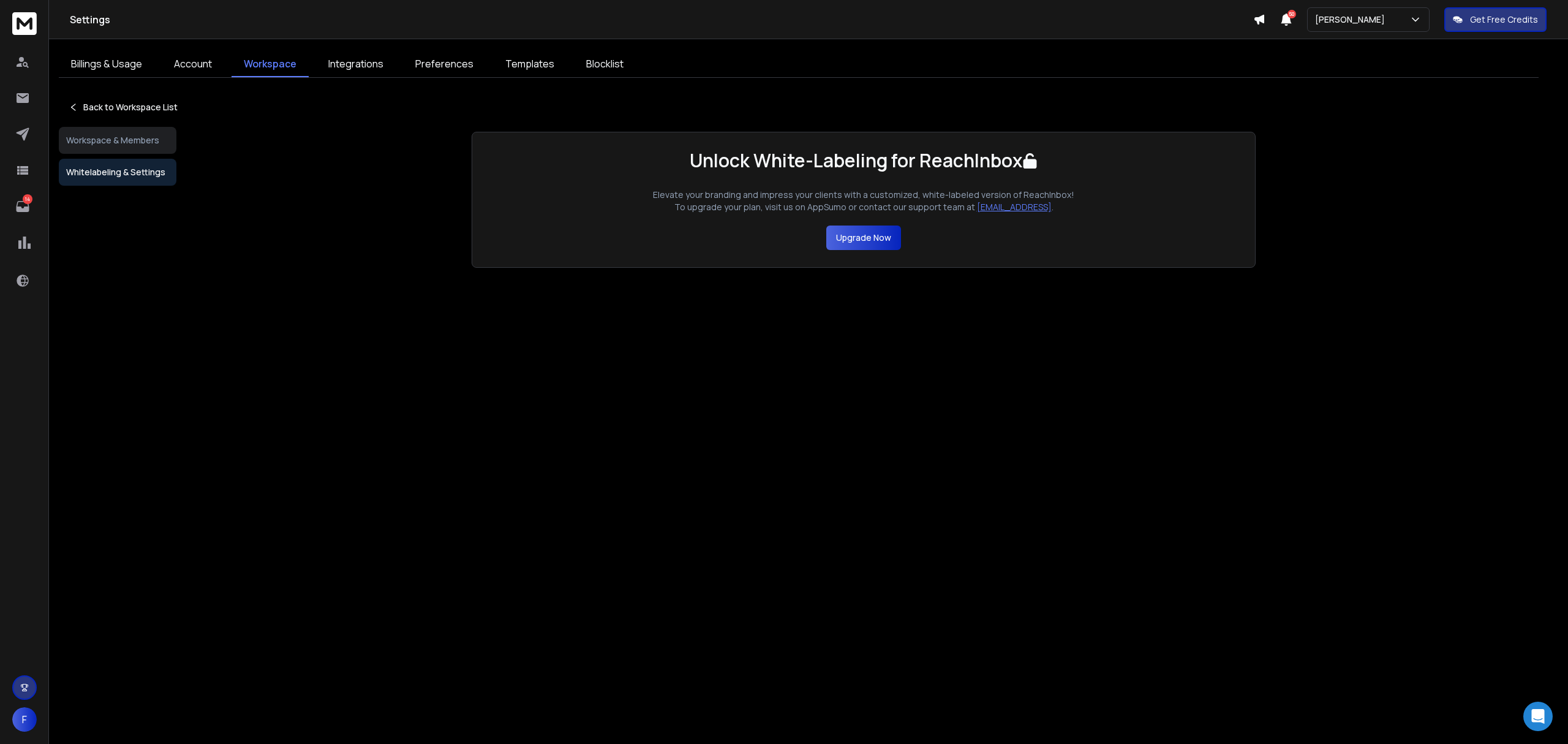
click at [160, 170] on button "Whitelabeling & Settings" at bounding box center [118, 172] width 118 height 27
click at [151, 137] on button "Workspace & Members" at bounding box center [118, 140] width 118 height 27
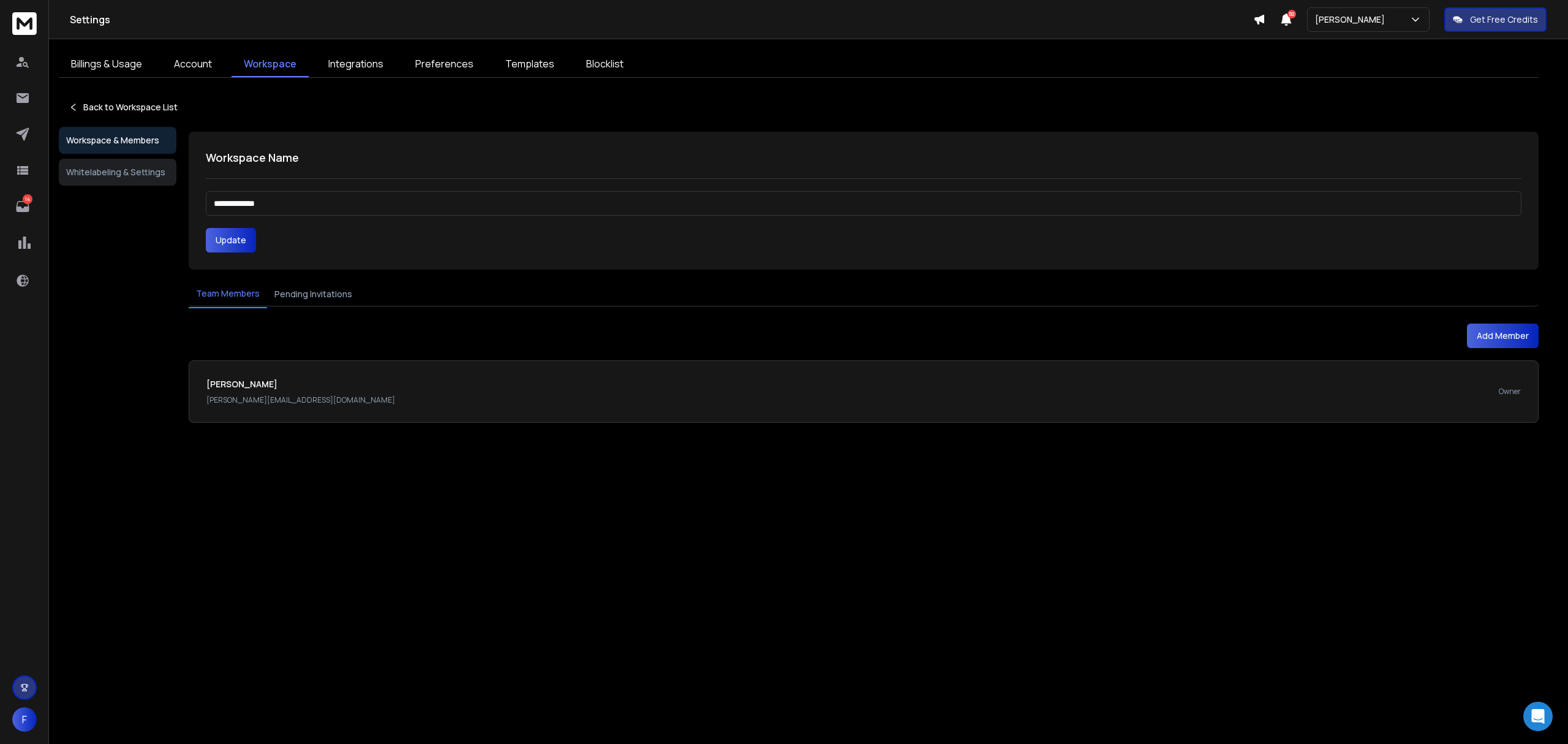
click at [84, 102] on p "Back to Workspace List" at bounding box center [131, 107] width 95 height 12
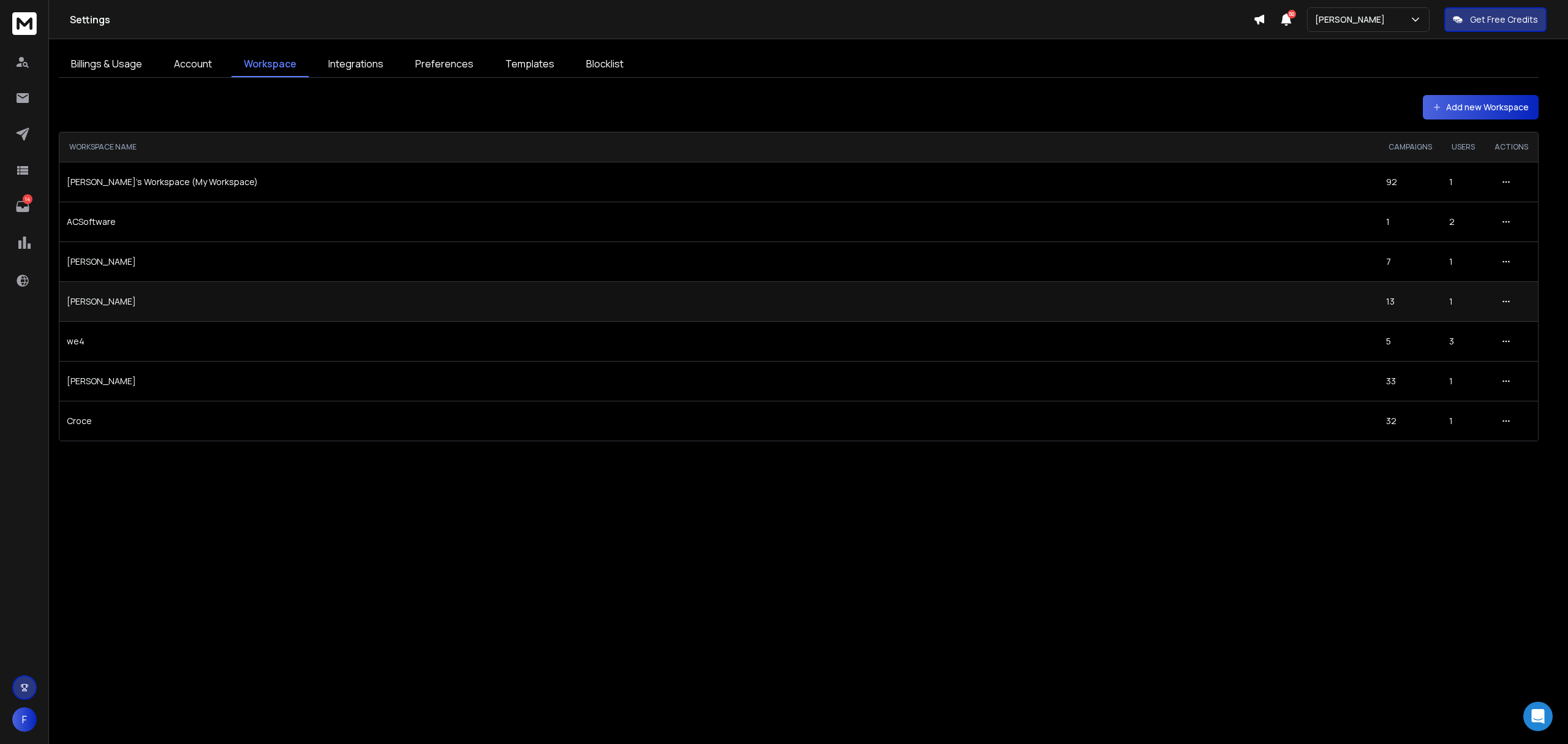
click at [258, 298] on td "[PERSON_NAME]" at bounding box center [719, 301] width 1319 height 40
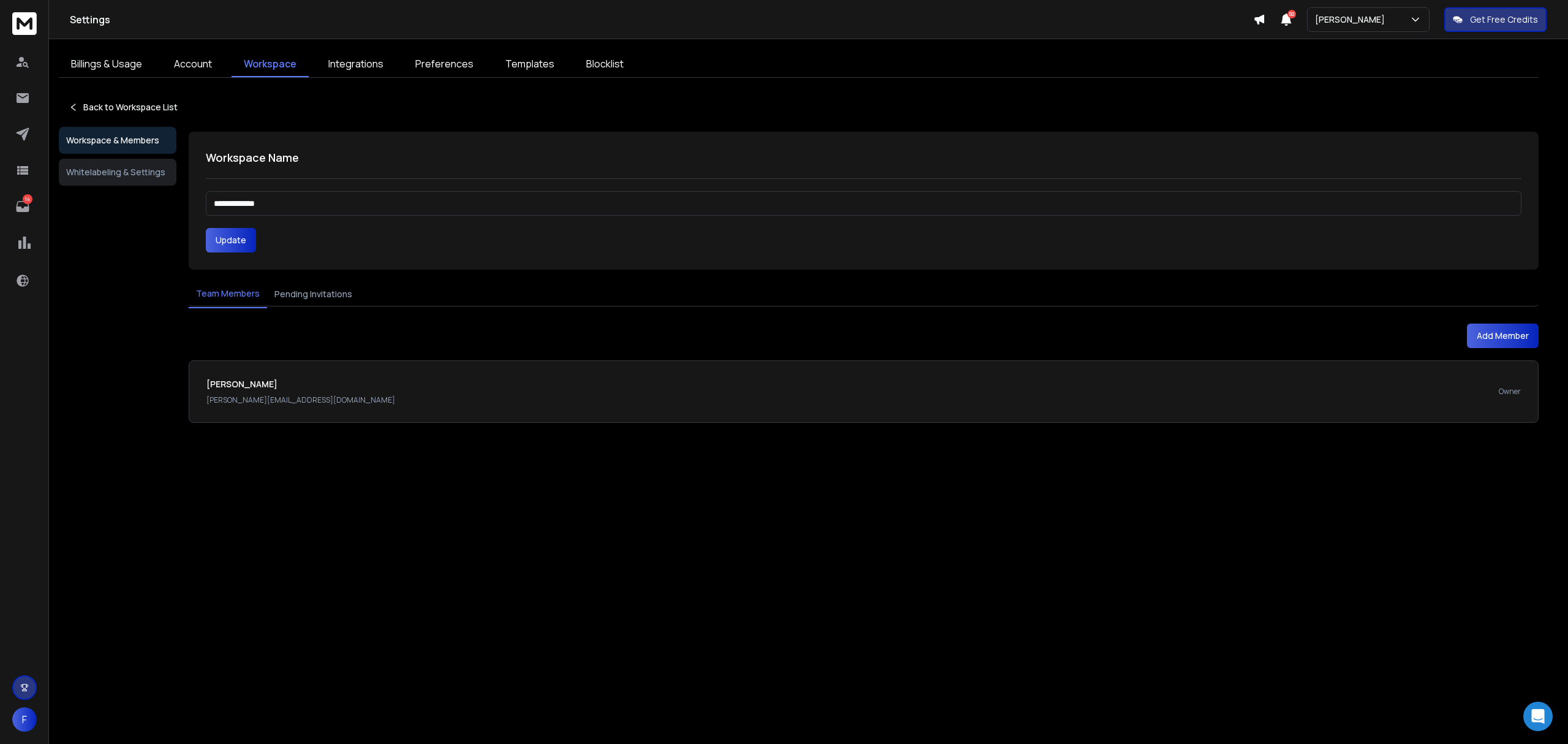
click at [332, 291] on button "Pending Invitations" at bounding box center [313, 294] width 92 height 27
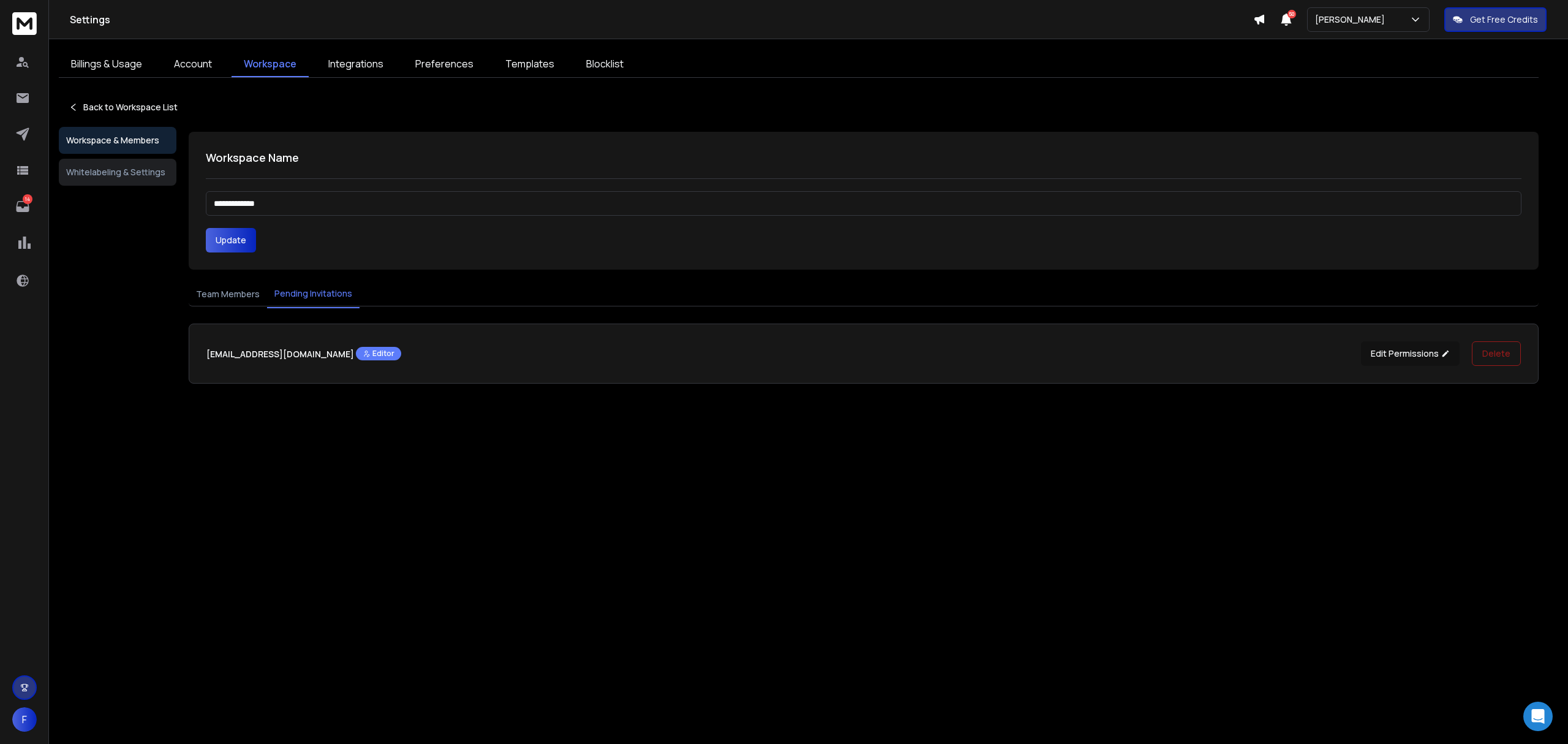
drag, startPoint x: 303, startPoint y: 352, endPoint x: 874, endPoint y: 353, distance: 571.0
click at [309, 352] on h1 "[EMAIL_ADDRESS][DOMAIN_NAME] Editor" at bounding box center [303, 353] width 194 height 13
click at [228, 288] on button "Team Members" at bounding box center [228, 294] width 78 height 27
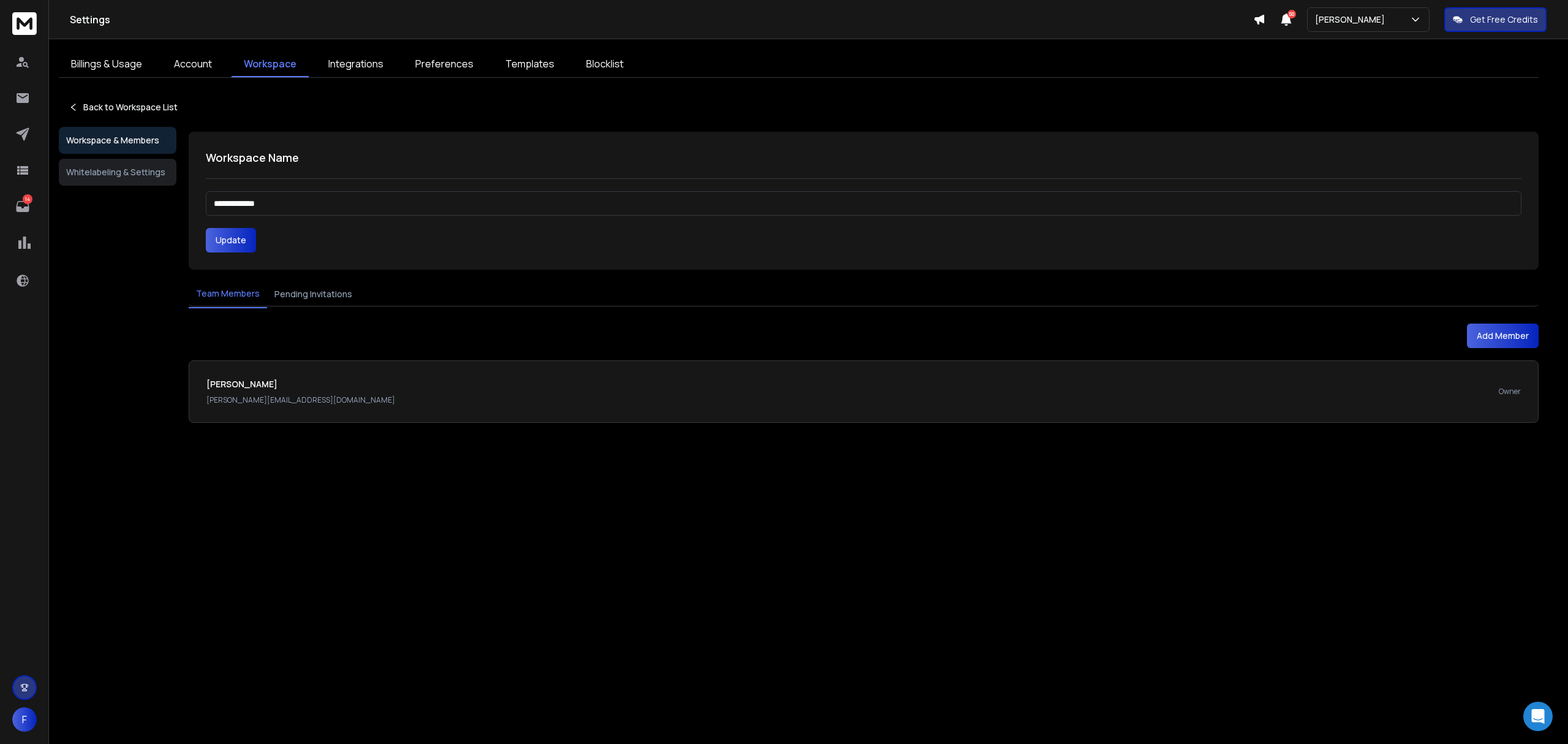
click at [1515, 392] on p "Owner" at bounding box center [1510, 391] width 22 height 10
click at [1504, 339] on button "Add Member" at bounding box center [1503, 336] width 72 height 25
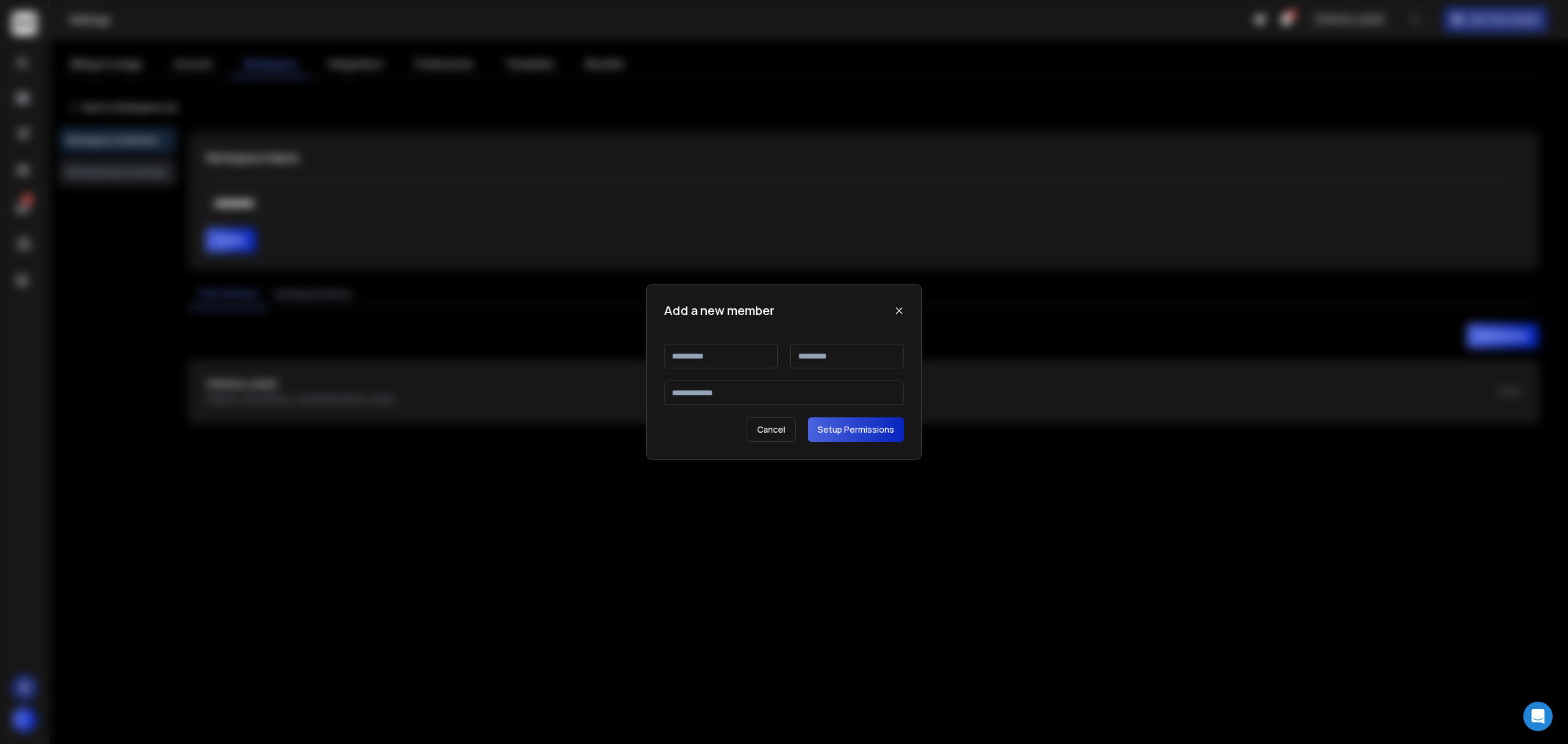
click at [892, 305] on div "Add a new member" at bounding box center [784, 311] width 240 height 17
click at [896, 306] on icon at bounding box center [899, 311] width 10 height 10
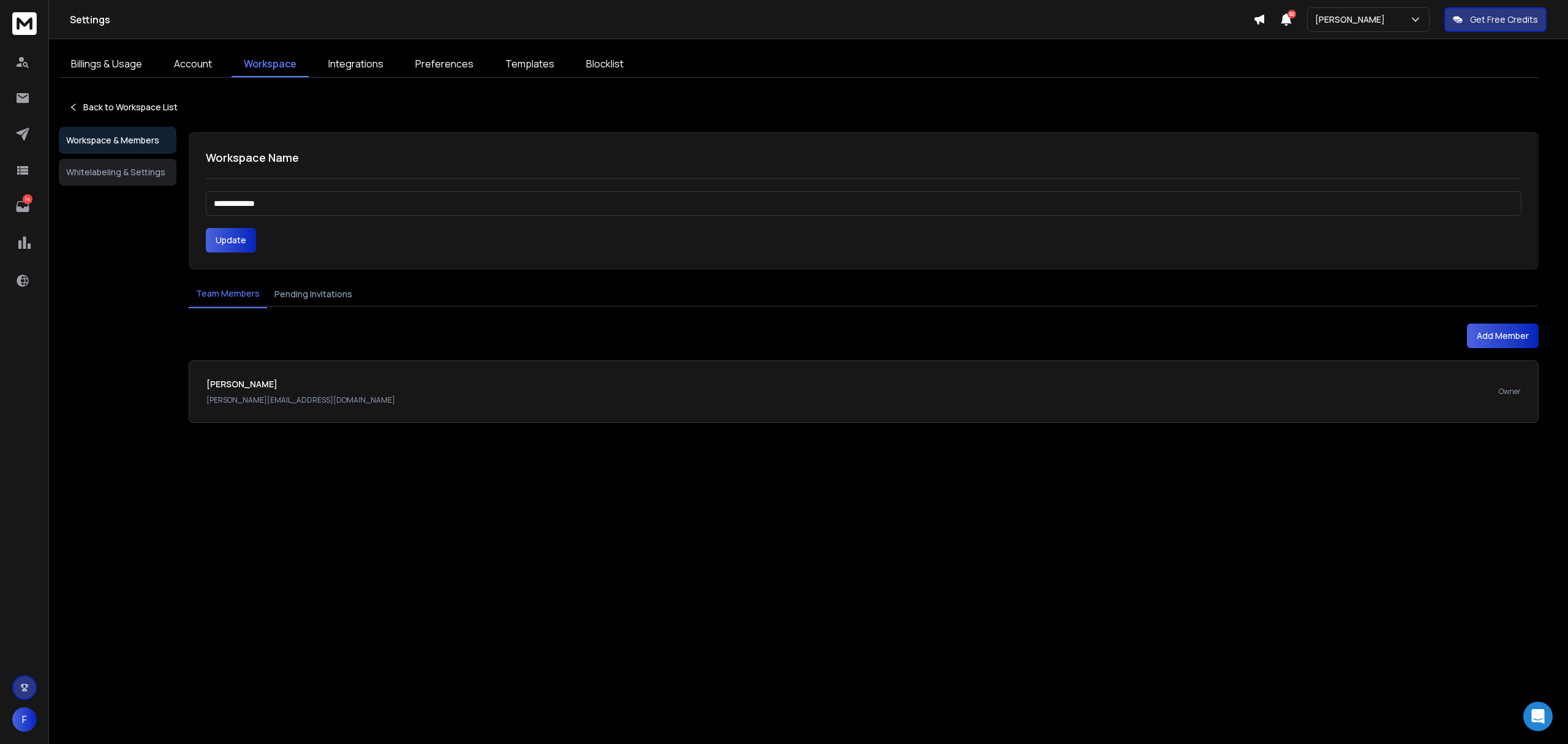
click at [94, 103] on p "Back to Workspace List" at bounding box center [131, 107] width 95 height 12
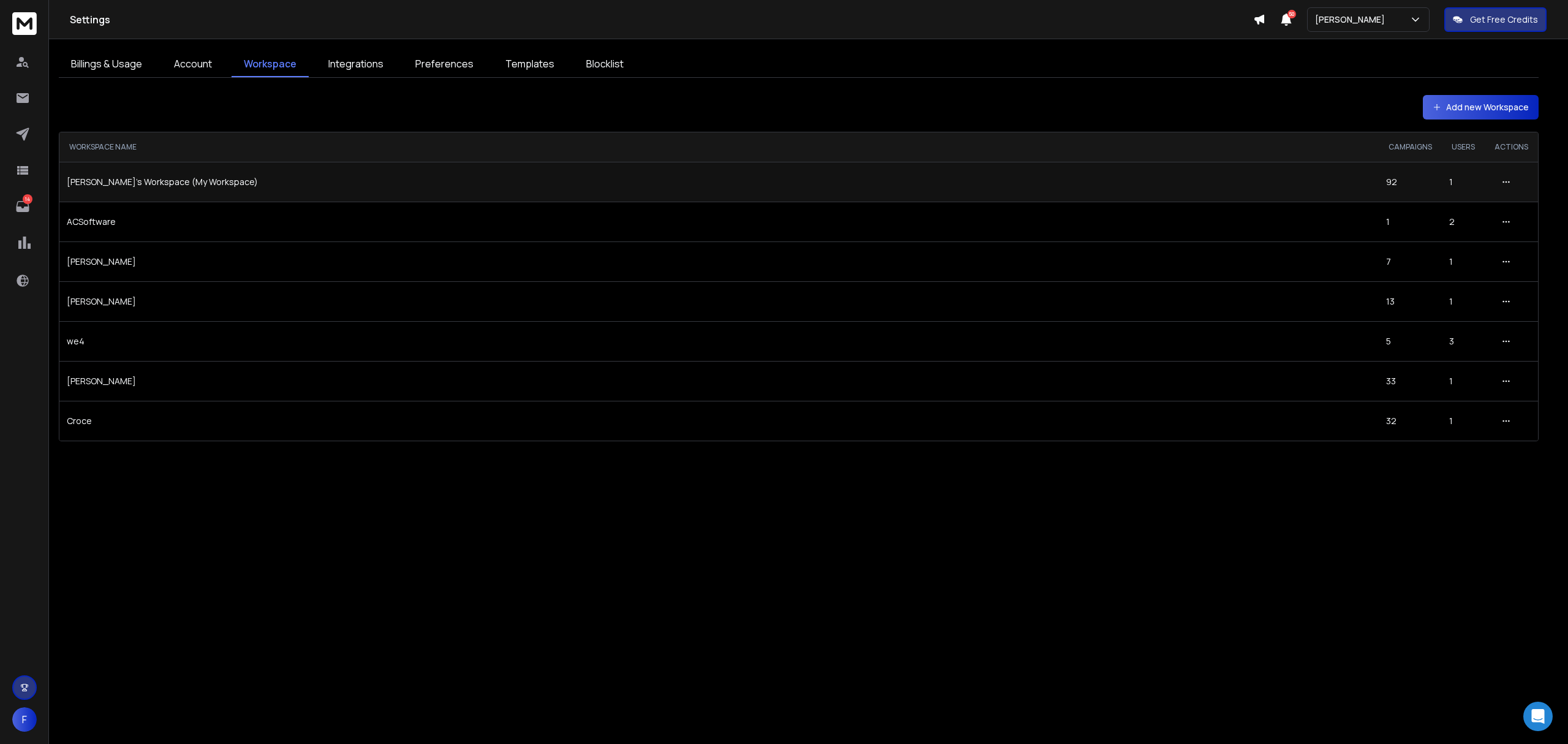
click at [1290, 195] on td "[PERSON_NAME]'s Workspace (My Workspace)" at bounding box center [719, 181] width 1319 height 40
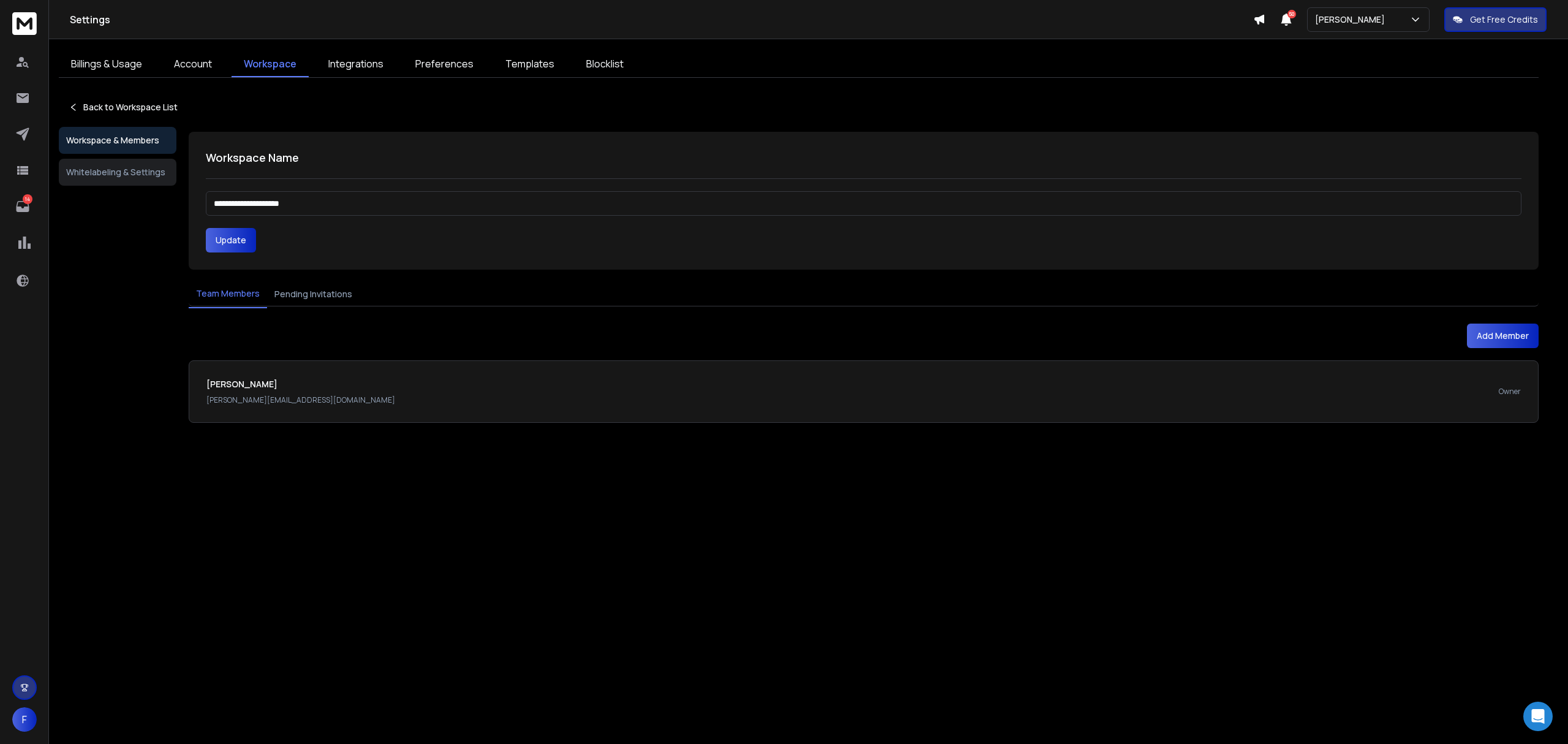
click at [309, 297] on button "Pending Invitations" at bounding box center [313, 294] width 92 height 27
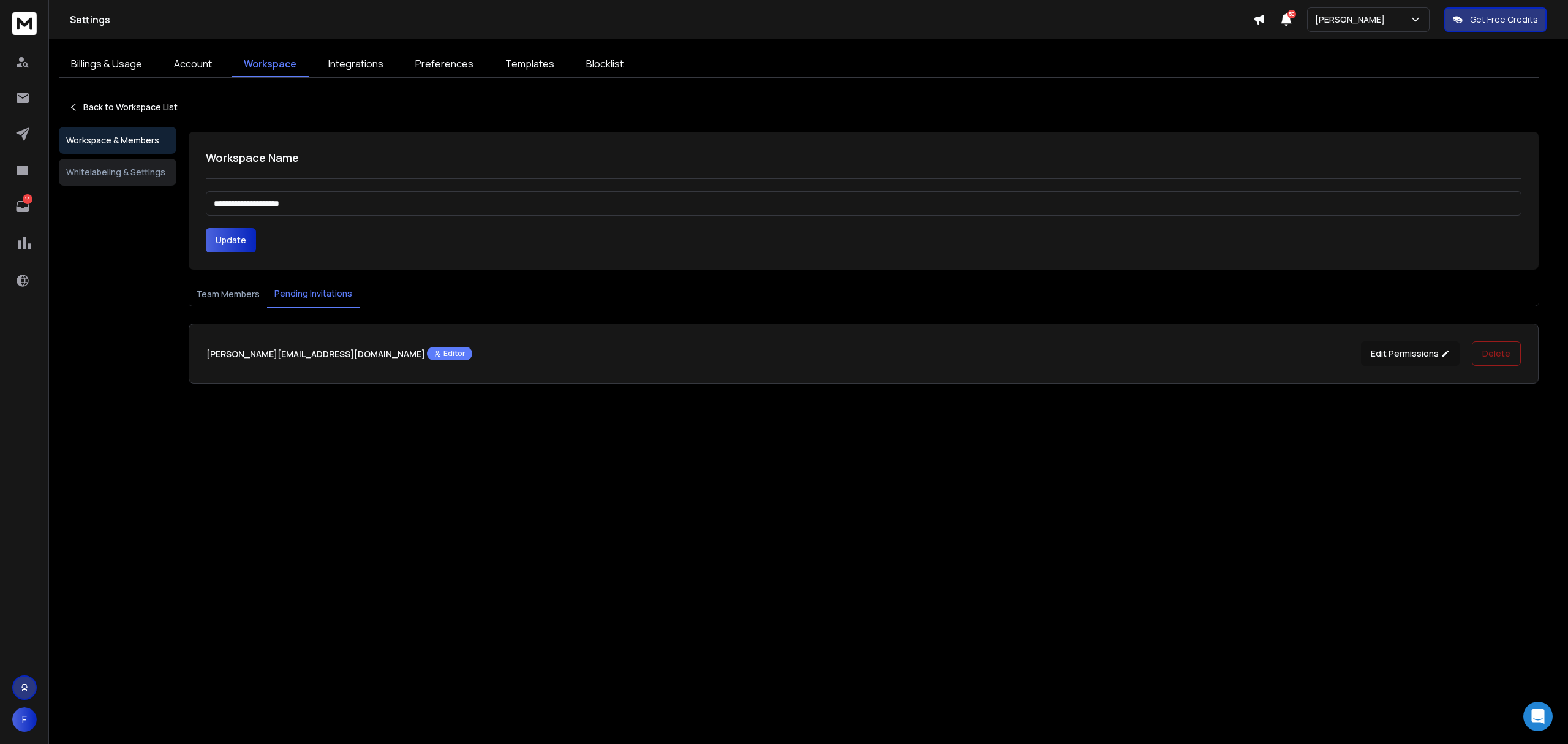
click at [222, 301] on button "Team Members" at bounding box center [228, 294] width 78 height 27
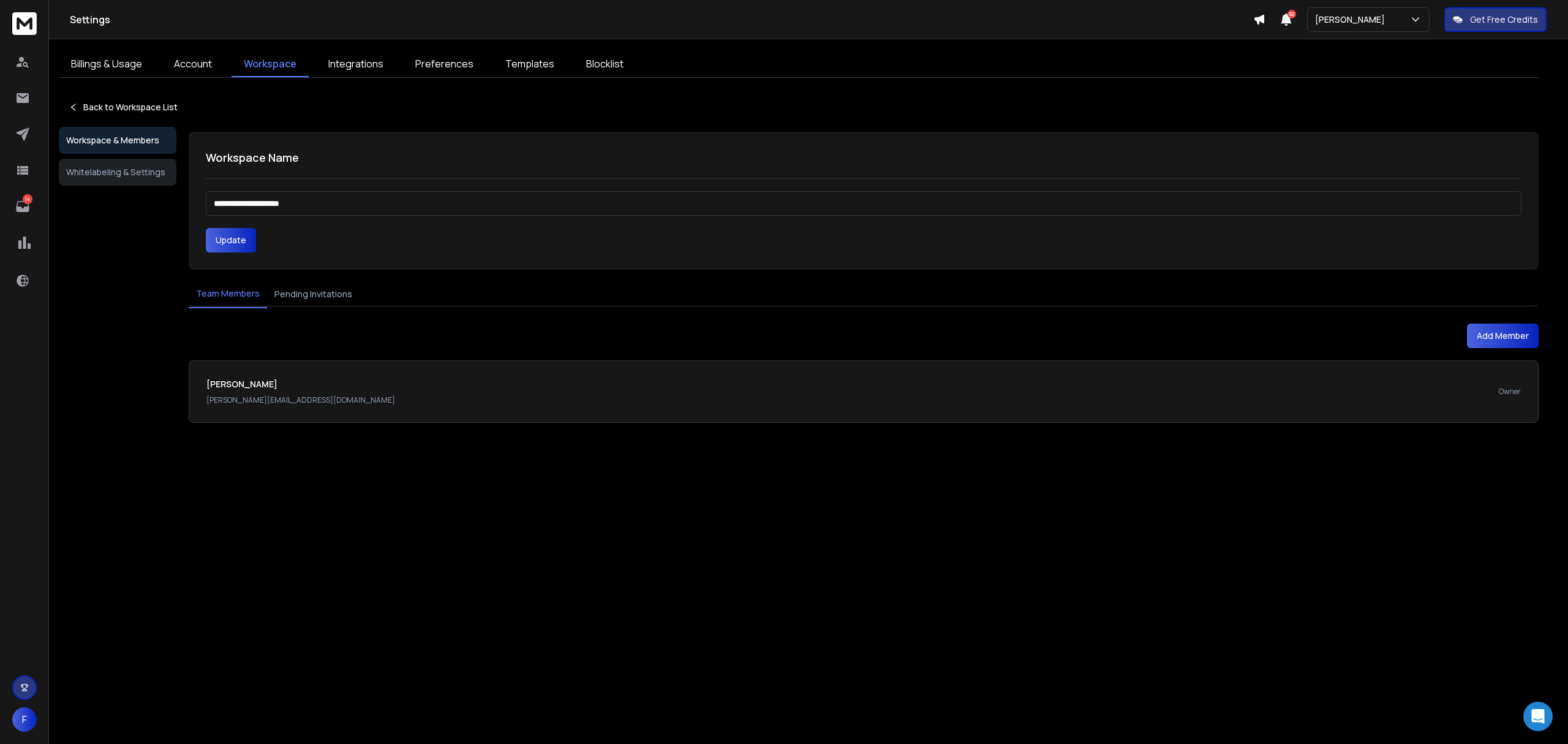
click at [1501, 336] on button "Add Member" at bounding box center [1503, 336] width 72 height 25
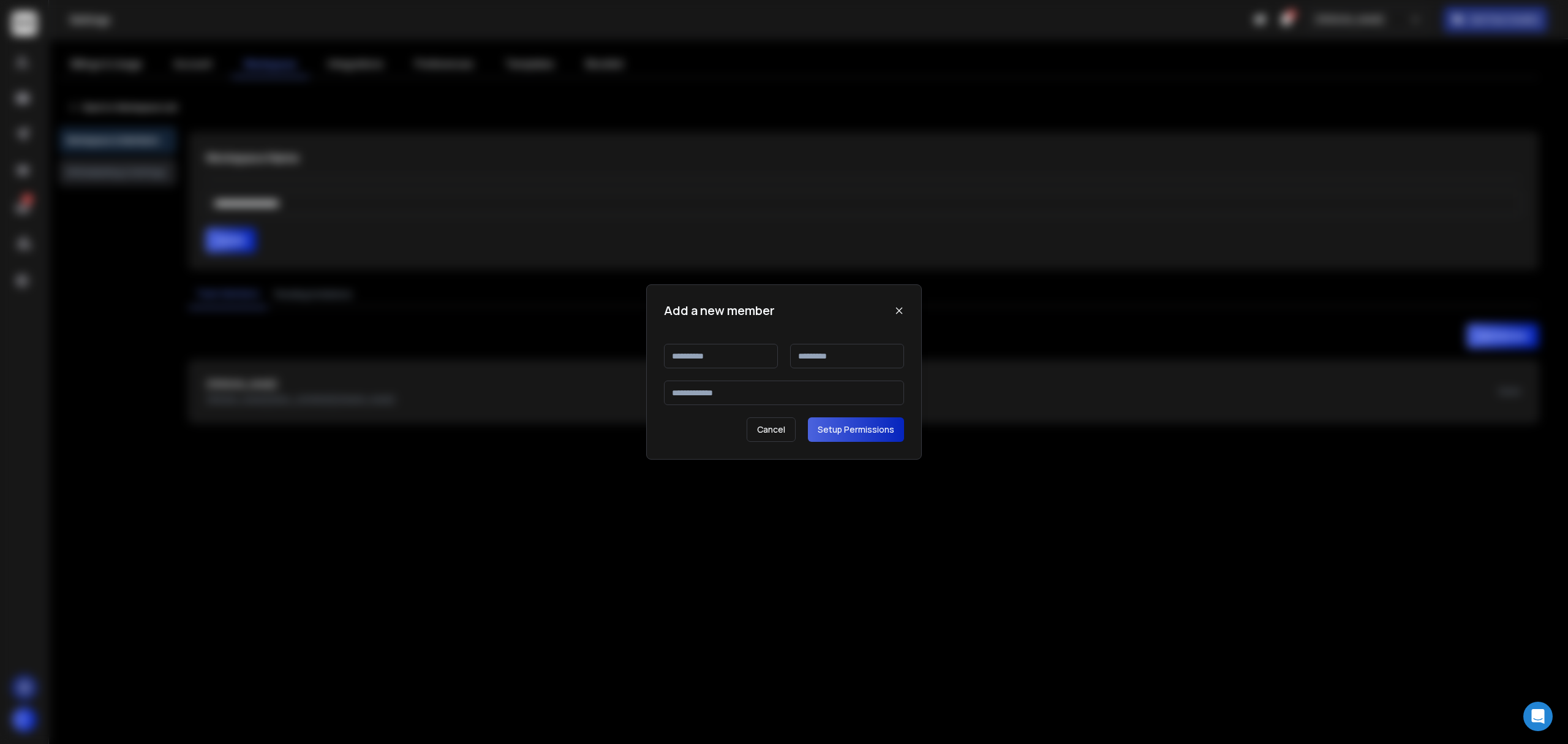
click at [902, 309] on icon at bounding box center [899, 311] width 10 height 10
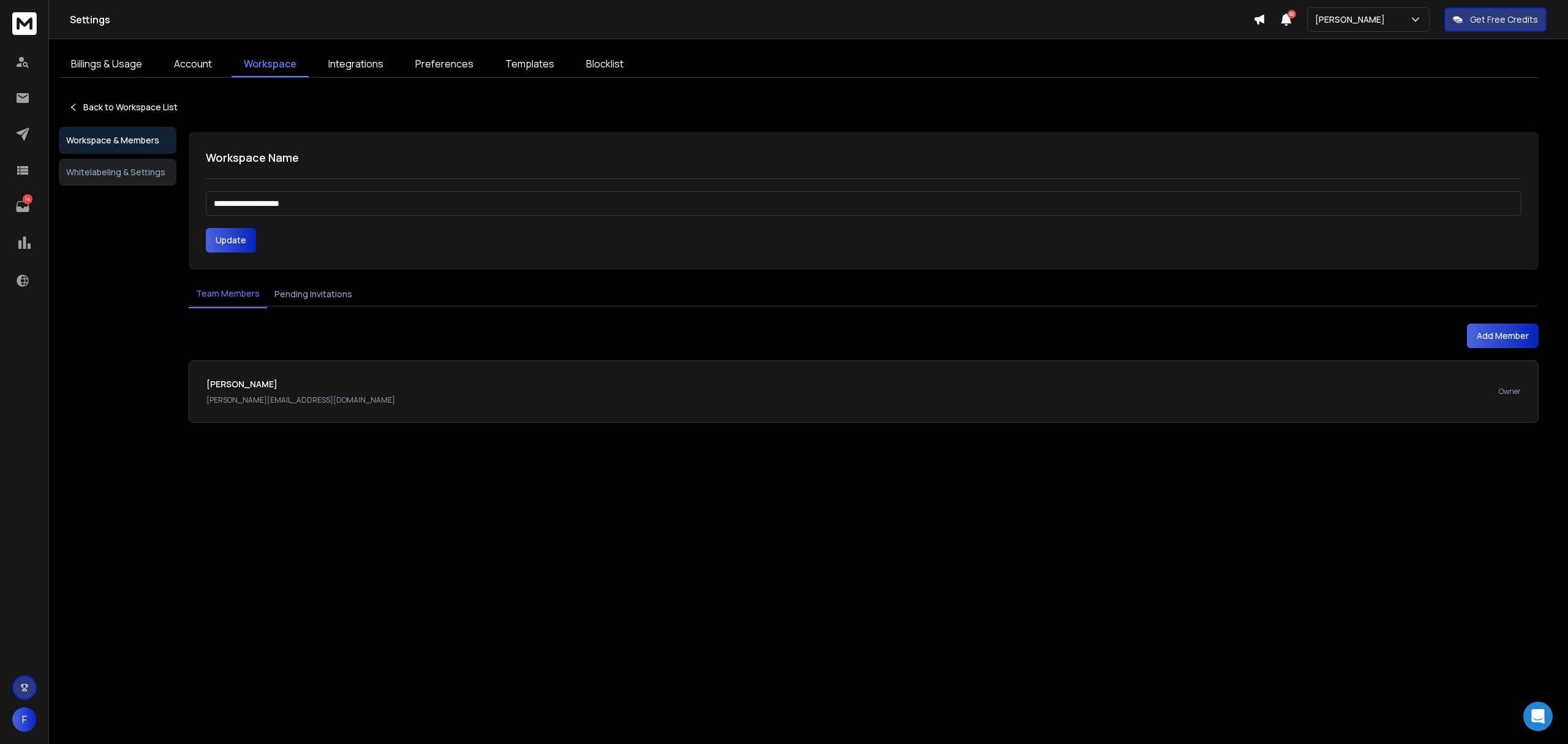
click at [139, 186] on div "**********" at bounding box center [799, 277] width 1480 height 291
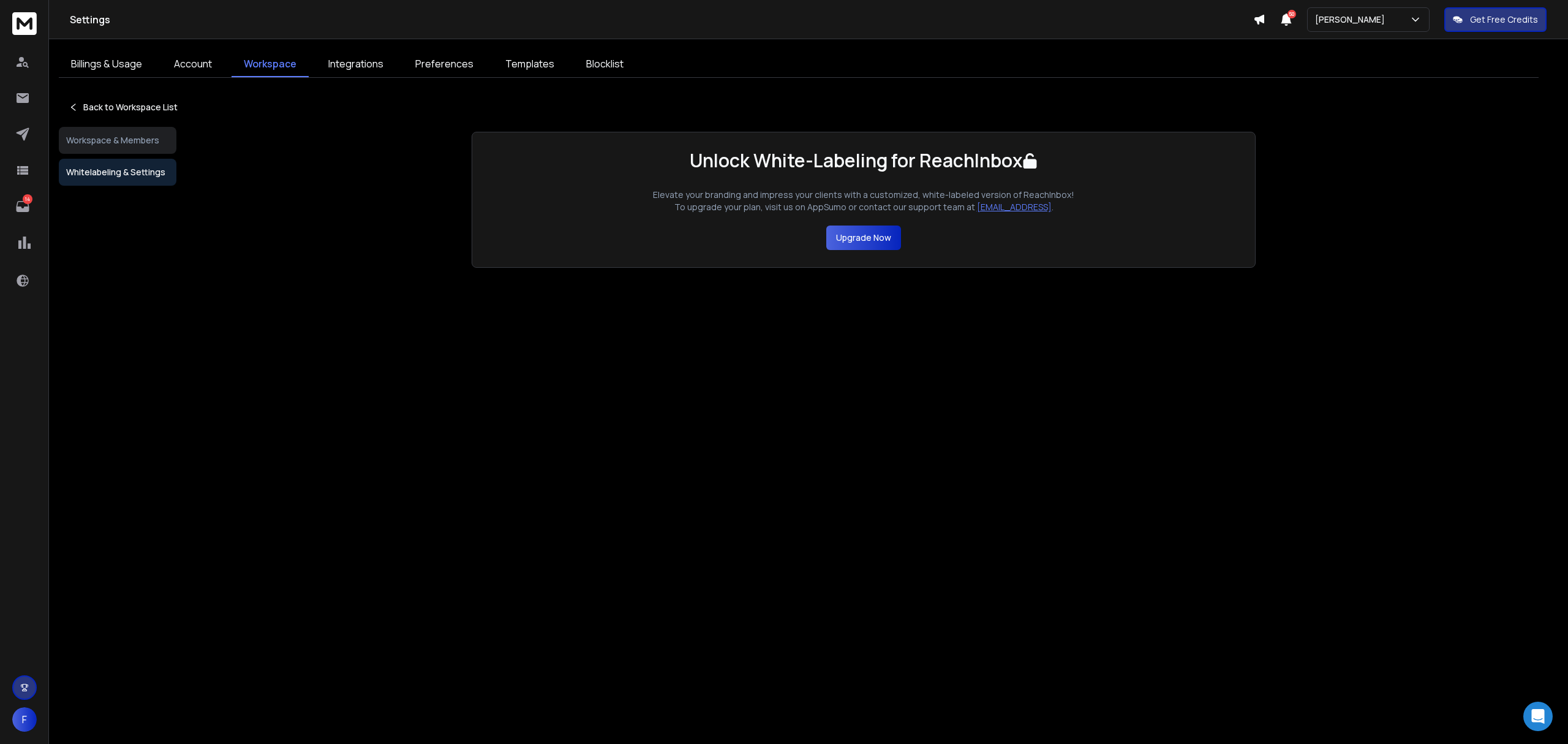
click at [135, 174] on button "Whitelabeling & Settings" at bounding box center [118, 172] width 118 height 27
click at [67, 108] on button "Back to Workspace List" at bounding box center [123, 108] width 129 height 25
click at [74, 106] on icon at bounding box center [74, 107] width 10 height 10
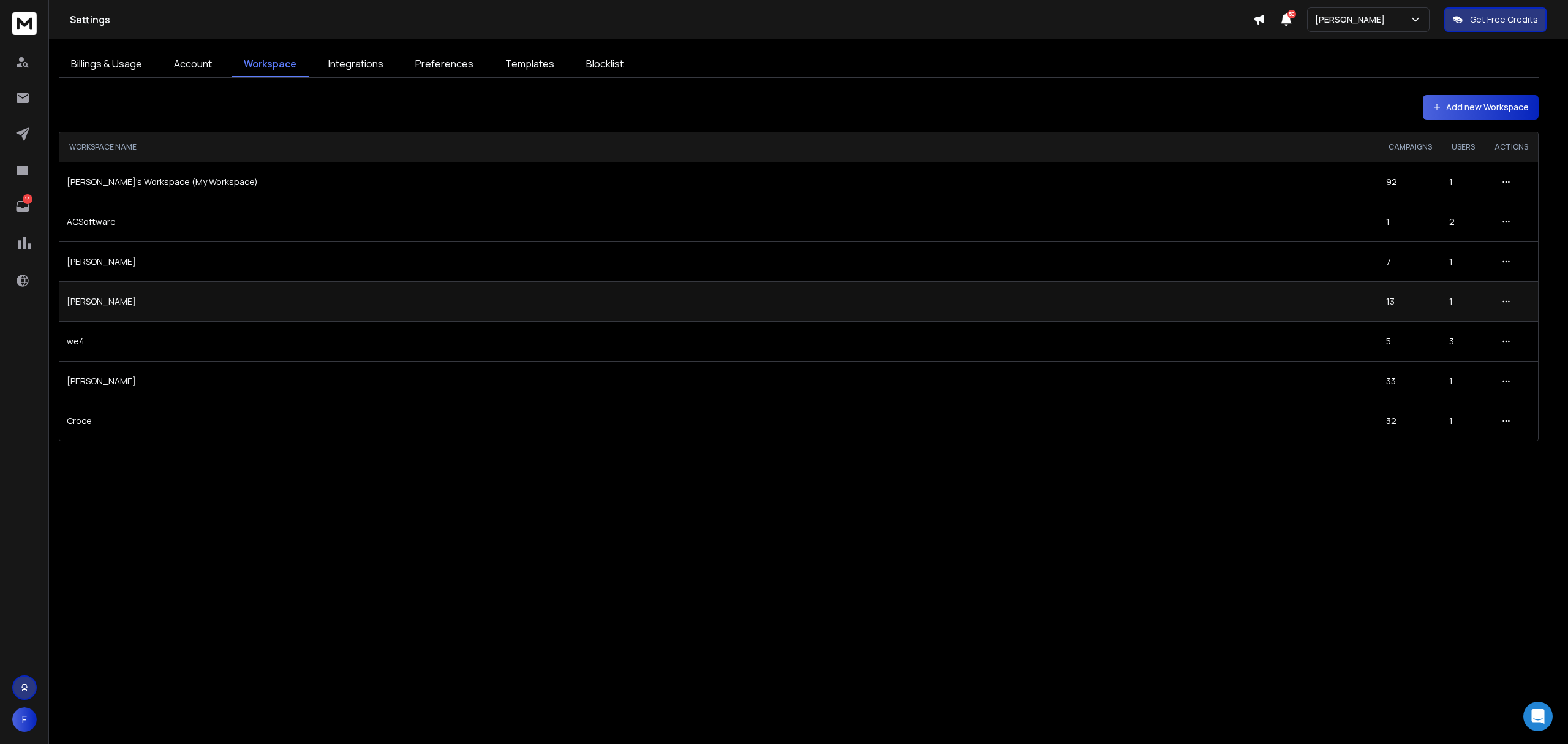
click at [168, 304] on td "[PERSON_NAME]" at bounding box center [719, 301] width 1319 height 40
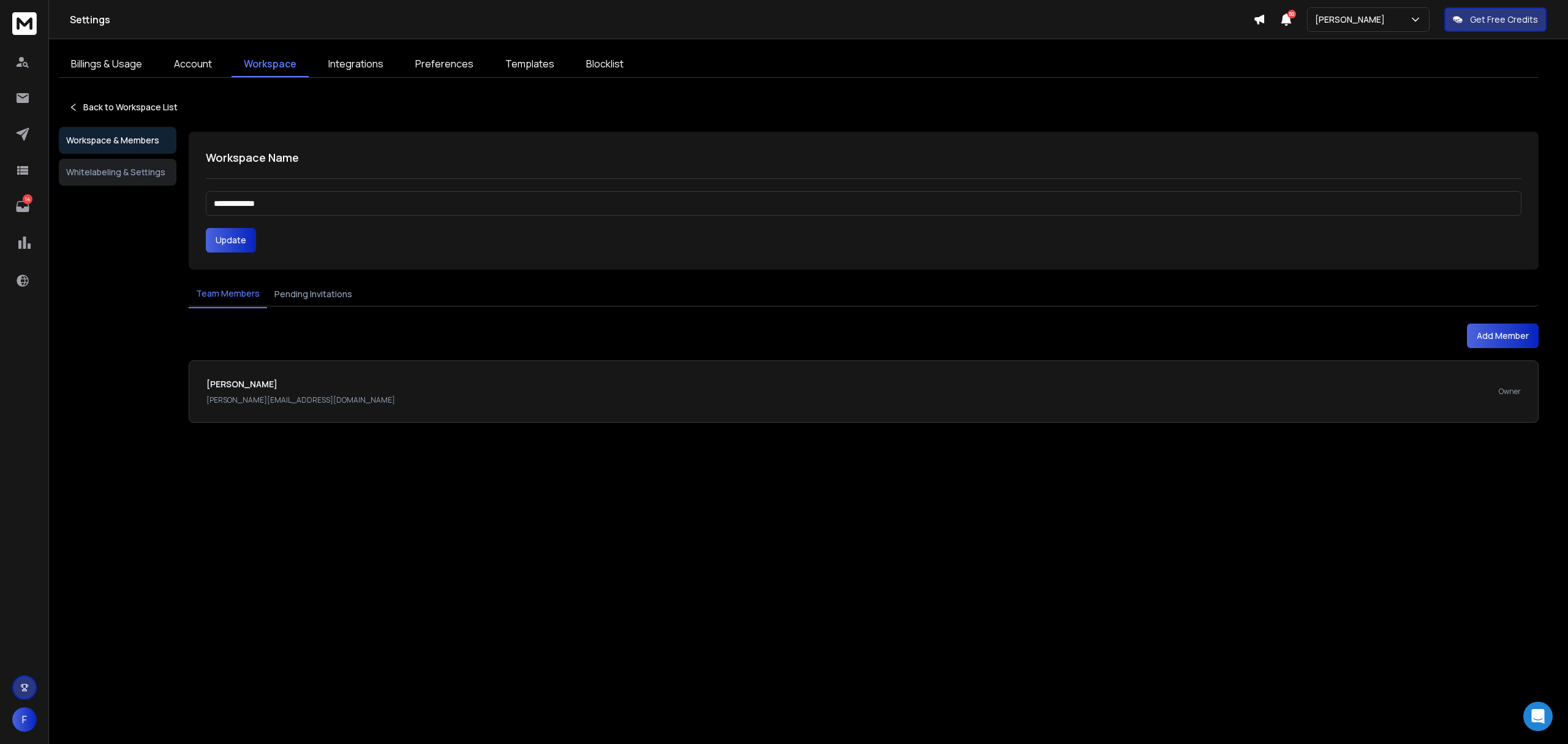
click at [152, 177] on button "Whitelabeling & Settings" at bounding box center [118, 172] width 118 height 27
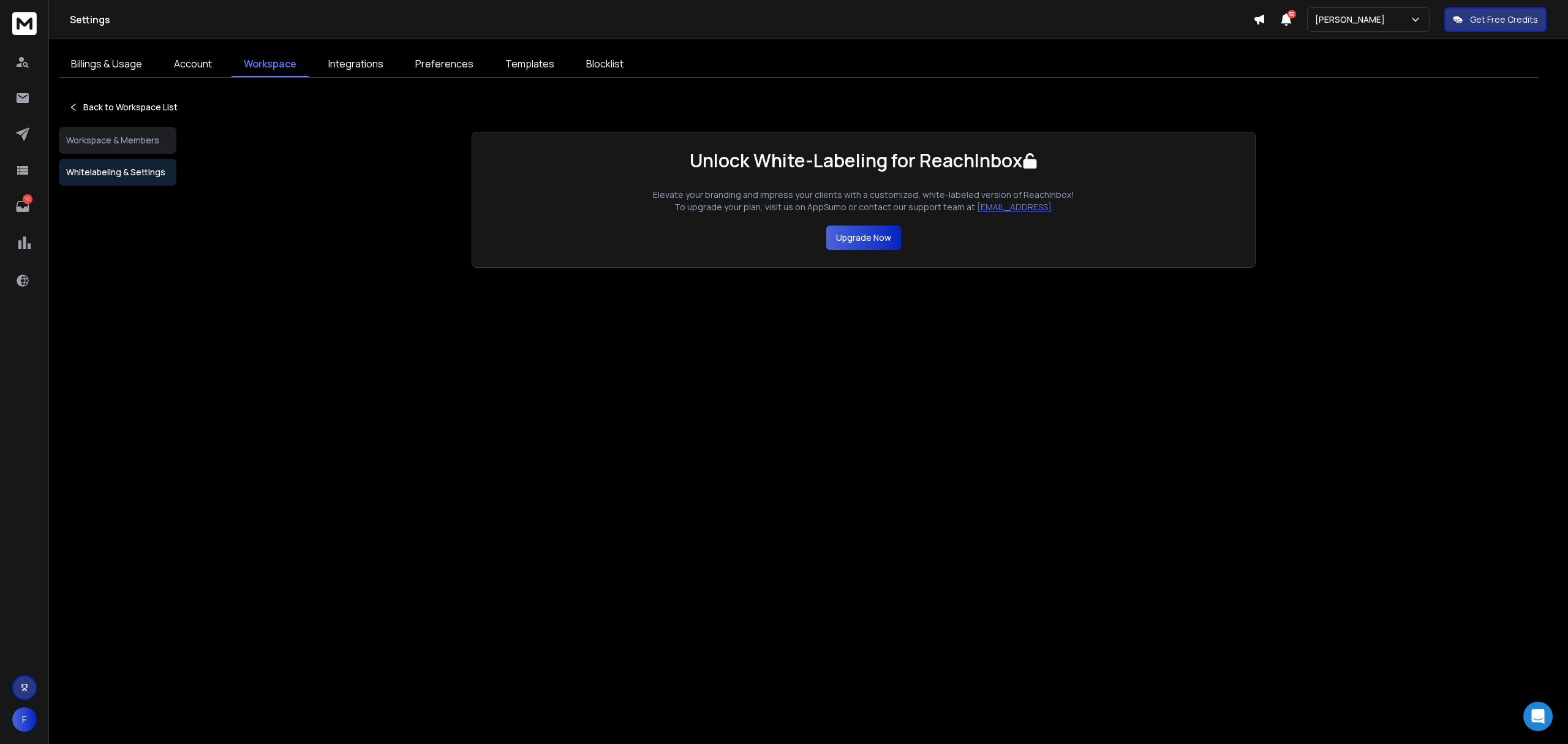
click at [126, 148] on button "Workspace & Members" at bounding box center [118, 140] width 118 height 27
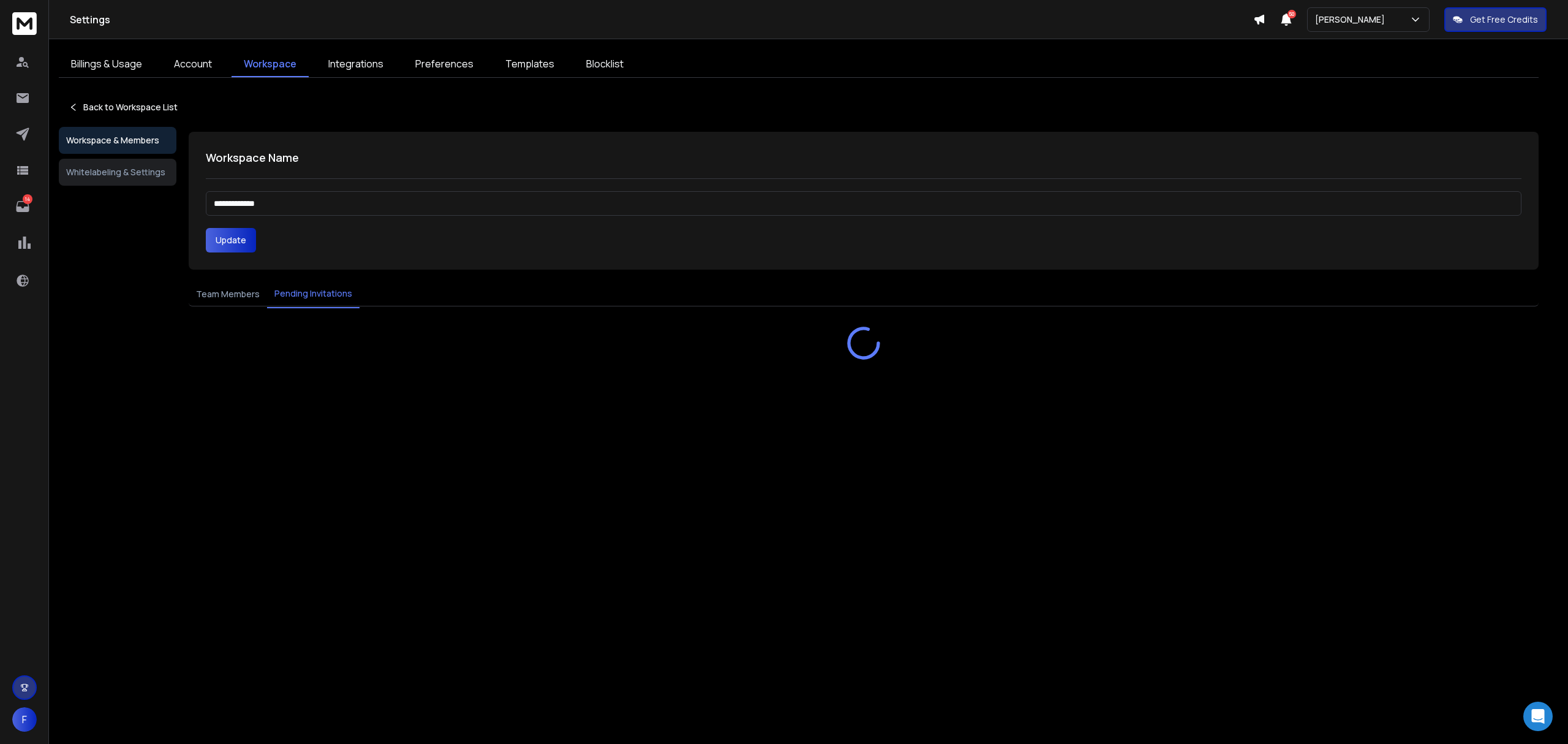
click at [328, 285] on button "Pending Invitations" at bounding box center [313, 294] width 92 height 28
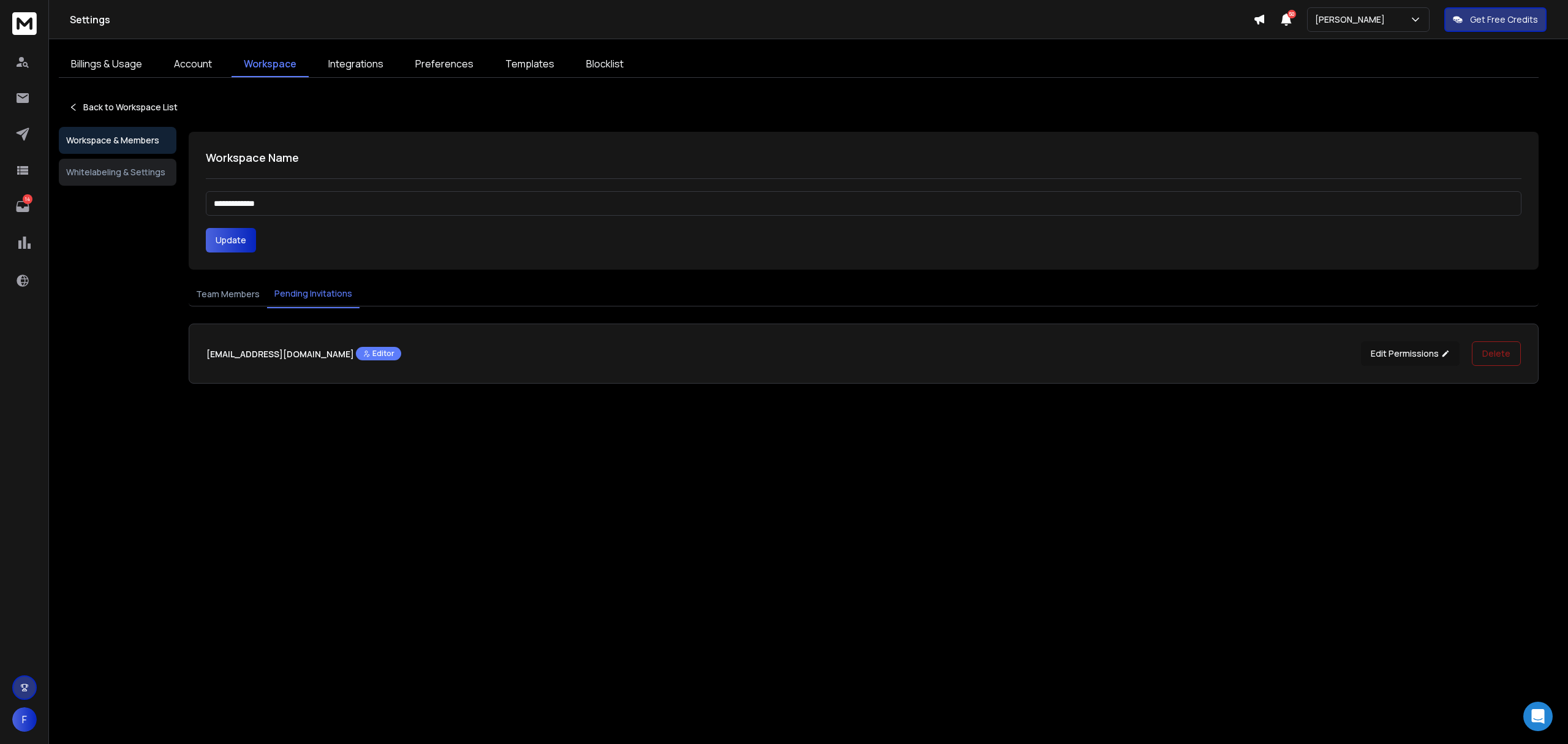
click at [1434, 353] on button "Edit Permissions" at bounding box center [1410, 353] width 98 height 25
click at [1407, 358] on button "Edit Permissions" at bounding box center [1410, 353] width 98 height 25
click at [1409, 356] on button "Edit Permissions" at bounding box center [1410, 353] width 98 height 25
drag, startPoint x: 1420, startPoint y: 353, endPoint x: 1426, endPoint y: 354, distance: 6.1
click at [1422, 353] on button "Edit Permissions" at bounding box center [1410, 353] width 98 height 25
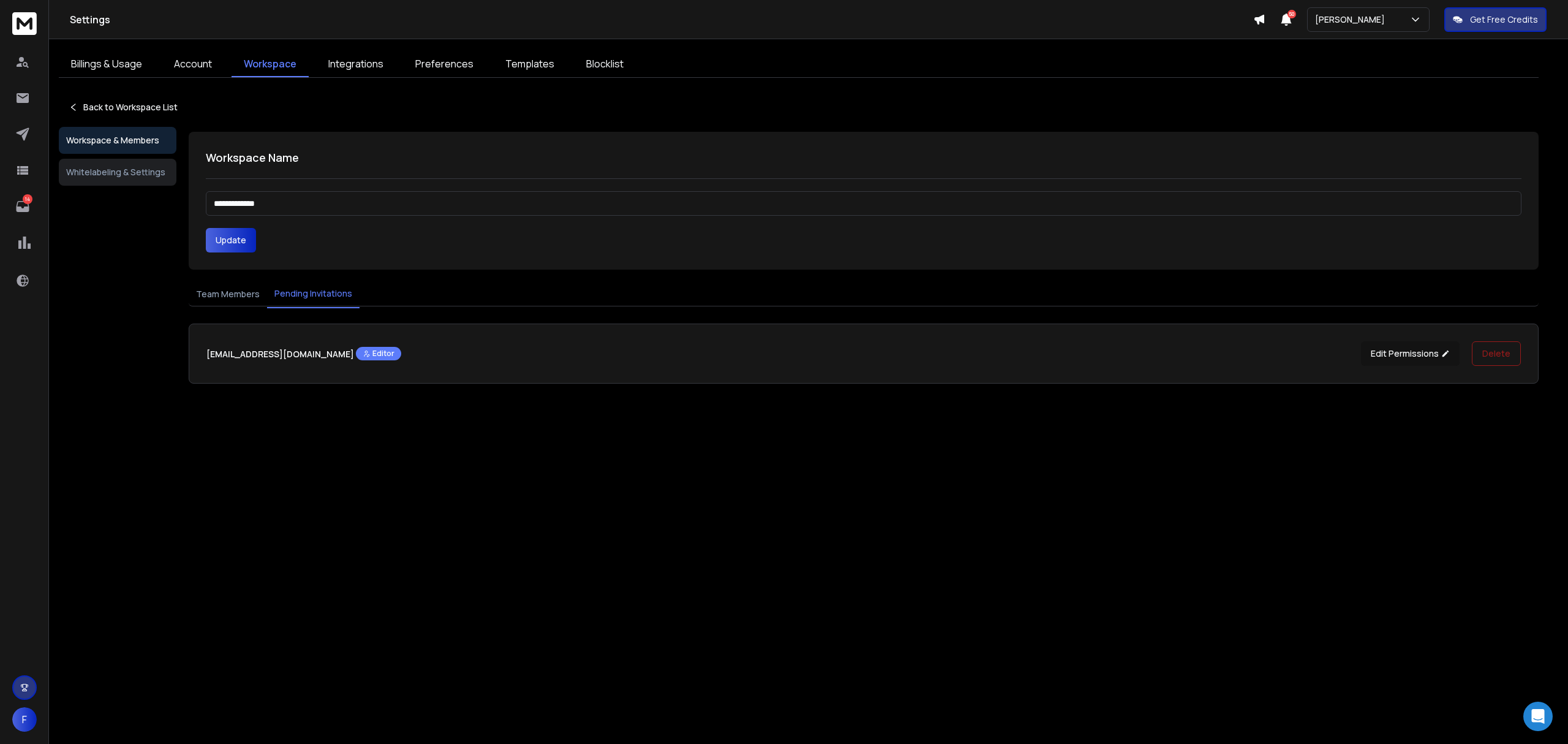
drag, startPoint x: 1426, startPoint y: 354, endPoint x: 1381, endPoint y: 338, distance: 47.8
click at [1426, 354] on button "Edit Permissions" at bounding box center [1410, 353] width 98 height 25
click at [232, 303] on button "Team Members" at bounding box center [228, 294] width 78 height 27
